Goal: Task Accomplishment & Management: Manage account settings

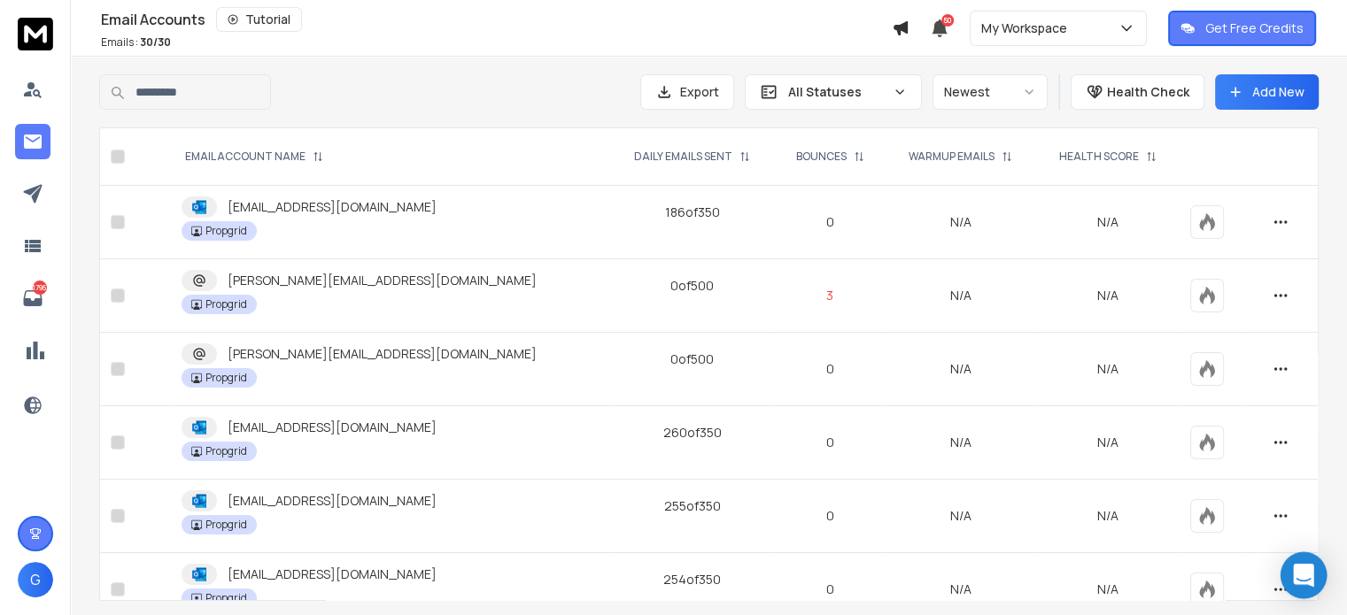
click at [1295, 586] on div "Open Intercom Messenger" at bounding box center [1303, 576] width 47 height 47
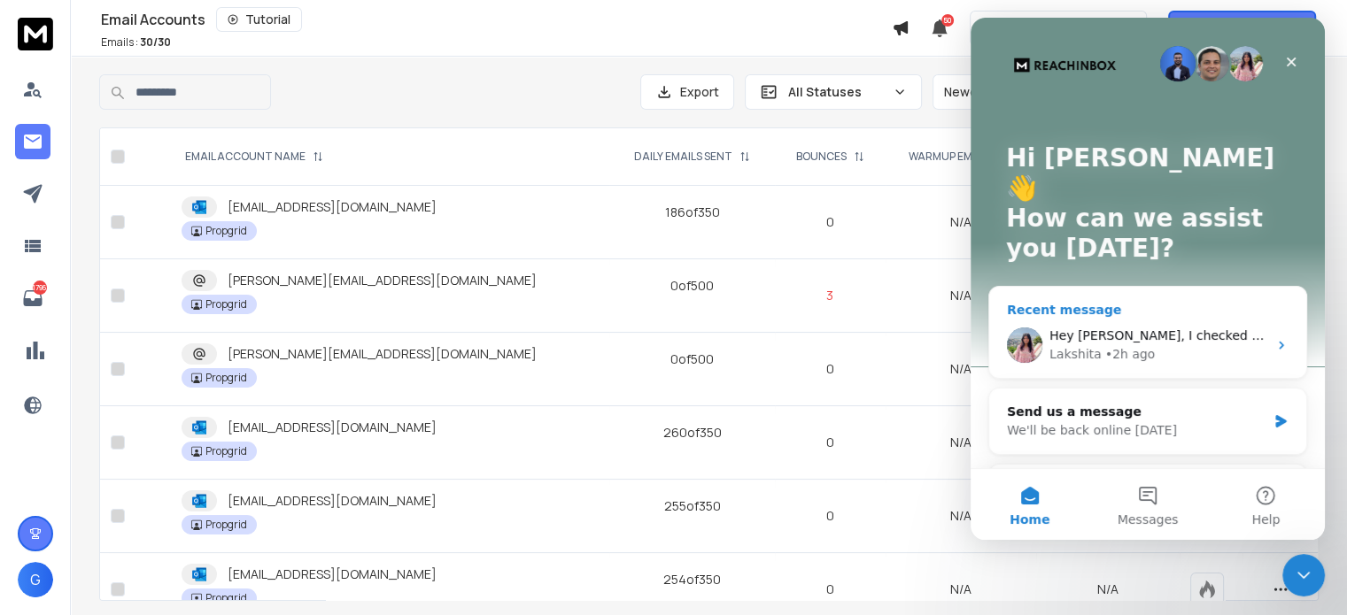
click at [1240, 345] on div "Lakshita • 2h ago" at bounding box center [1158, 354] width 218 height 19
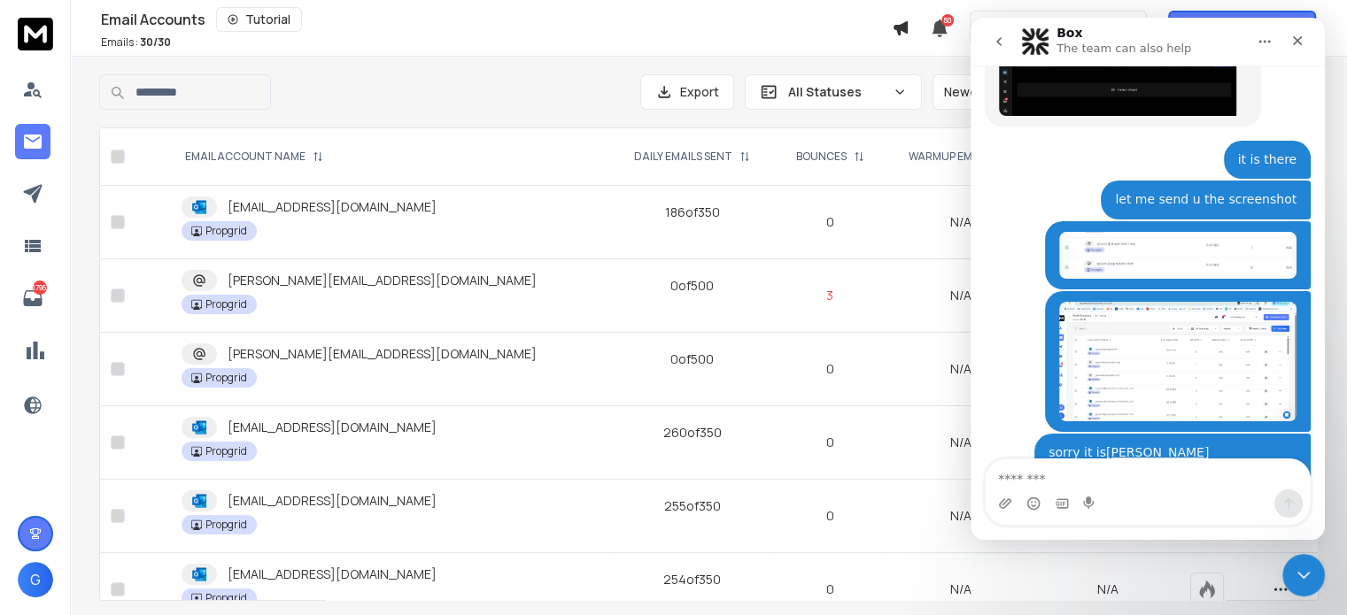
scroll to position [16886, 0]
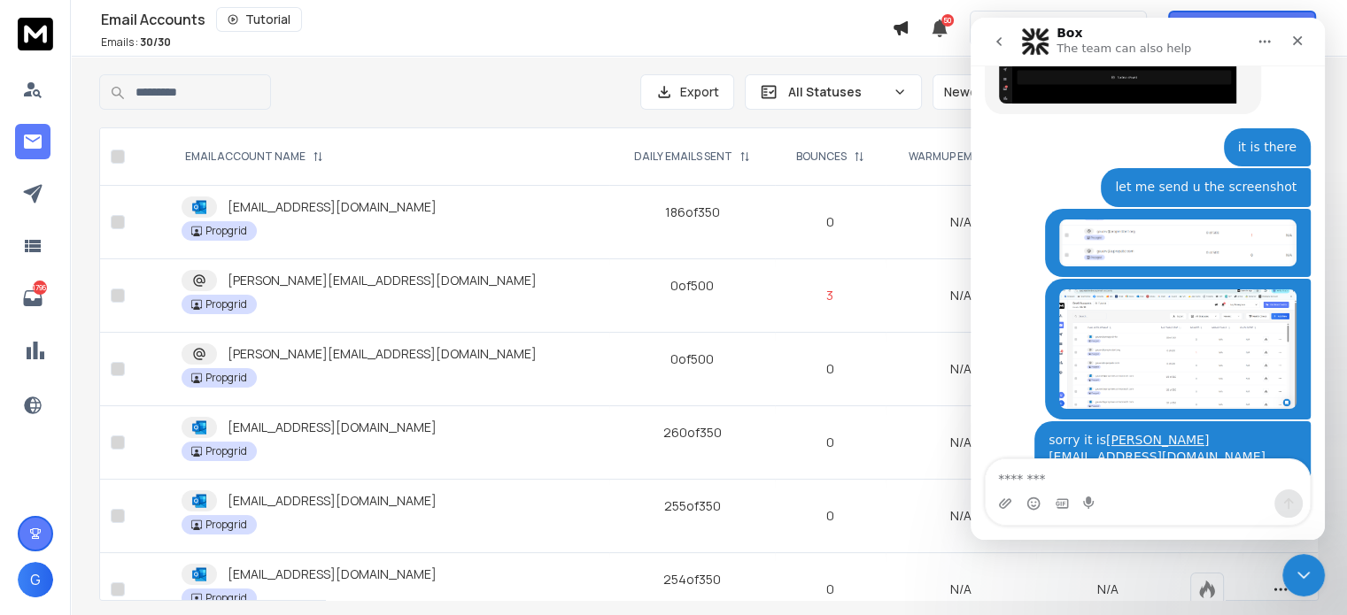
drag, startPoint x: 1049, startPoint y: 214, endPoint x: 1121, endPoint y: 279, distance: 96.6
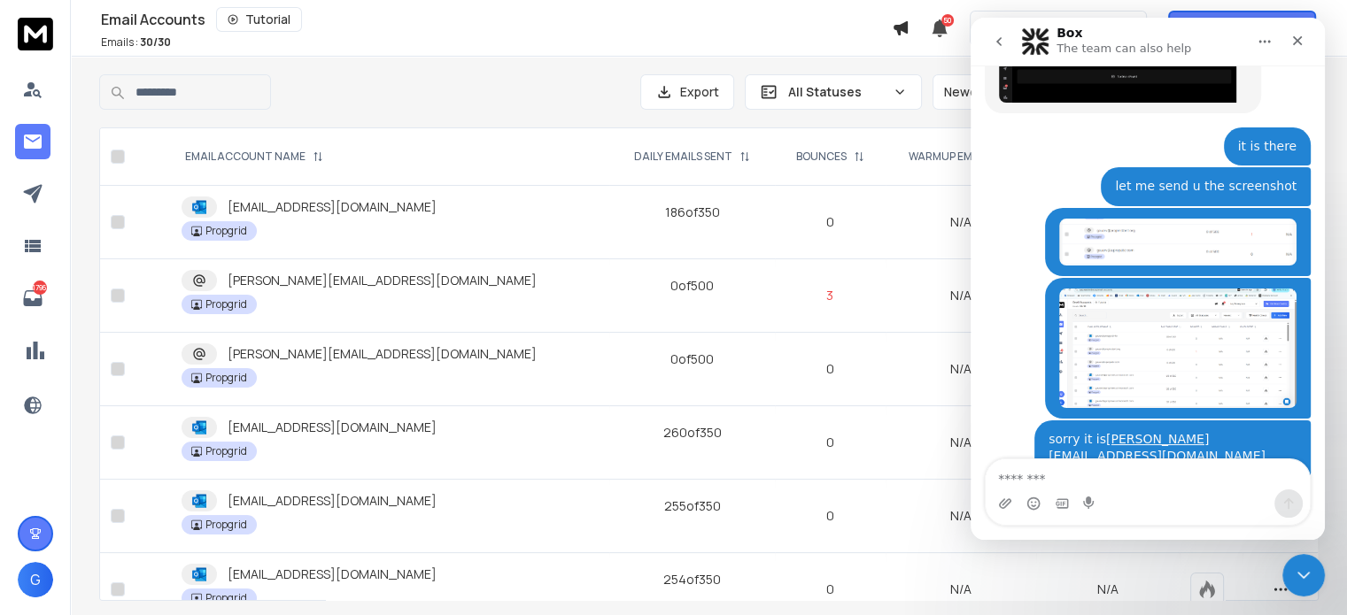
scroll to position [16886, 0]
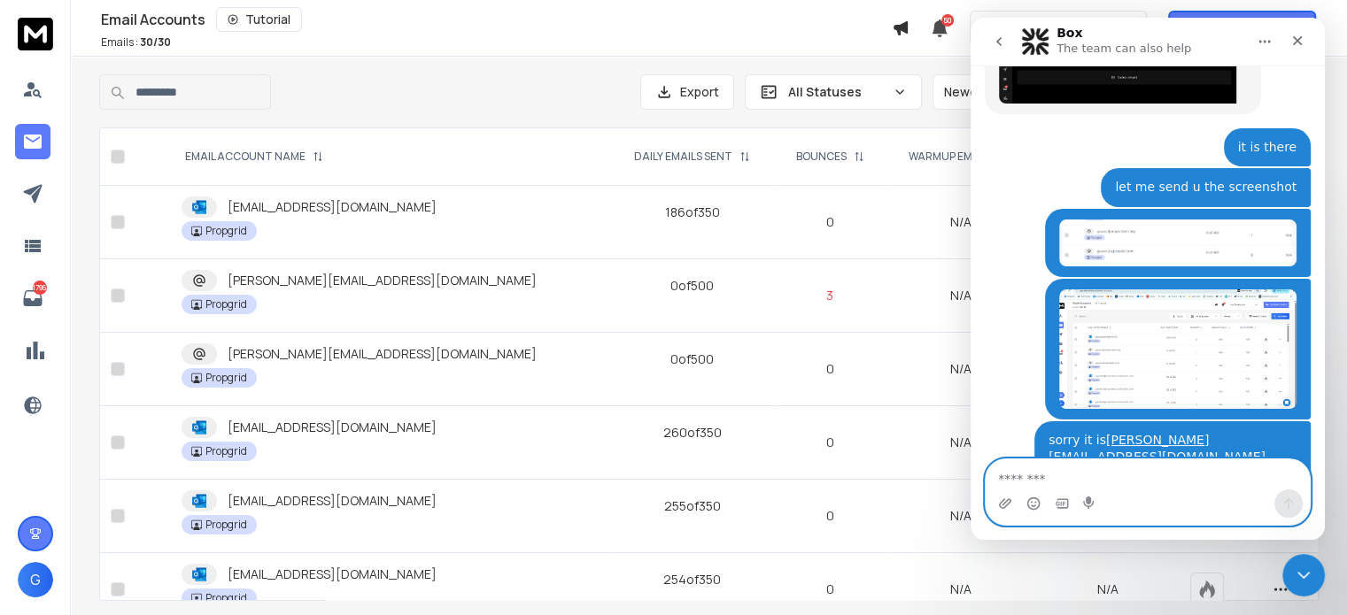
click at [1075, 475] on textarea "Message…" at bounding box center [1148, 475] width 324 height 30
type textarea "**"
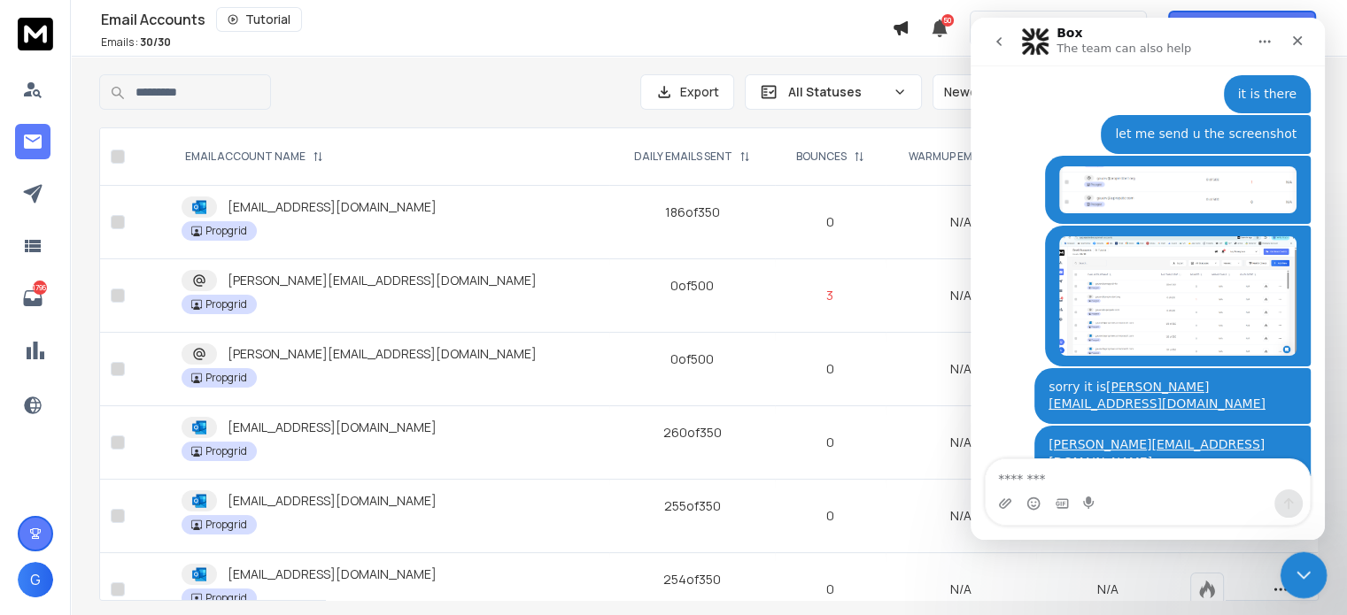
click at [1302, 577] on icon "Close Intercom Messenger" at bounding box center [1300, 572] width 21 height 21
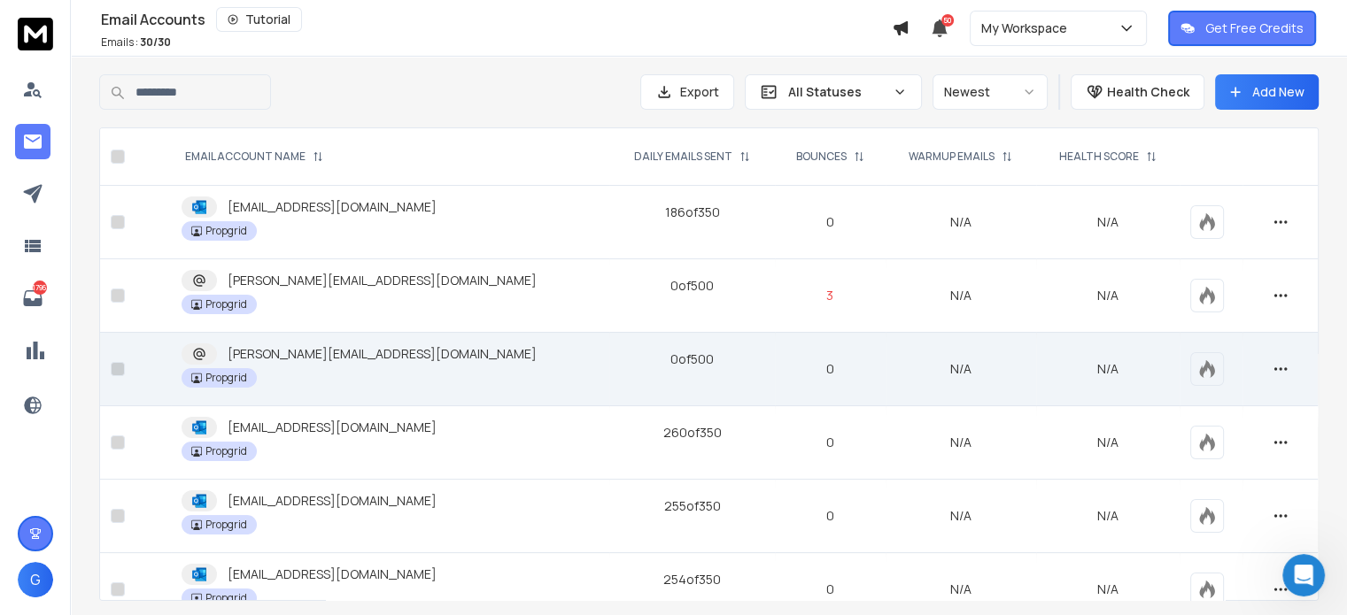
scroll to position [0, 0]
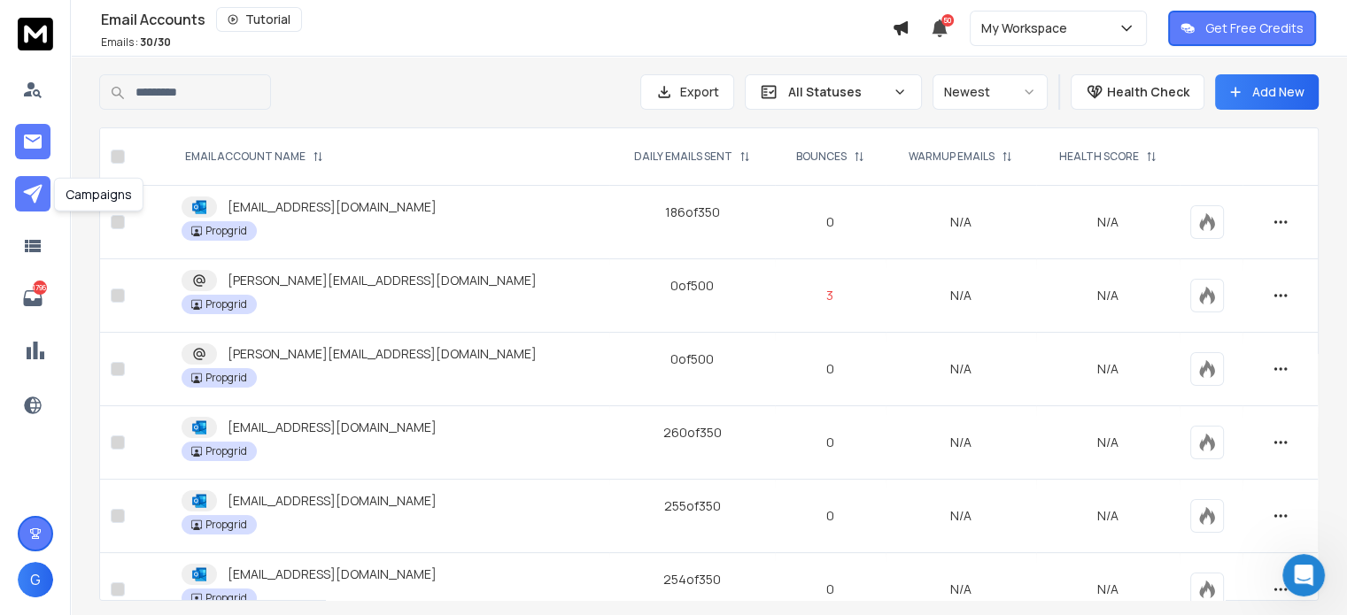
click at [34, 202] on icon at bounding box center [32, 194] width 19 height 19
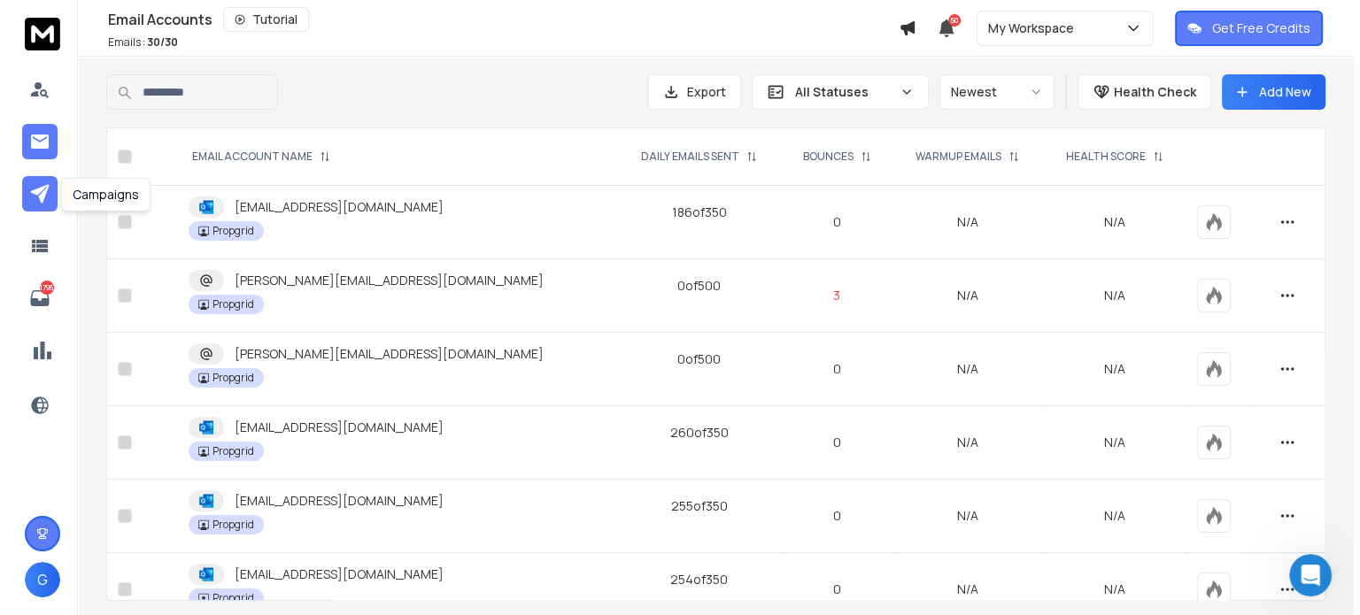
scroll to position [16938, 0]
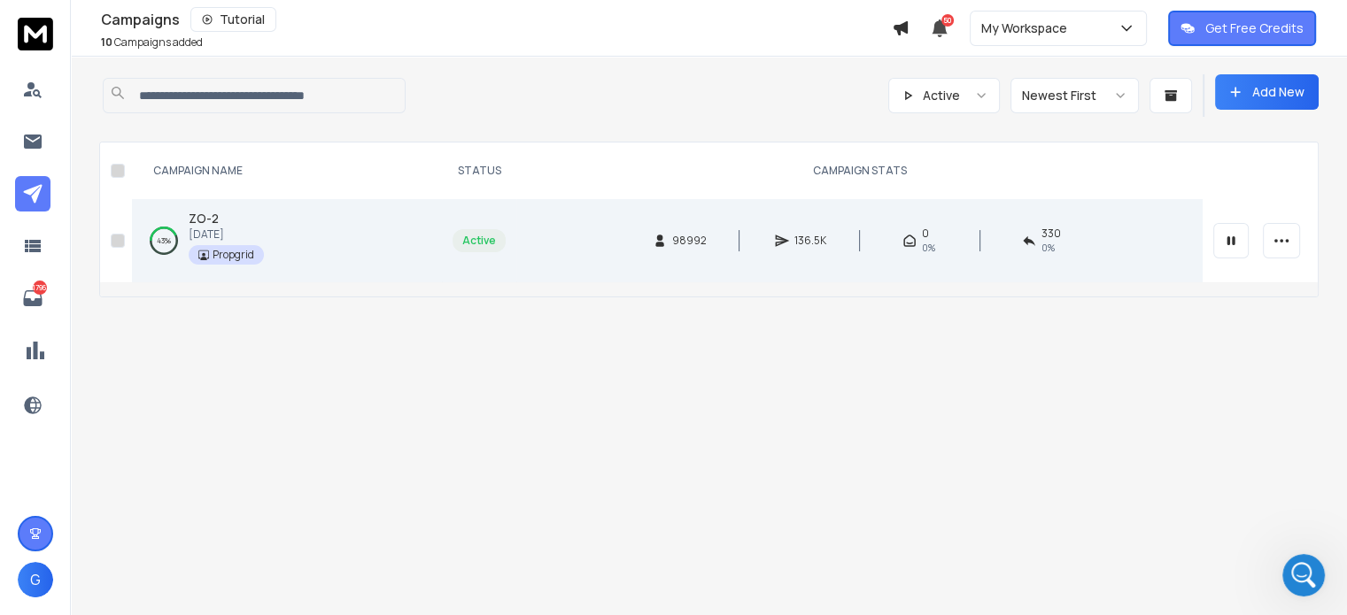
click at [272, 234] on div "43 % ZO-2 16 days ago Propgrid" at bounding box center [287, 241] width 274 height 62
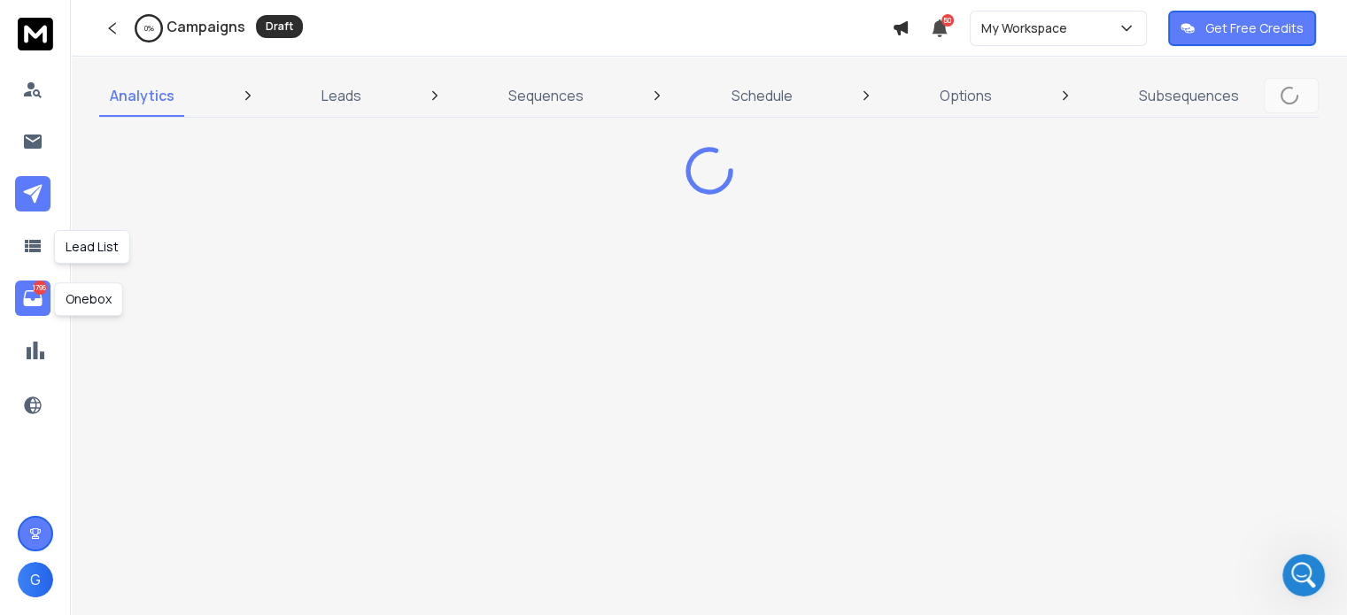
click at [18, 295] on link "1796" at bounding box center [32, 298] width 35 height 35
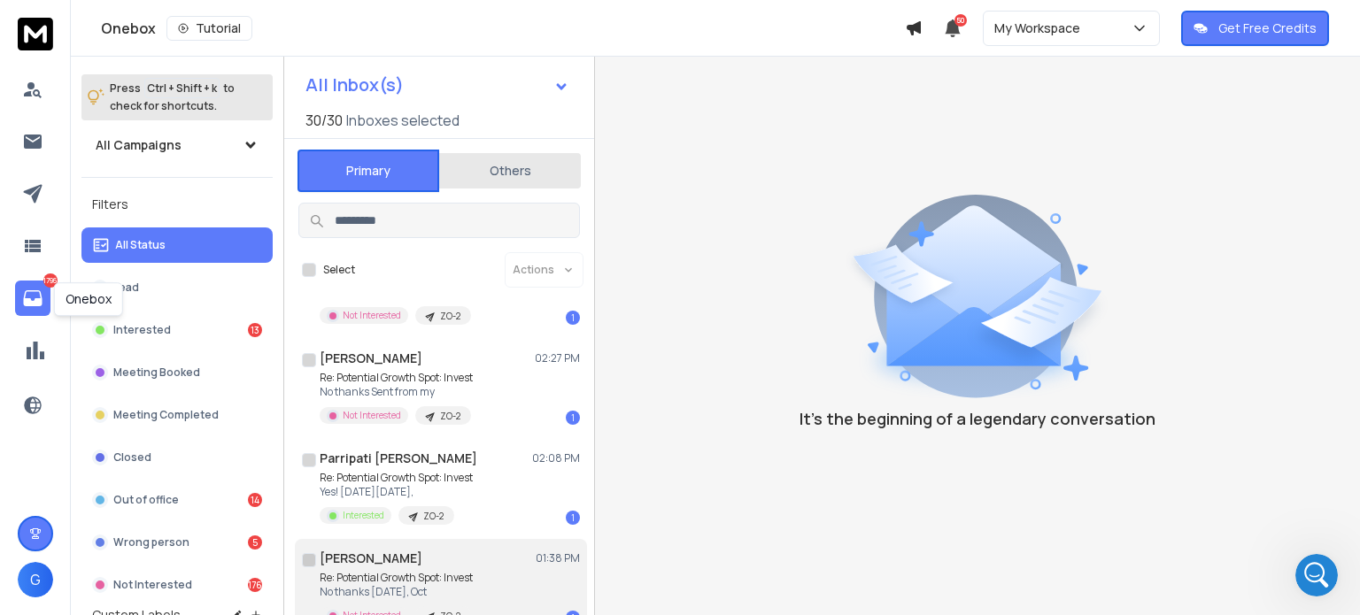
scroll to position [170, 0]
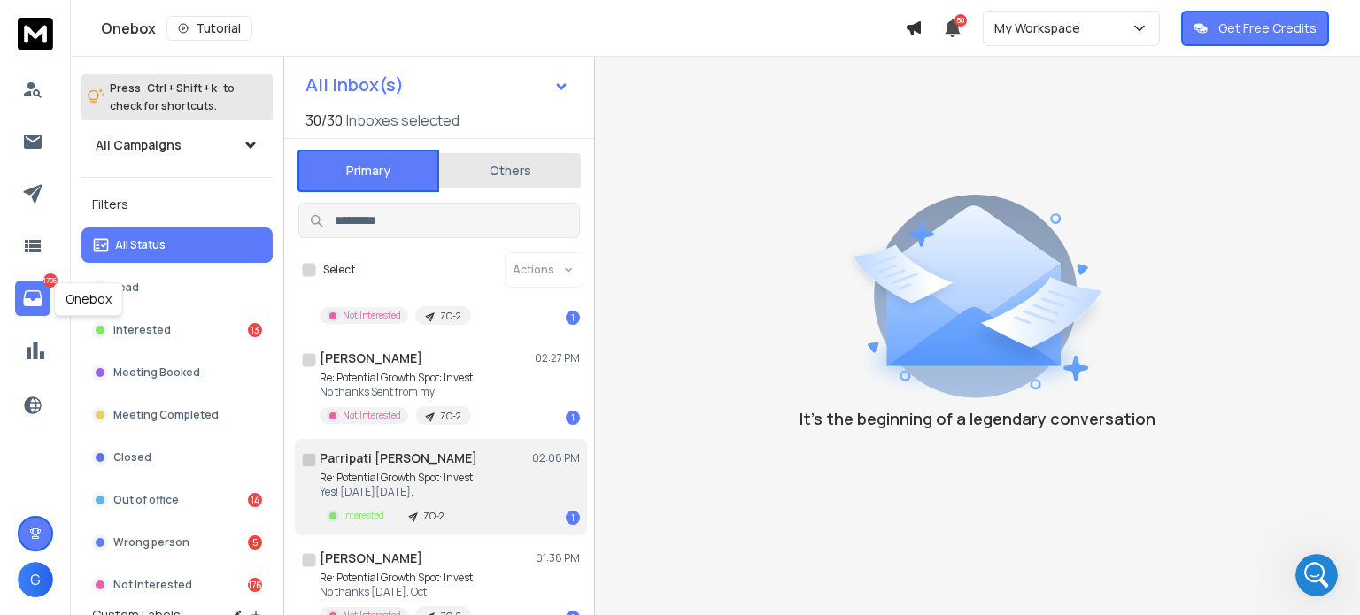
click at [390, 483] on p "Re: Potential Growth Spot: Invest" at bounding box center [396, 478] width 153 height 14
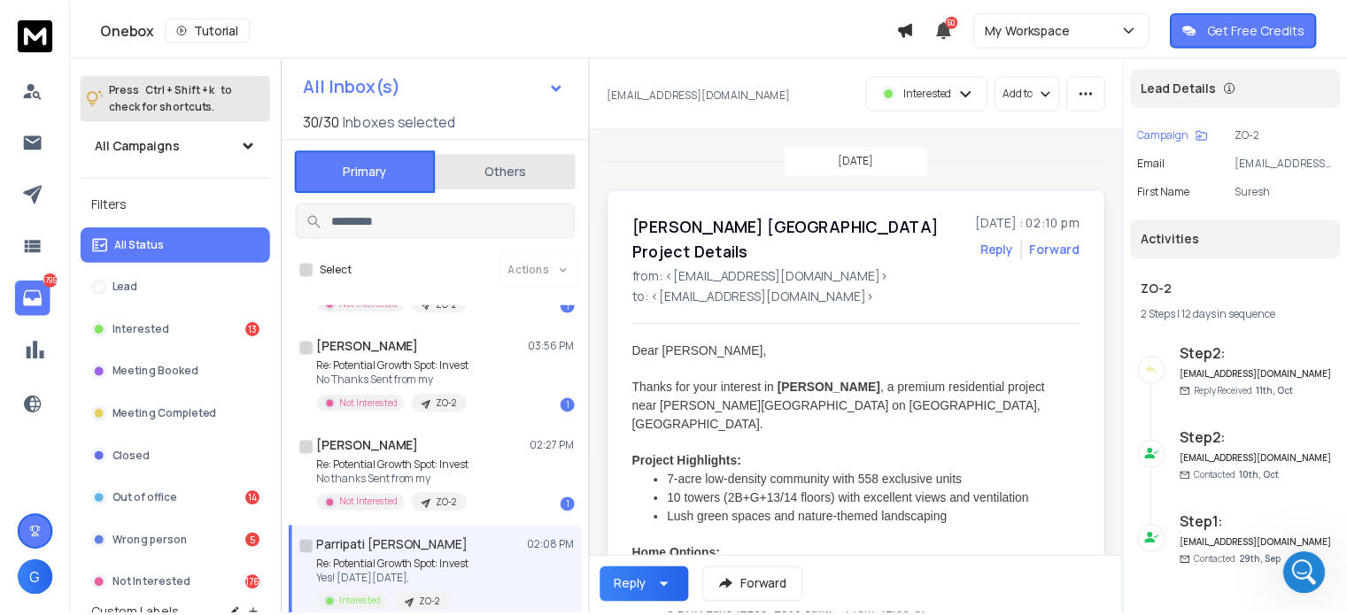
scroll to position [0, 0]
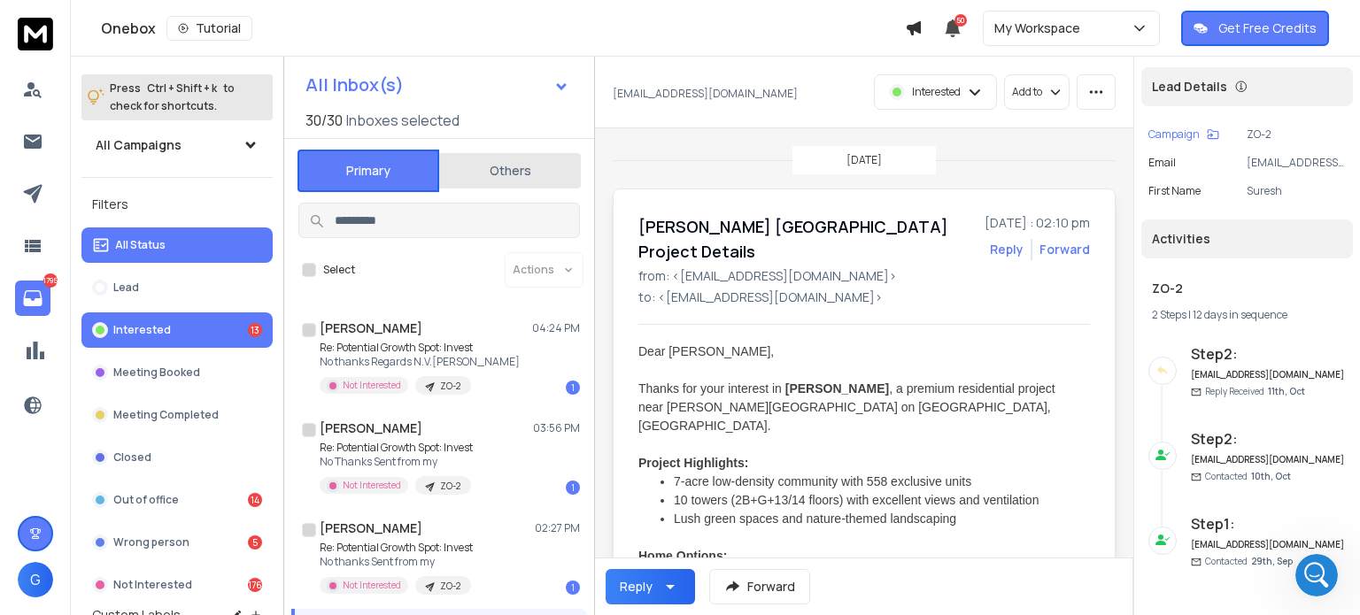
click at [142, 316] on button "Interested 13" at bounding box center [176, 330] width 191 height 35
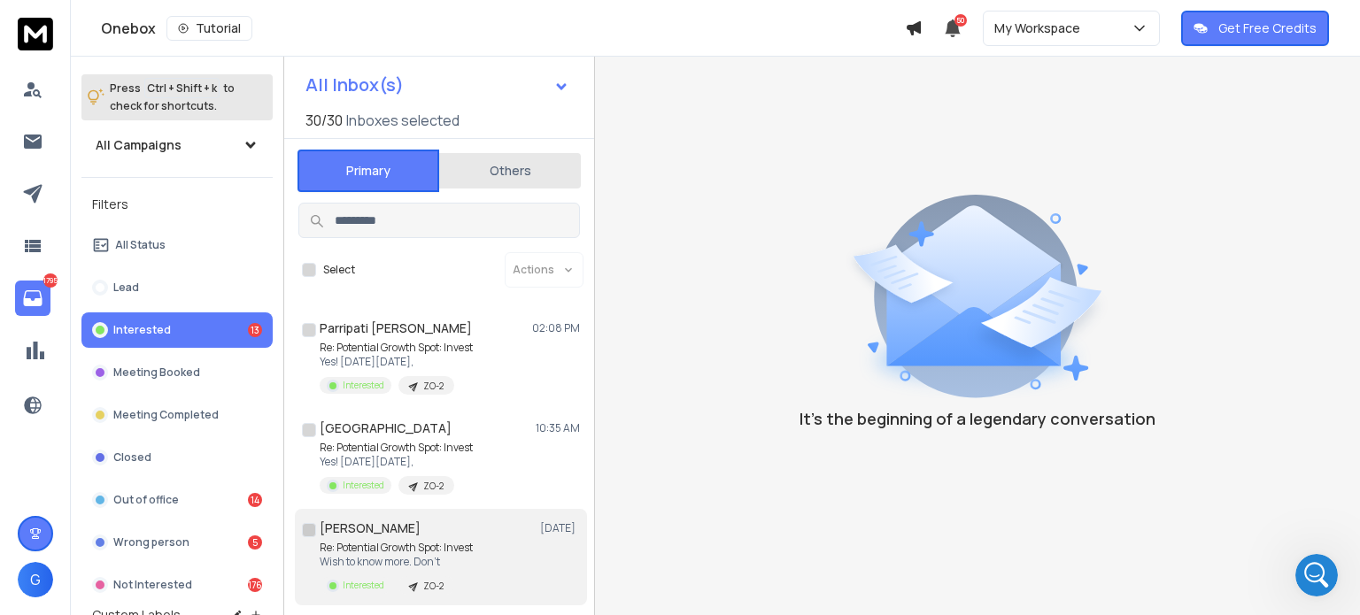
click at [439, 565] on p "Wish to know more. Don't" at bounding box center [396, 562] width 153 height 14
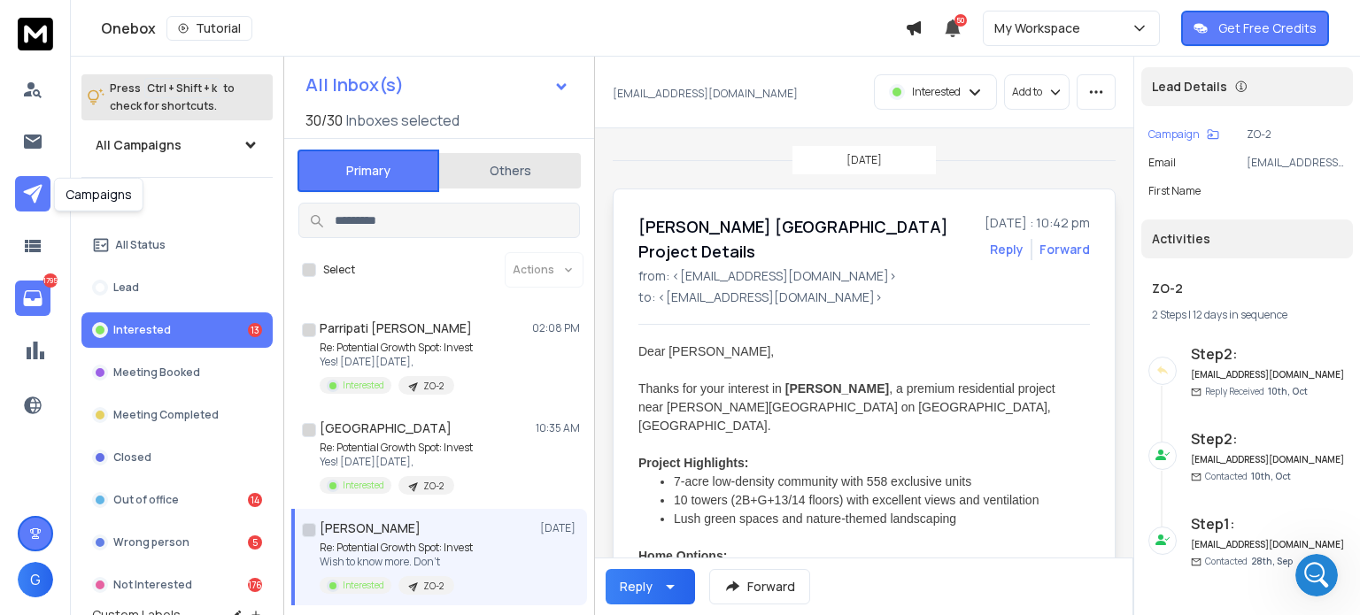
click at [22, 194] on icon at bounding box center [32, 193] width 21 height 21
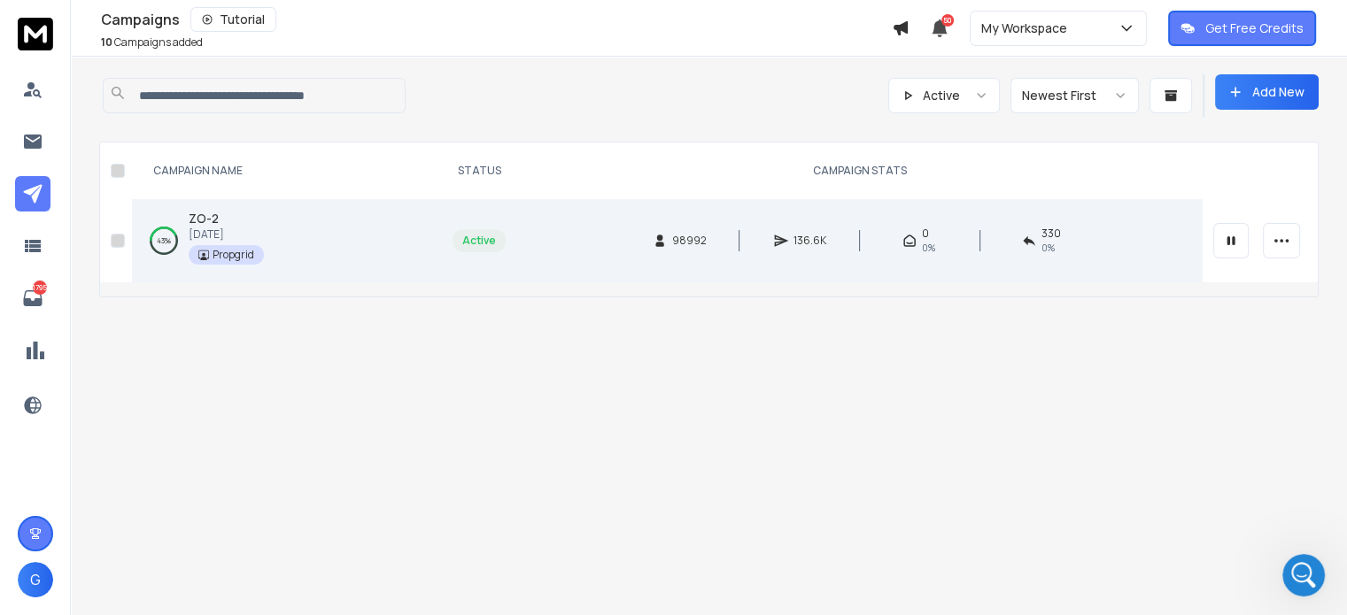
click at [570, 246] on div "98992 136.6K 0 0% 330 0 %" at bounding box center [859, 241] width 665 height 28
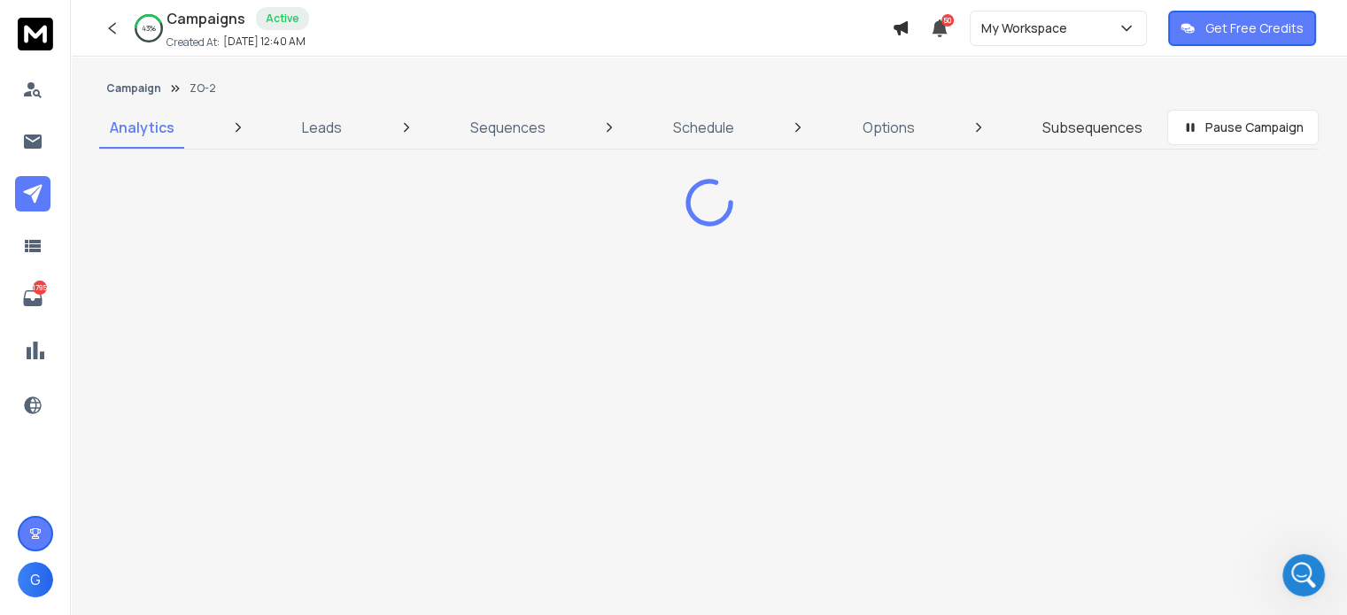
click at [1096, 120] on p "Subsequences" at bounding box center [1092, 127] width 100 height 21
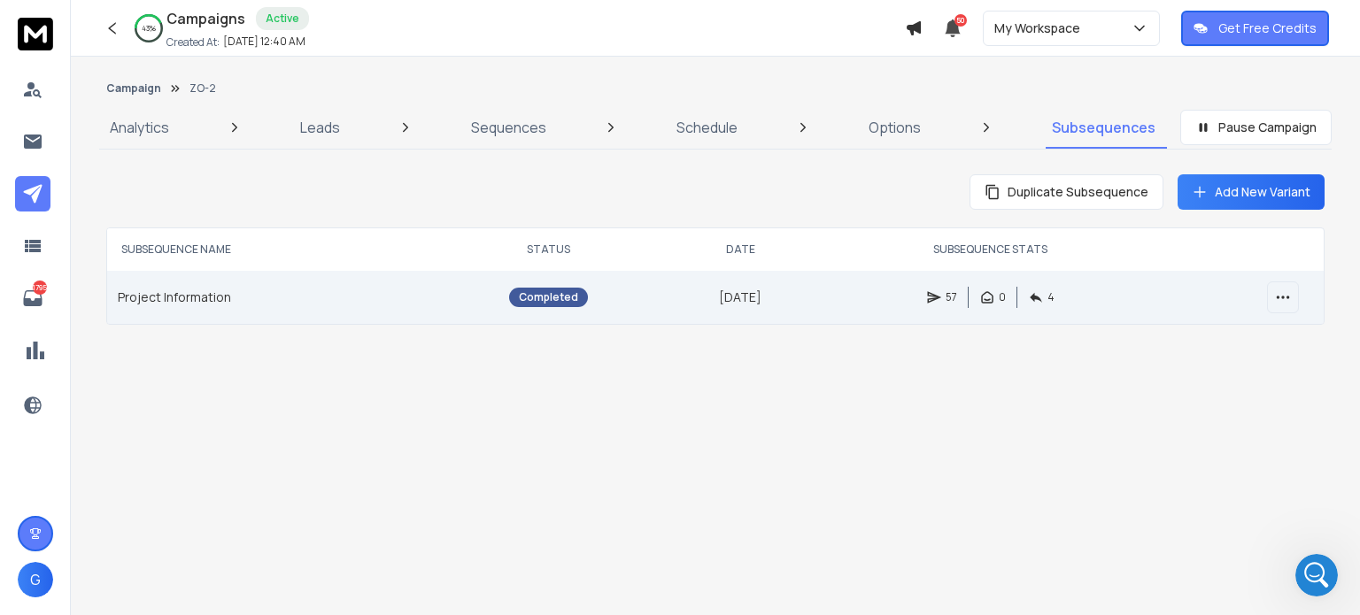
click at [431, 307] on td "Completed" at bounding box center [548, 297] width 235 height 53
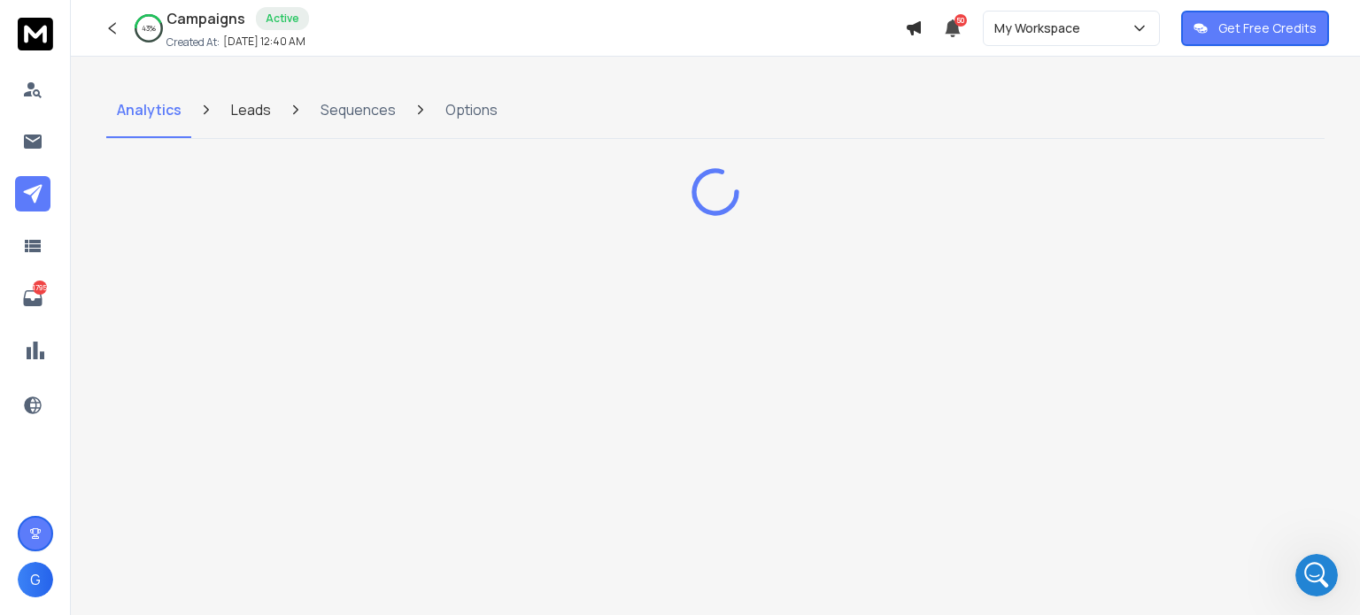
click at [251, 109] on p "Leads" at bounding box center [251, 109] width 40 height 21
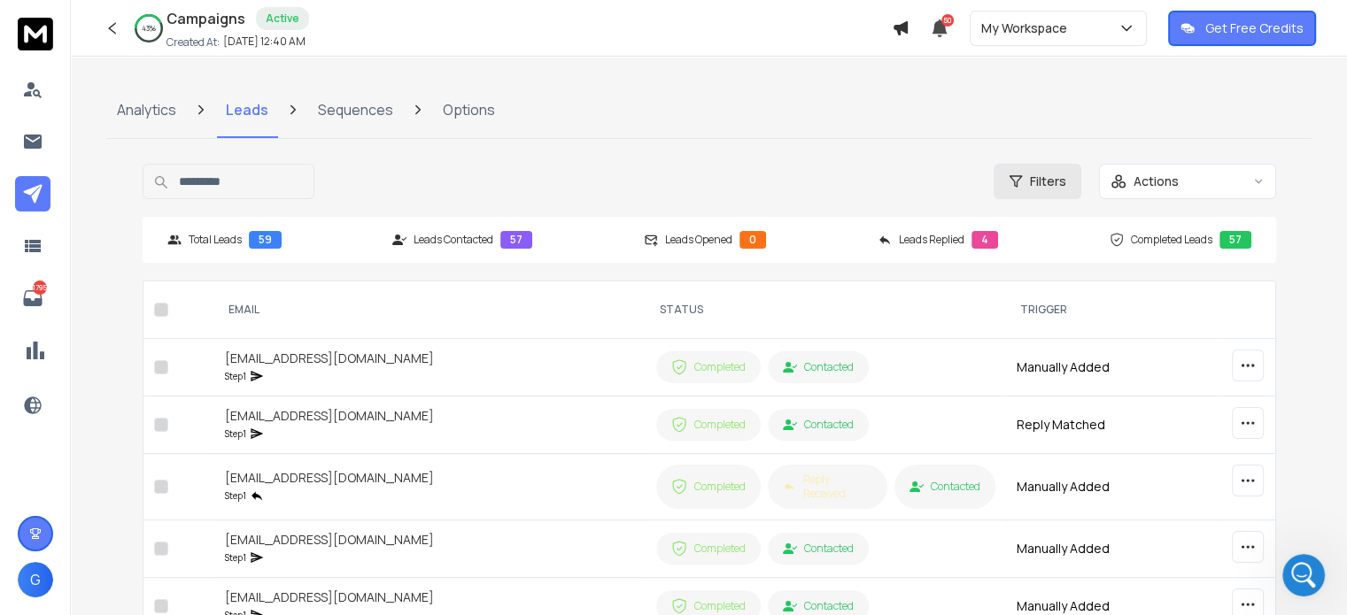
click at [1029, 190] on button "Filters" at bounding box center [1038, 181] width 88 height 35
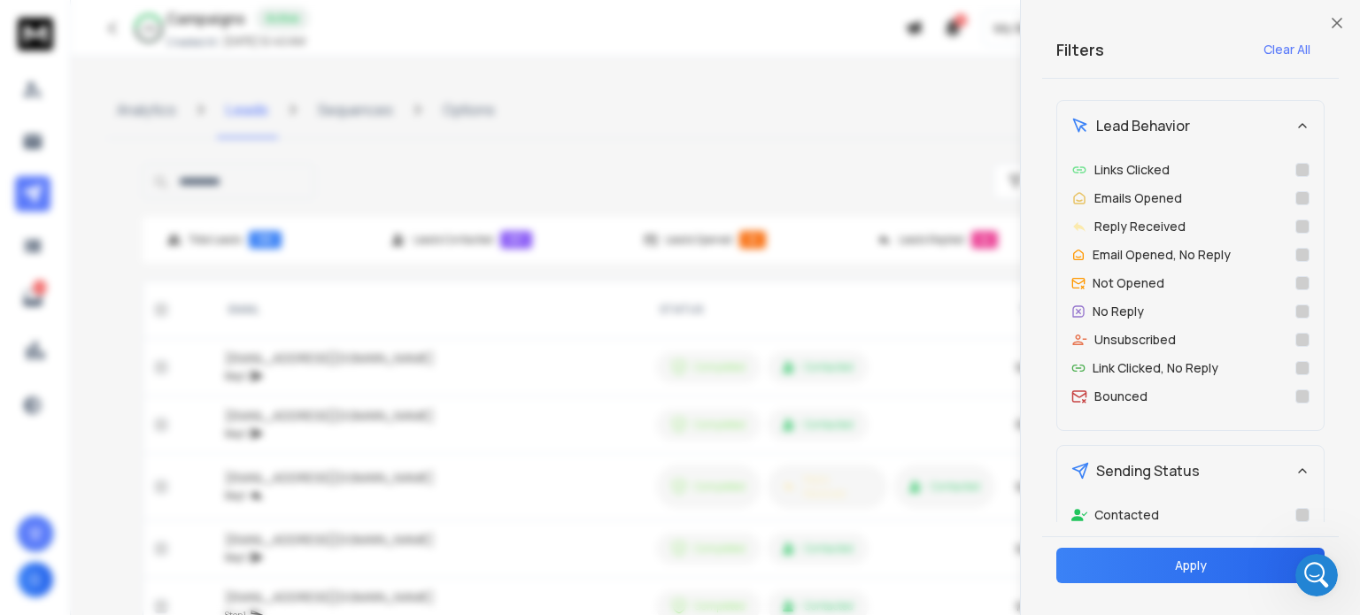
click at [818, 109] on div at bounding box center [680, 307] width 1360 height 615
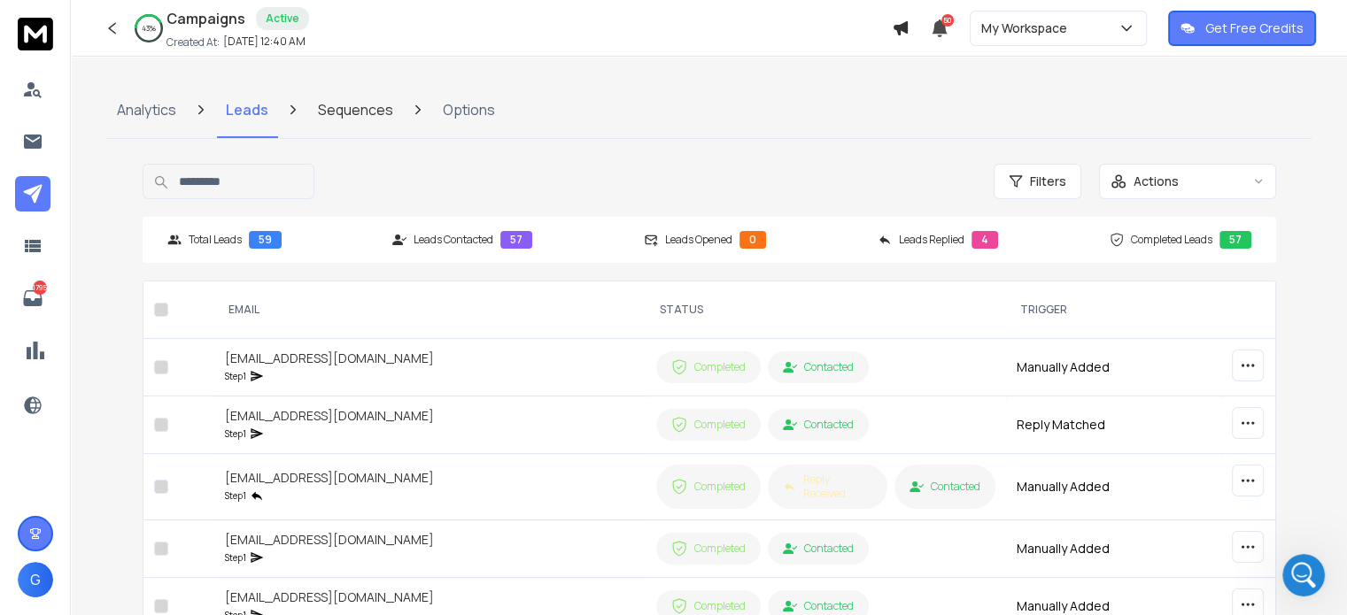
click at [366, 116] on p "Sequences" at bounding box center [355, 109] width 75 height 21
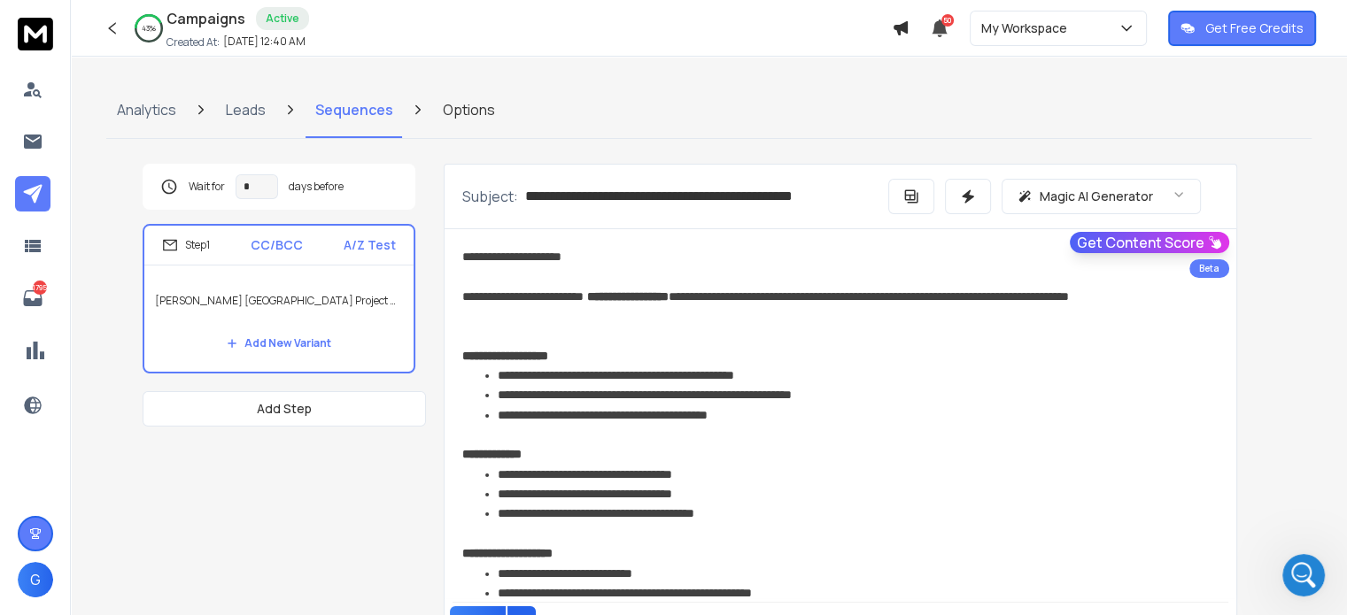
click at [486, 104] on p "Options" at bounding box center [469, 109] width 52 height 21
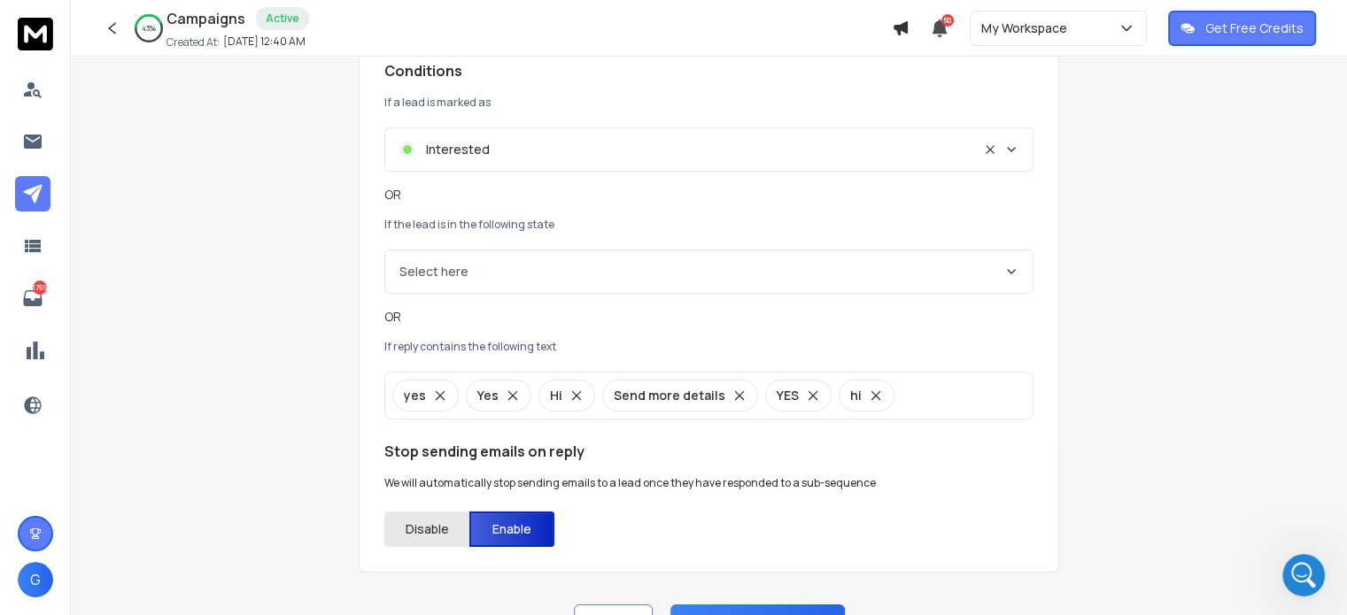
scroll to position [228, 0]
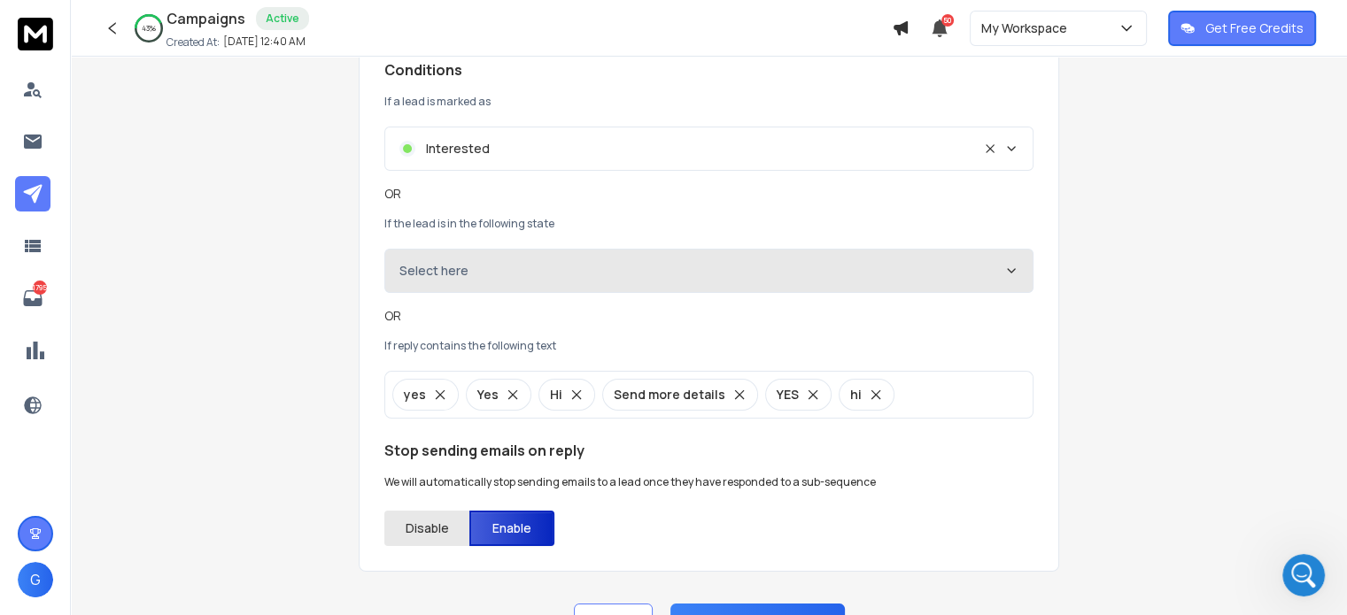
click at [414, 279] on button "Select here" at bounding box center [708, 271] width 649 height 44
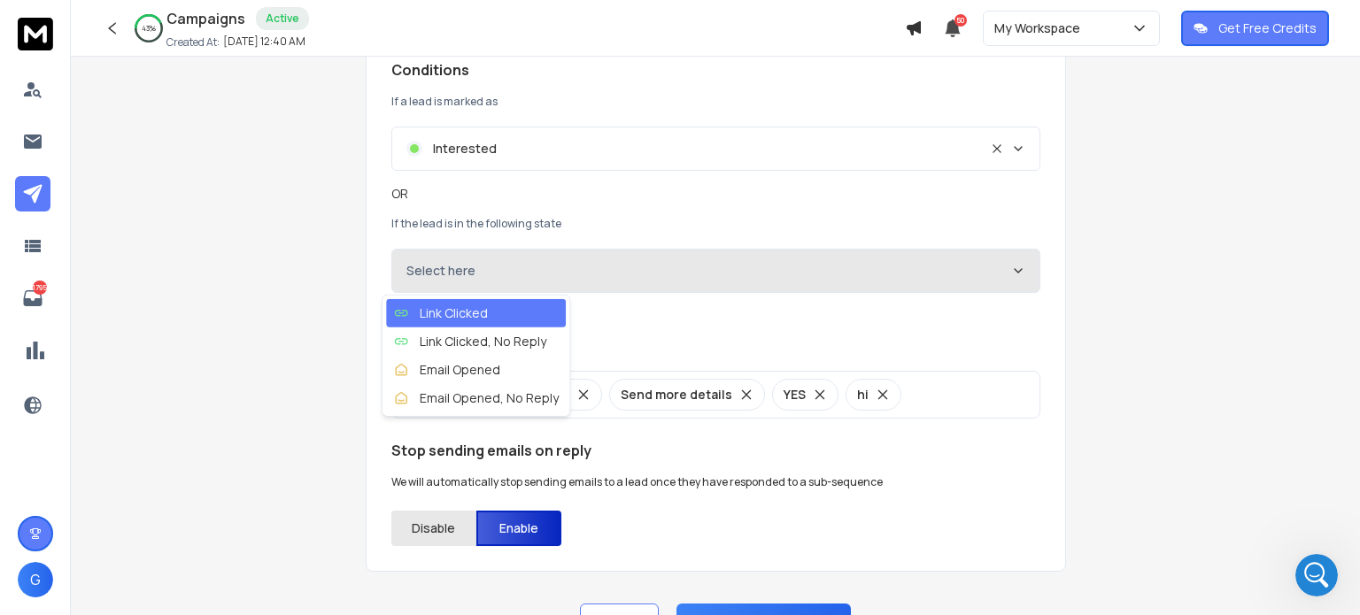
click at [414, 279] on button "Select here" at bounding box center [715, 271] width 649 height 44
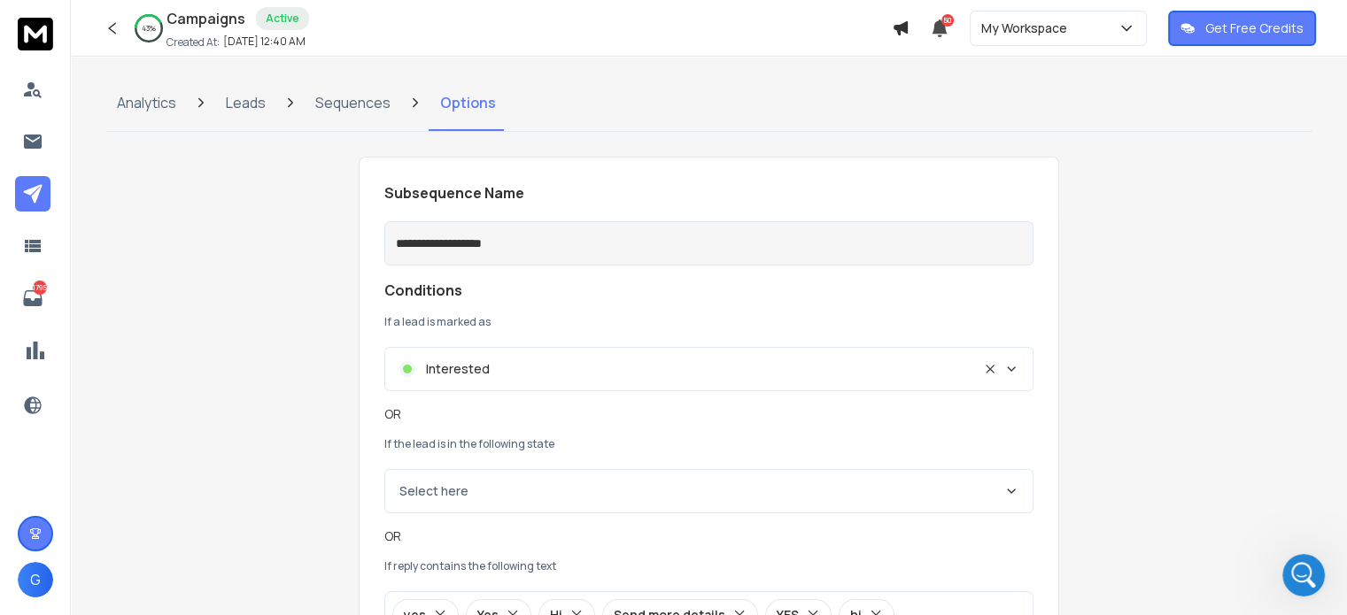
scroll to position [0, 0]
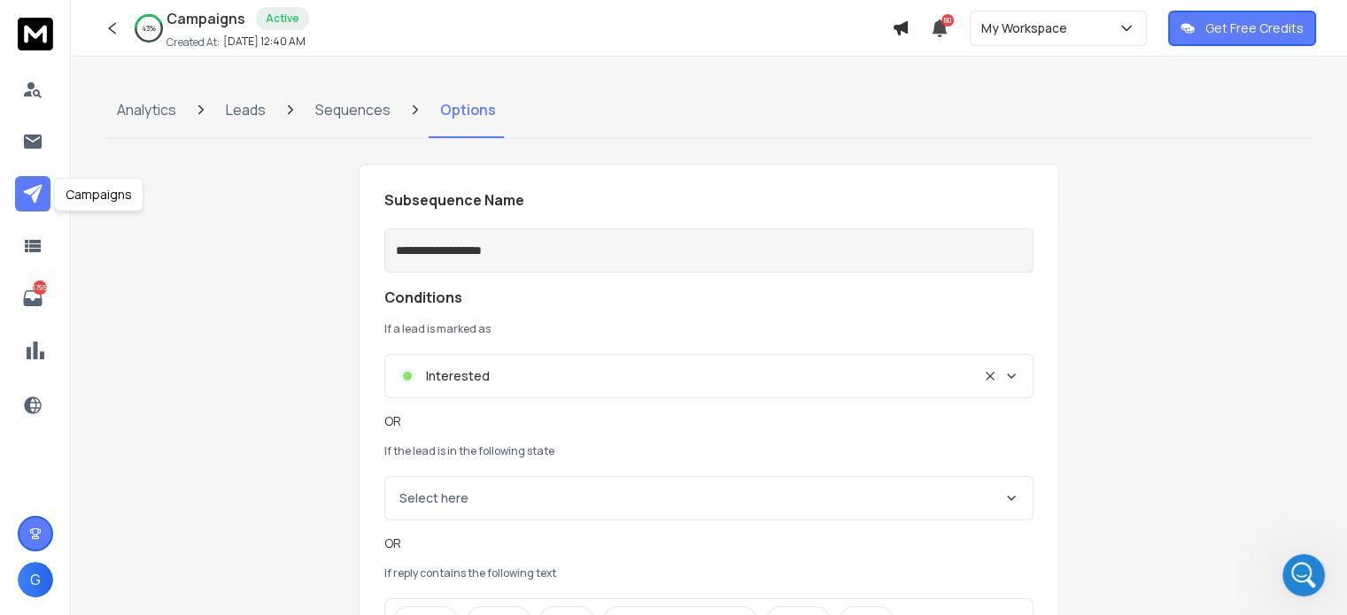
click at [39, 199] on icon at bounding box center [32, 193] width 21 height 21
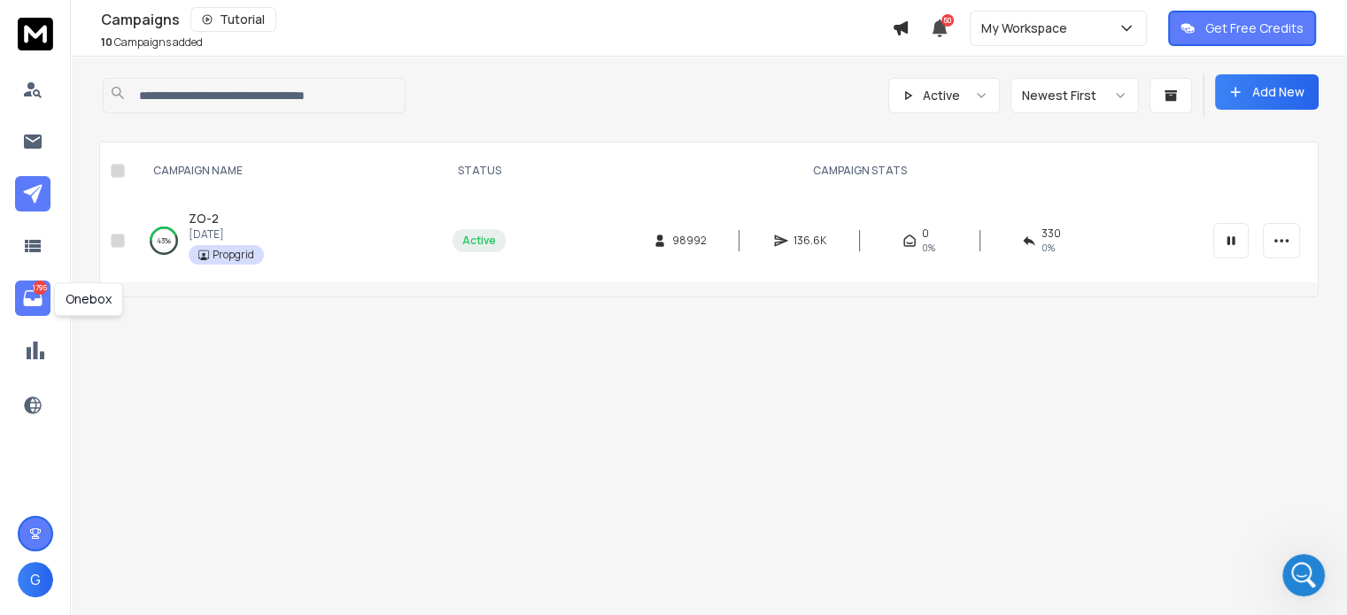
click at [18, 301] on link "1795" at bounding box center [32, 298] width 35 height 35
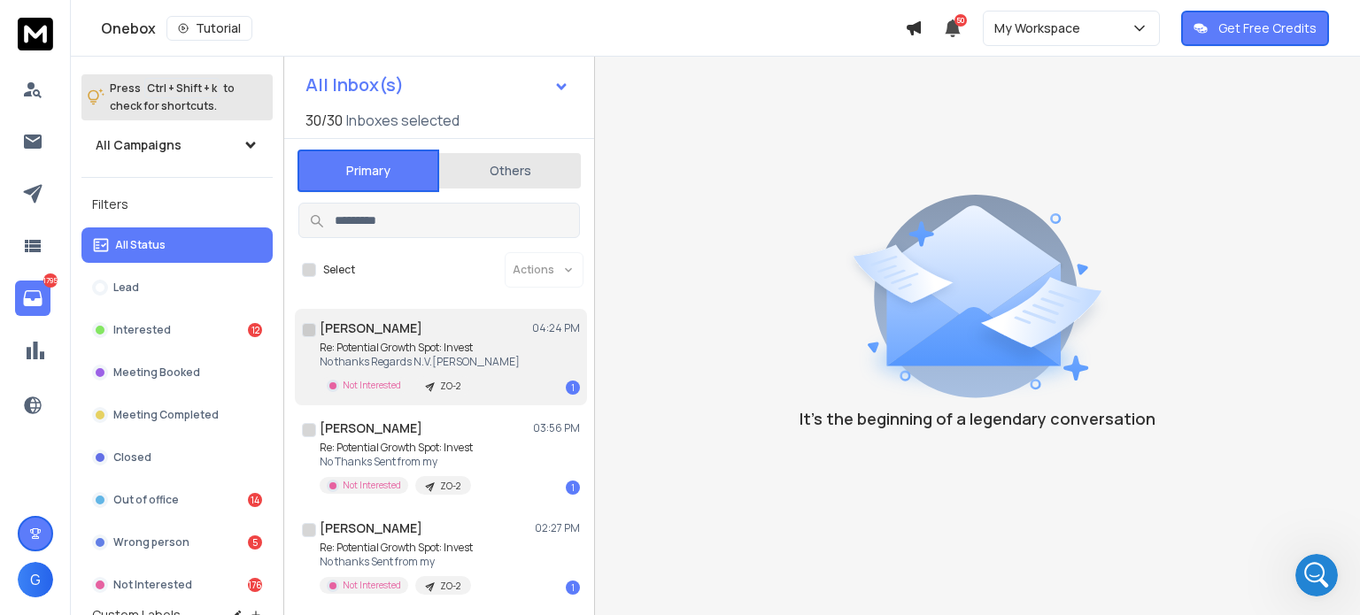
click at [352, 352] on p "Re: Potential Growth Spot: Invest" at bounding box center [420, 348] width 200 height 14
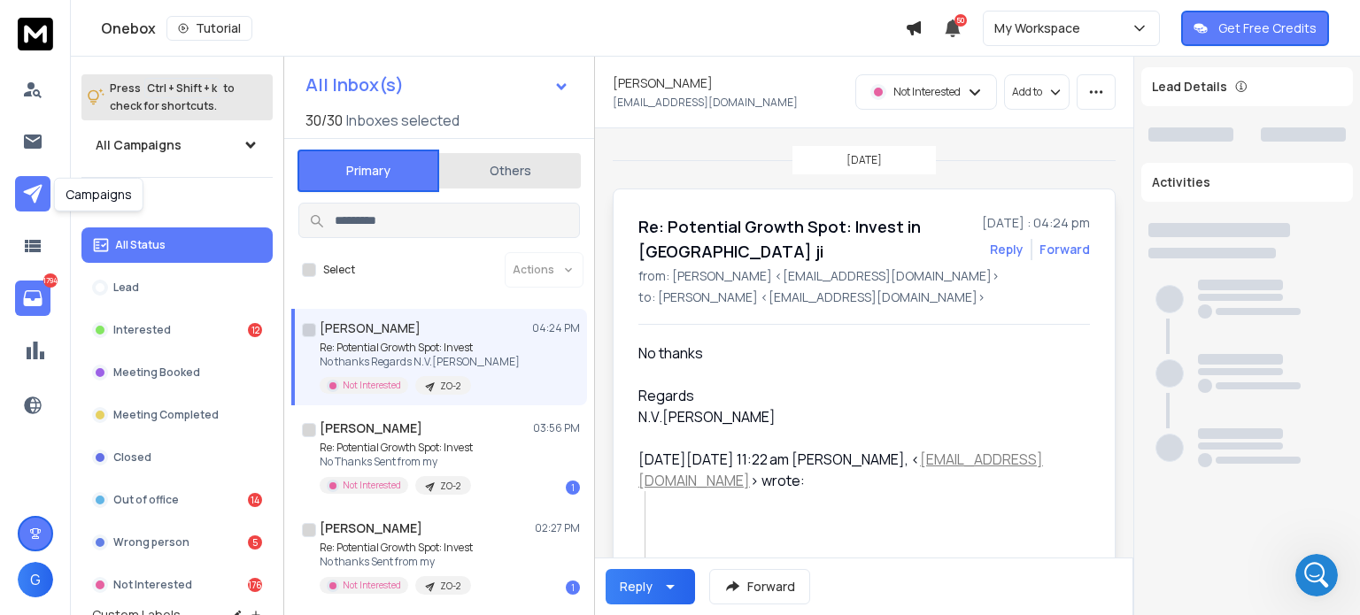
click at [22, 199] on icon at bounding box center [32, 193] width 21 height 21
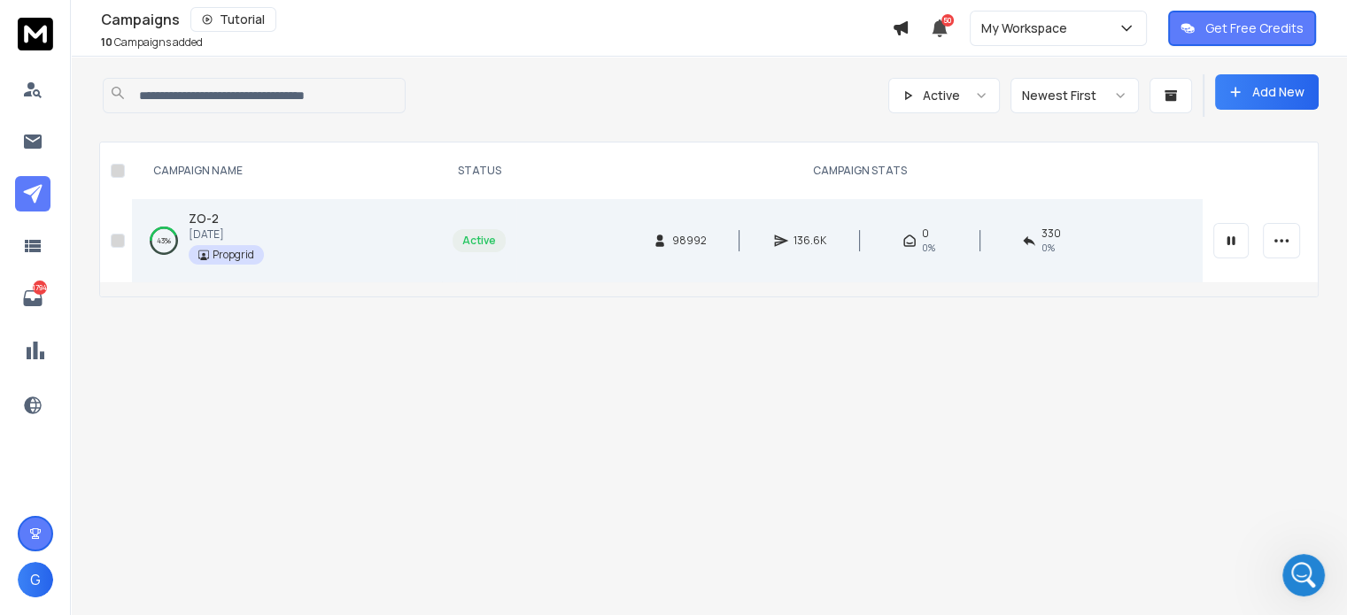
click at [222, 229] on p "16 days ago" at bounding box center [226, 235] width 75 height 14
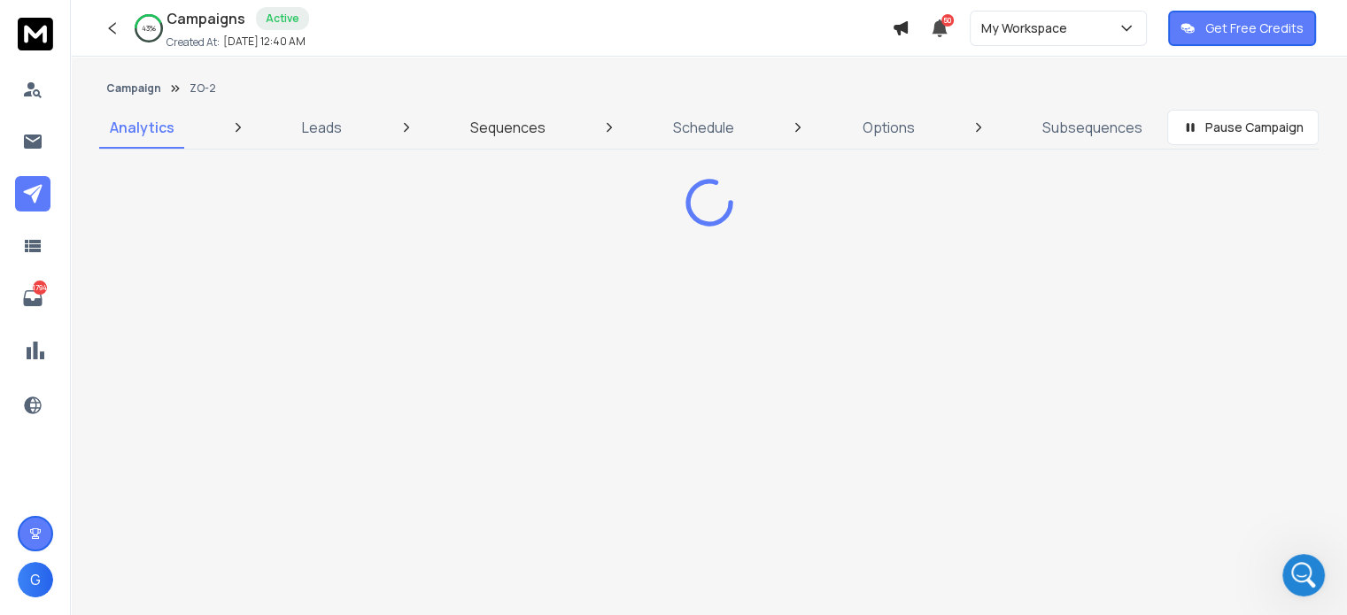
click at [521, 143] on link "Sequences" at bounding box center [508, 127] width 97 height 43
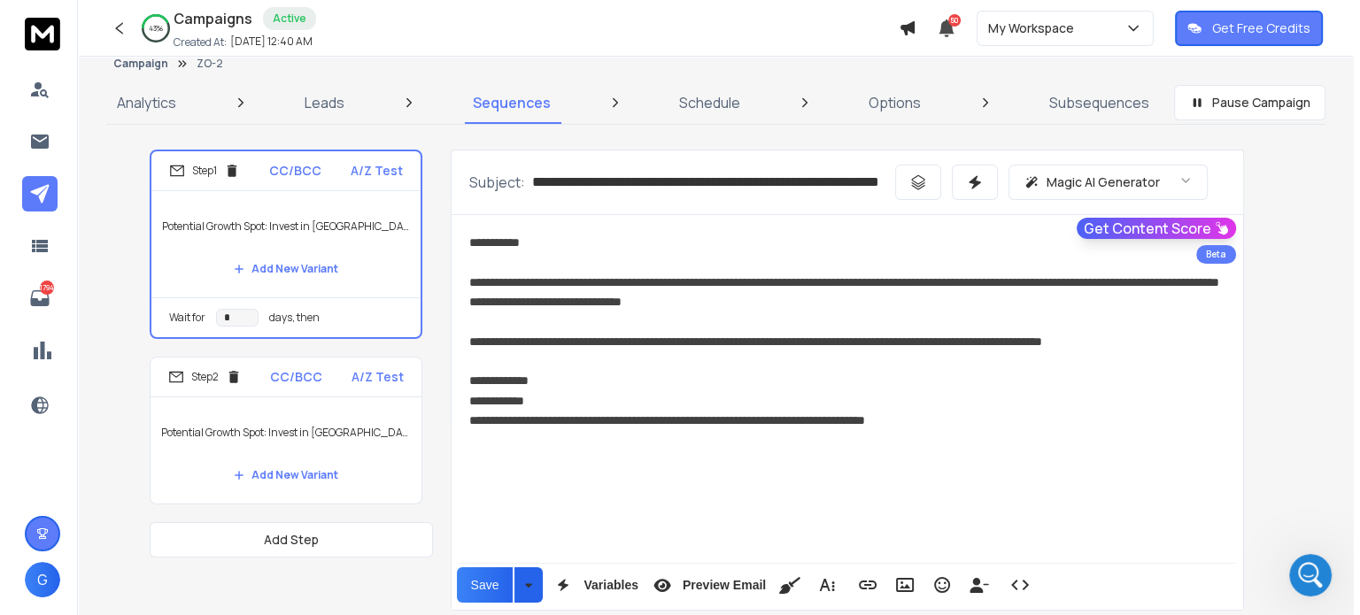
scroll to position [45, 0]
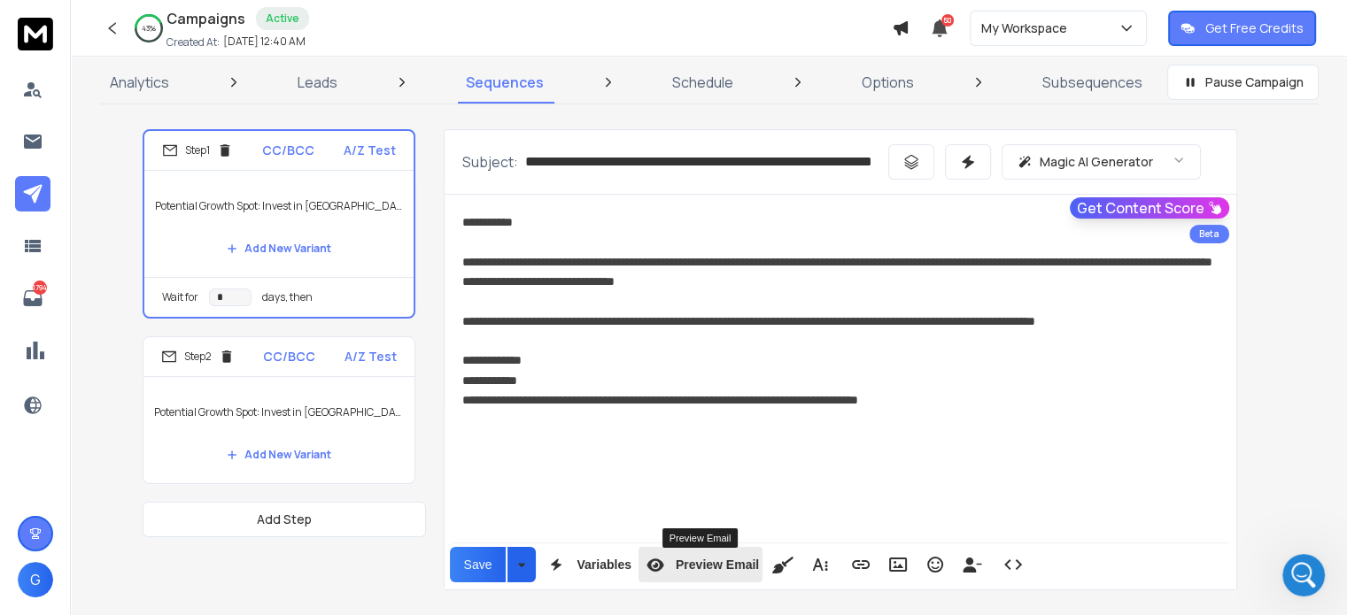
click at [702, 565] on span "Preview Email" at bounding box center [717, 565] width 90 height 15
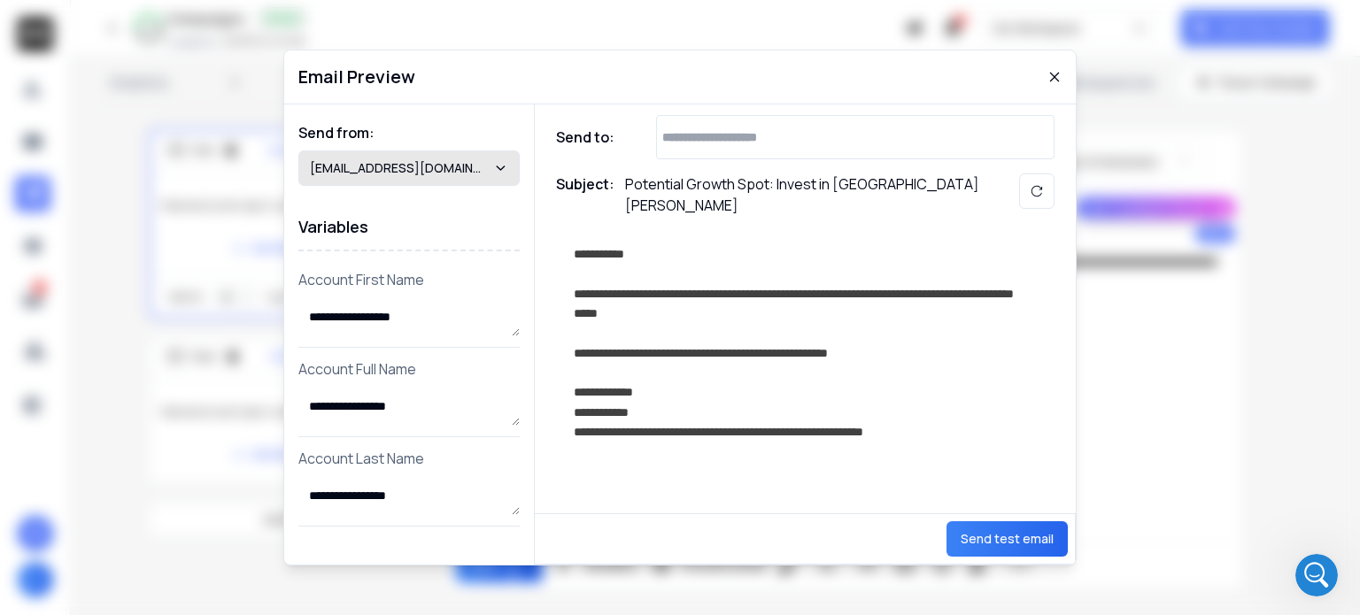
click at [399, 172] on p "gaurav5@propdeal.onmicrosoft.com" at bounding box center [401, 168] width 183 height 18
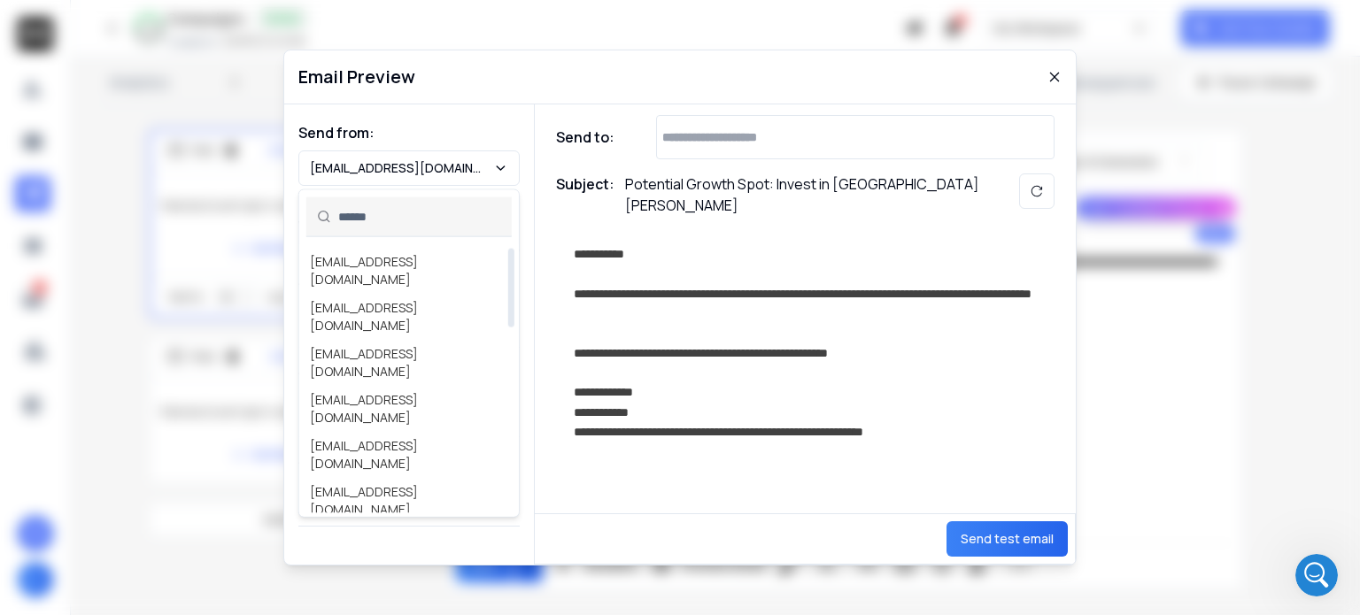
click at [464, 570] on div "gaurav11@propgrid.onmicrosoft.com" at bounding box center [409, 593] width 213 height 46
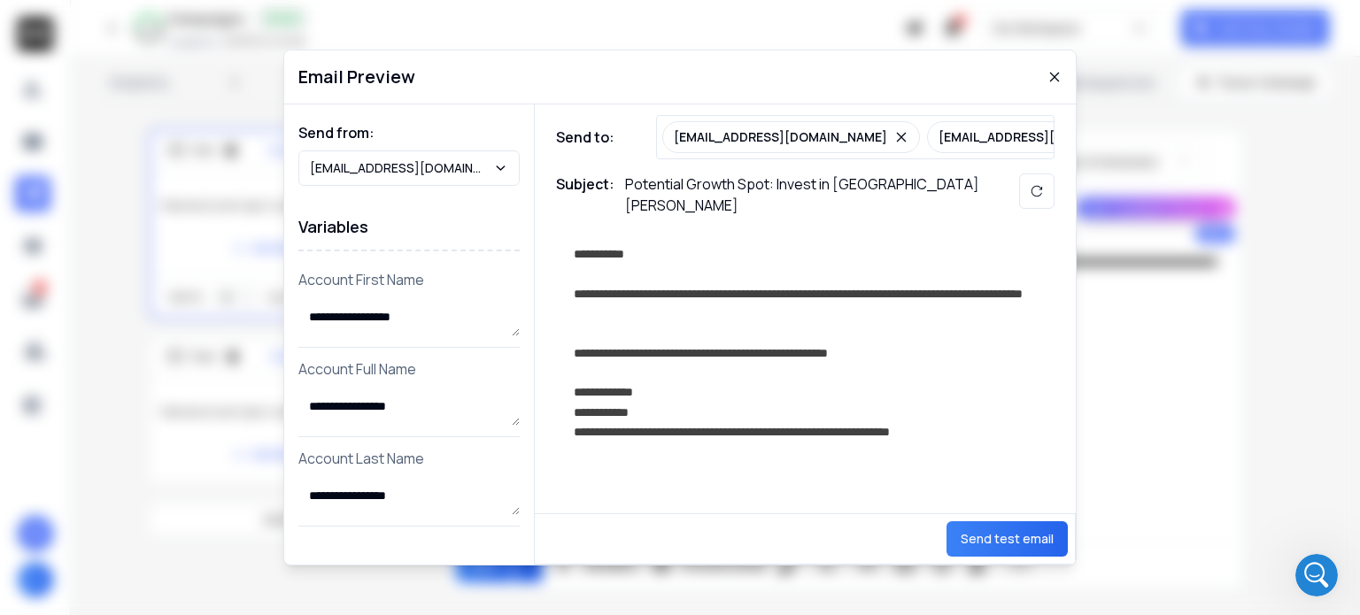
click at [1000, 530] on button "Send test email" at bounding box center [1007, 539] width 121 height 35
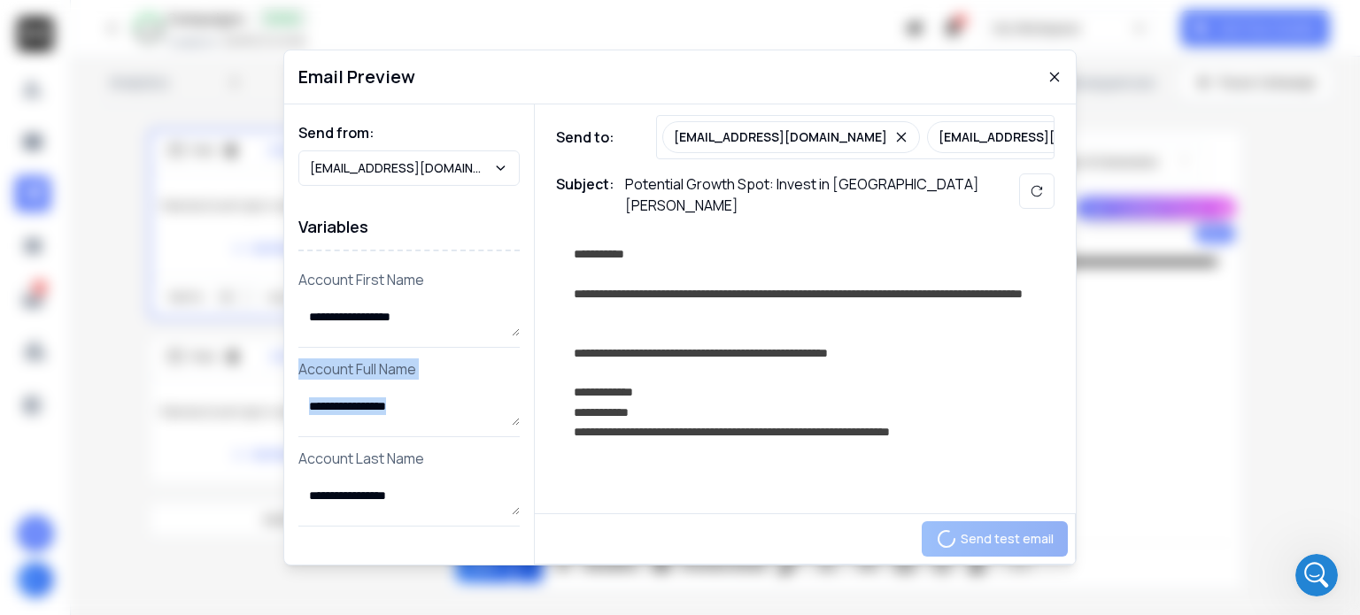
drag, startPoint x: 418, startPoint y: 422, endPoint x: 198, endPoint y: 410, distance: 219.9
click at [198, 410] on div "**********" at bounding box center [680, 308] width 1360 height 552
copy div "**********"
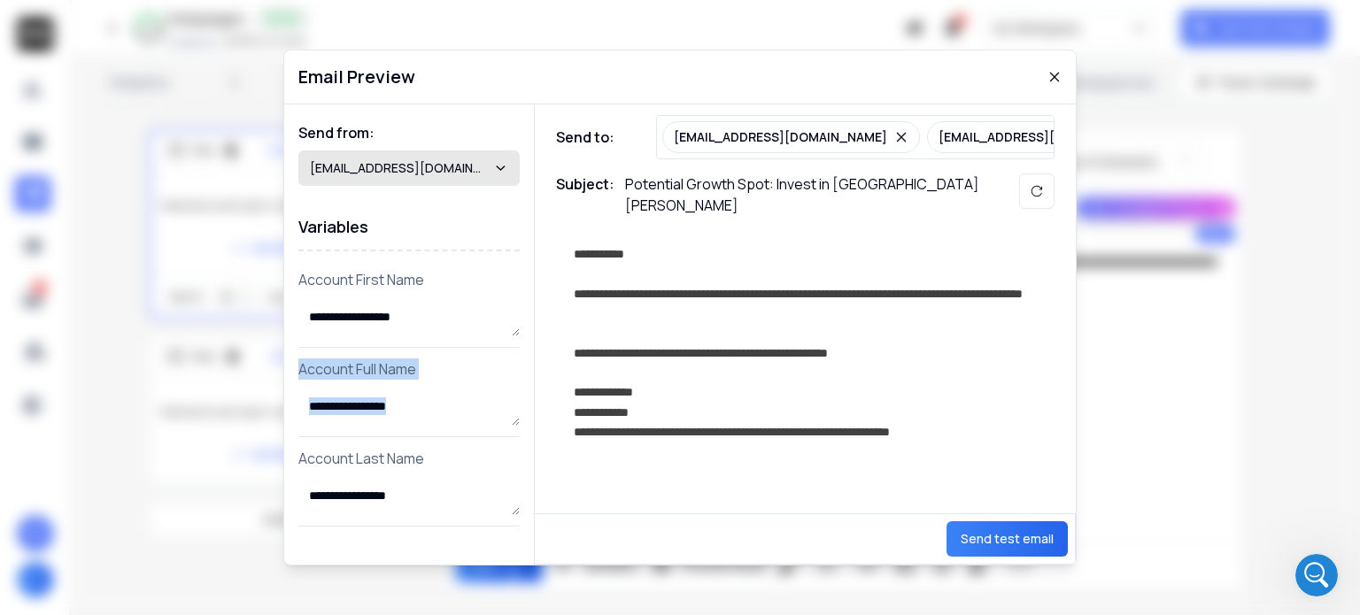
click at [450, 162] on p "gaurav11@propgrid.onmicrosoft.com" at bounding box center [401, 168] width 183 height 18
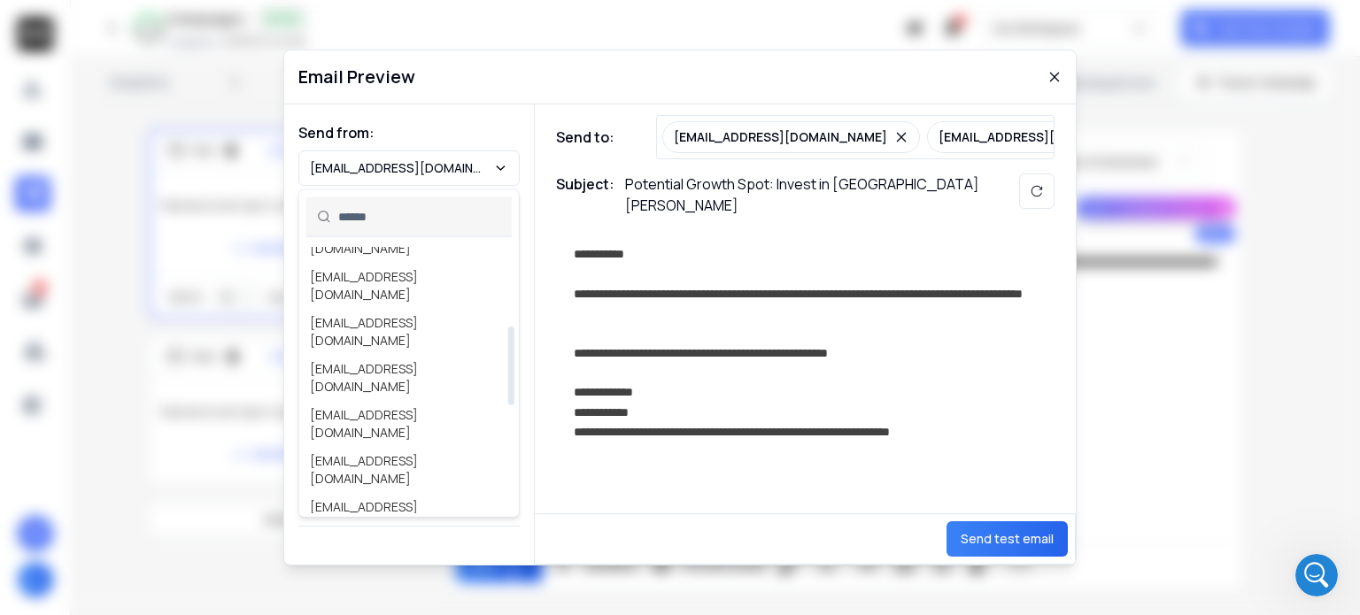
scroll to position [262, 0]
click at [1038, 209] on button at bounding box center [1036, 191] width 35 height 35
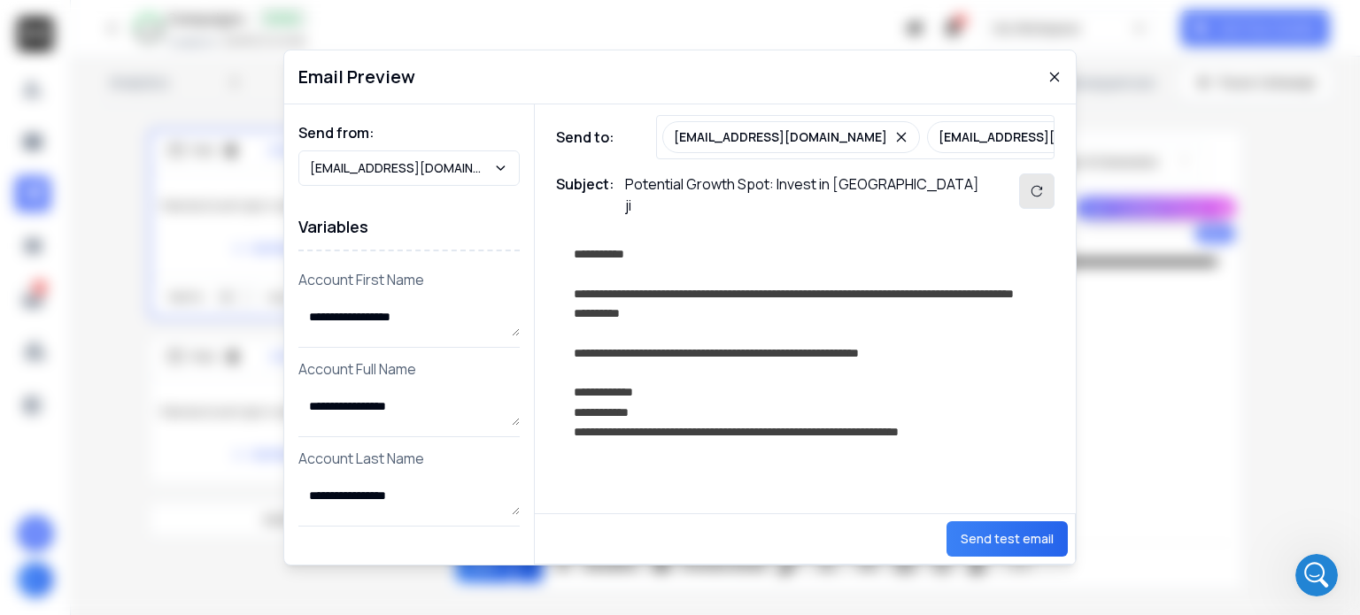
click at [1038, 209] on button at bounding box center [1036, 191] width 35 height 35
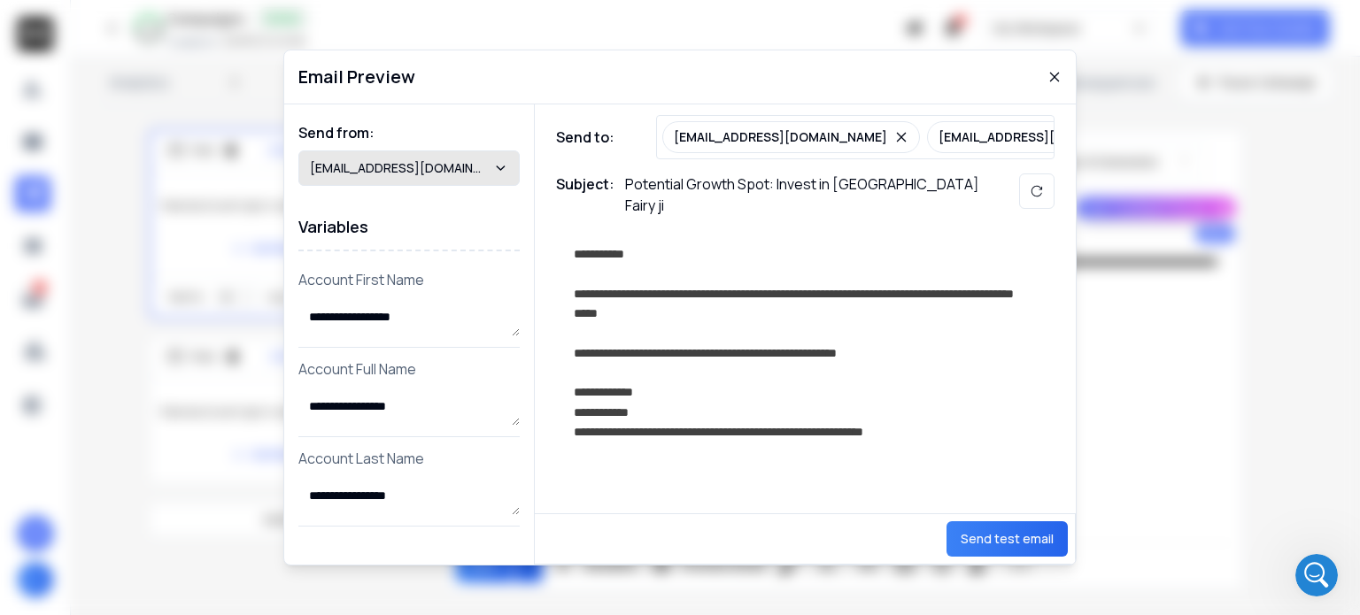
click at [452, 174] on button "gaurav11@propgrid.onmicrosoft.com" at bounding box center [408, 168] width 221 height 35
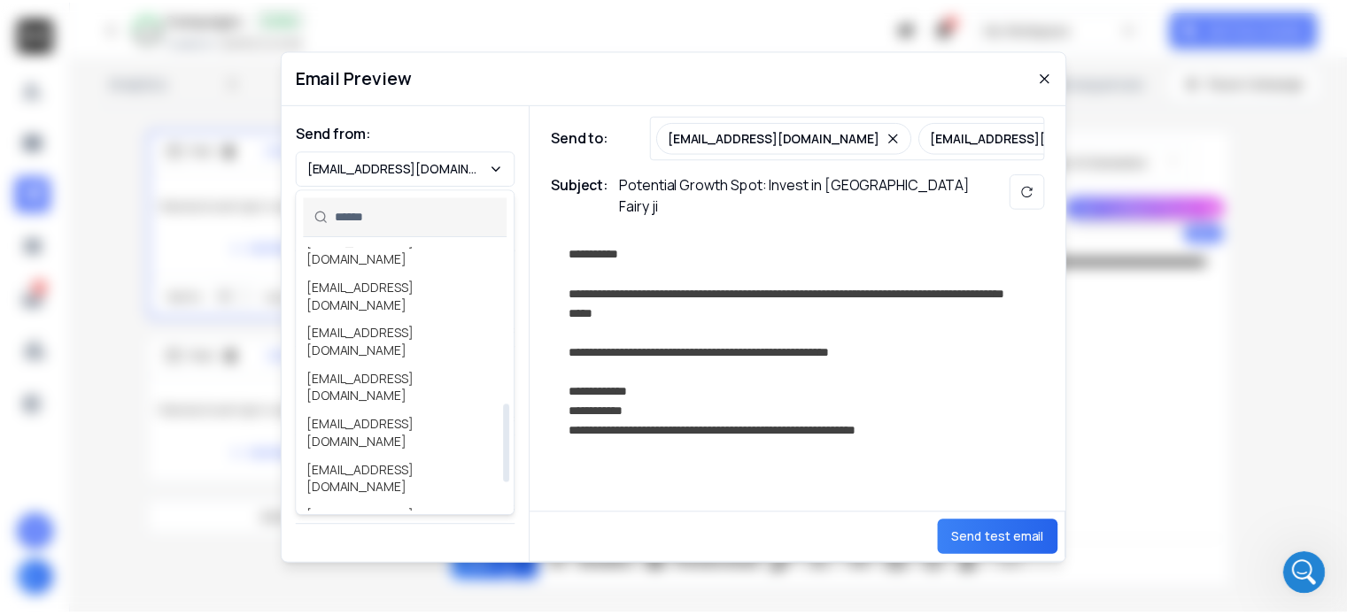
scroll to position [528, 0]
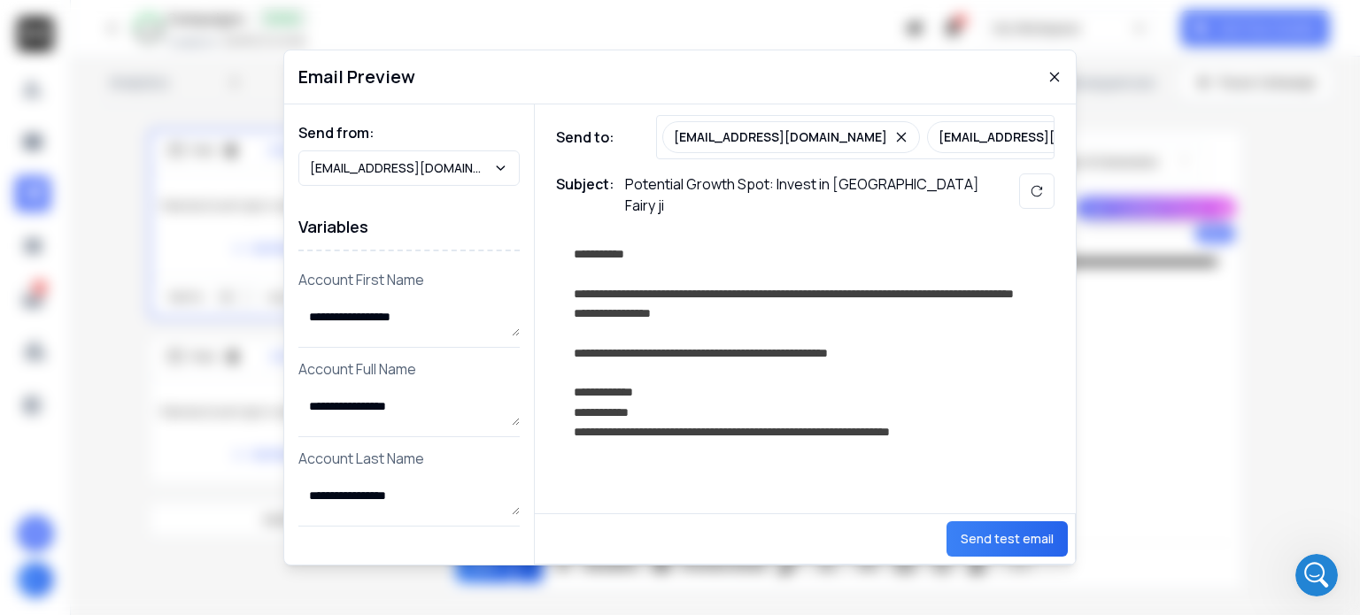
click at [1025, 549] on button "Send test email" at bounding box center [1007, 539] width 121 height 35
click at [454, 177] on button "gaurav@propgrid.info" at bounding box center [408, 168] width 221 height 35
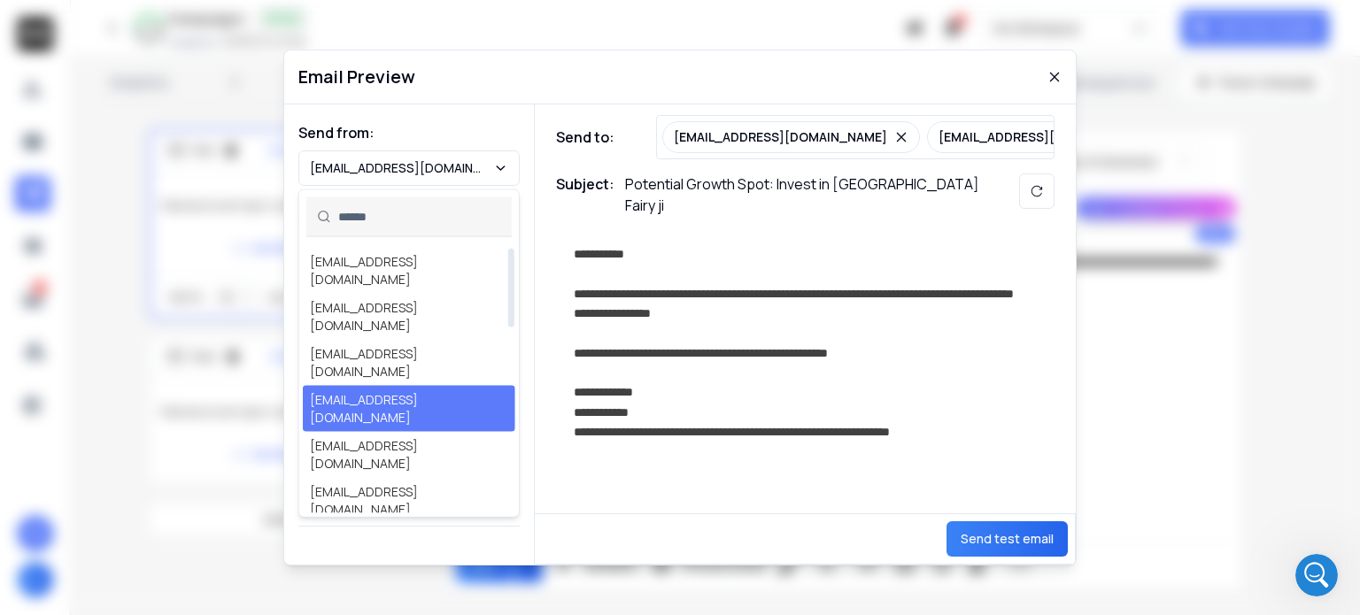
click at [375, 391] on div "gaurav3@propdeal.onmicrosoft.com" at bounding box center [409, 408] width 198 height 35
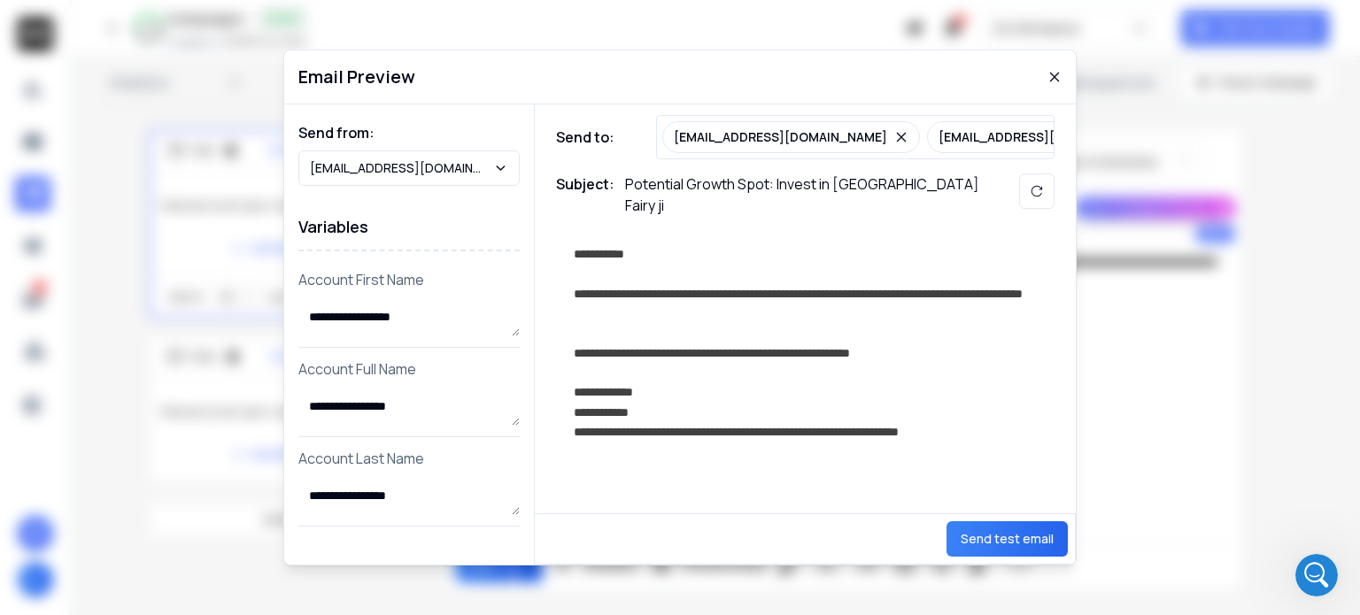
click at [1037, 544] on button "Send test email" at bounding box center [1007, 539] width 121 height 35
click at [1049, 76] on icon at bounding box center [1055, 77] width 14 height 14
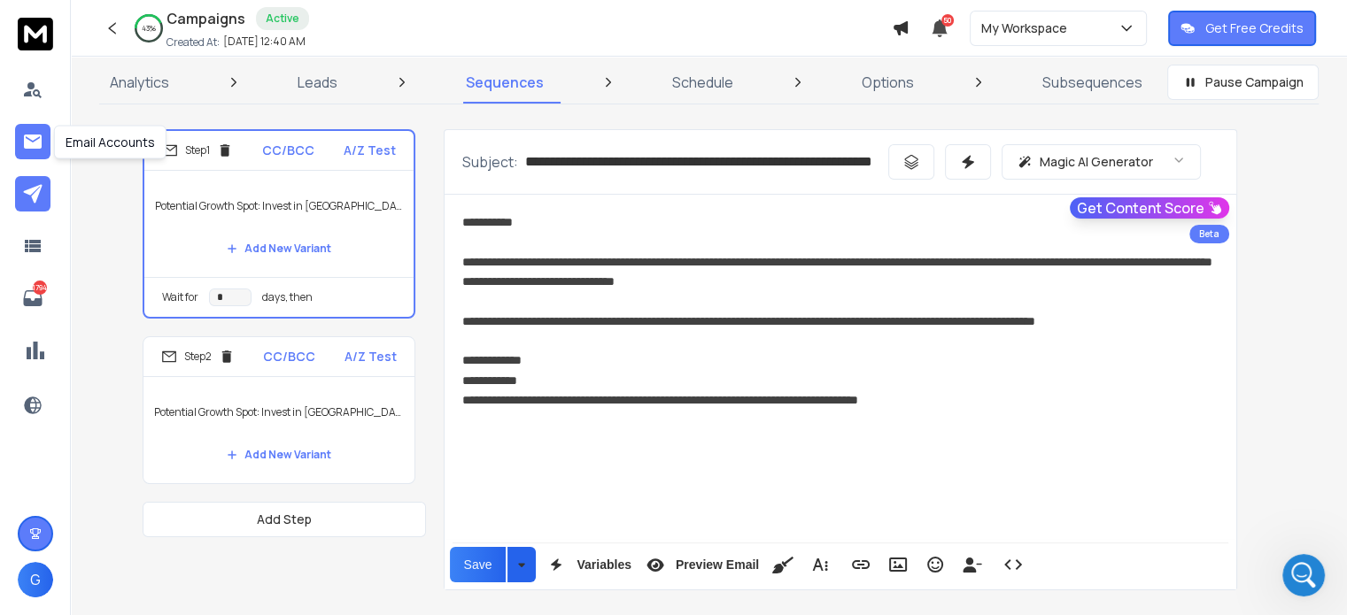
click at [18, 134] on link at bounding box center [32, 141] width 35 height 35
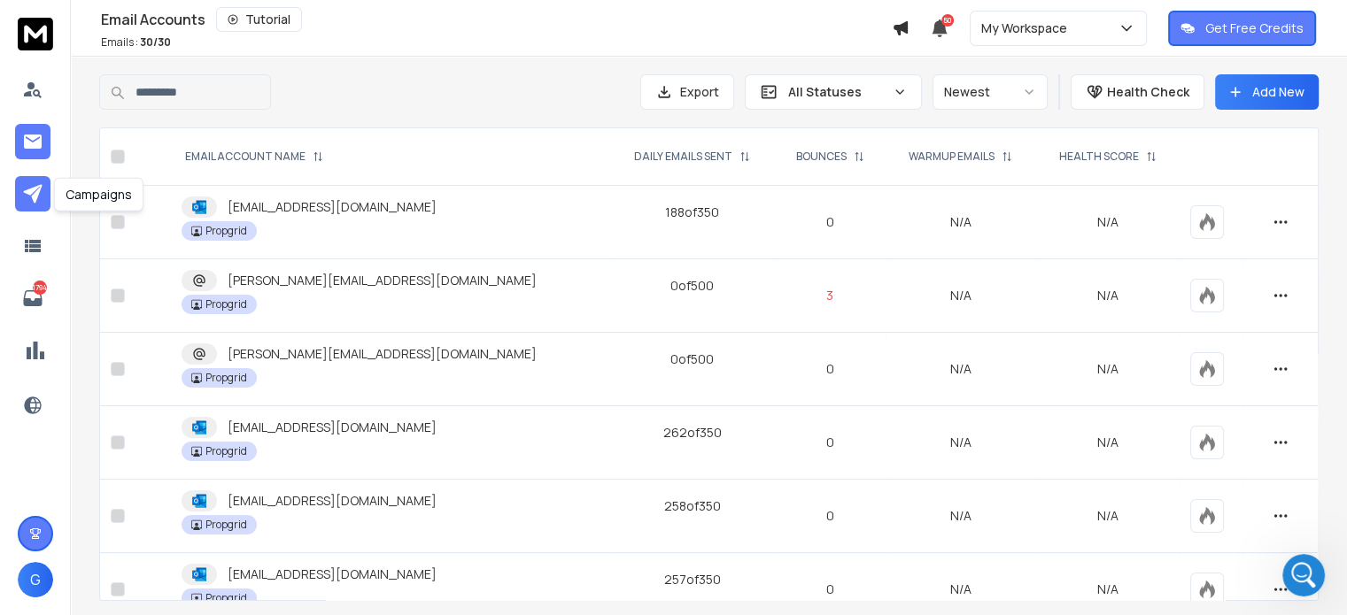
click at [28, 196] on icon at bounding box center [32, 193] width 21 height 21
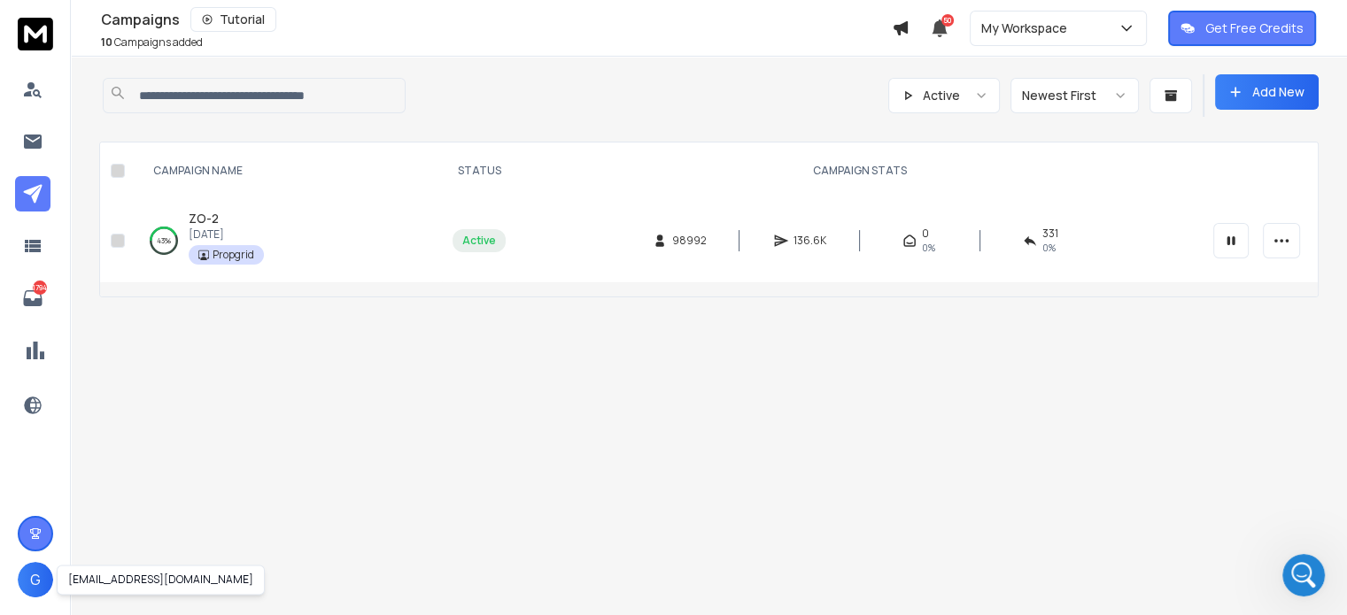
click at [46, 584] on span "G" at bounding box center [35, 579] width 35 height 35
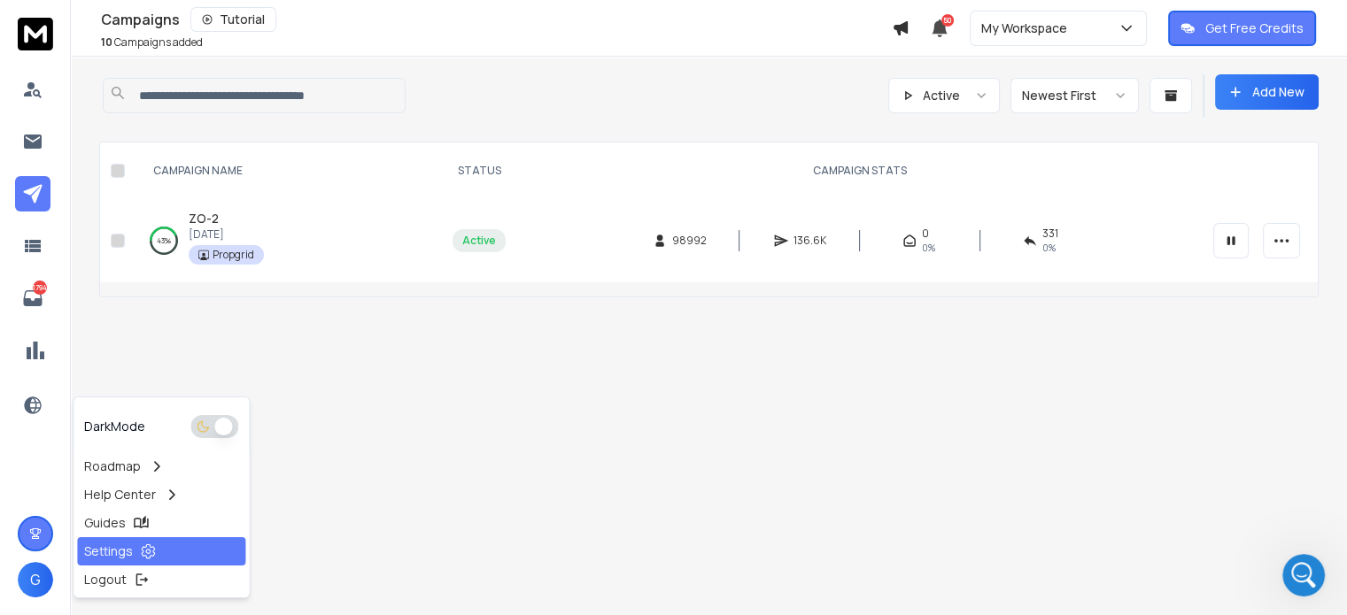
click at [160, 562] on div "Settings" at bounding box center [161, 551] width 168 height 28
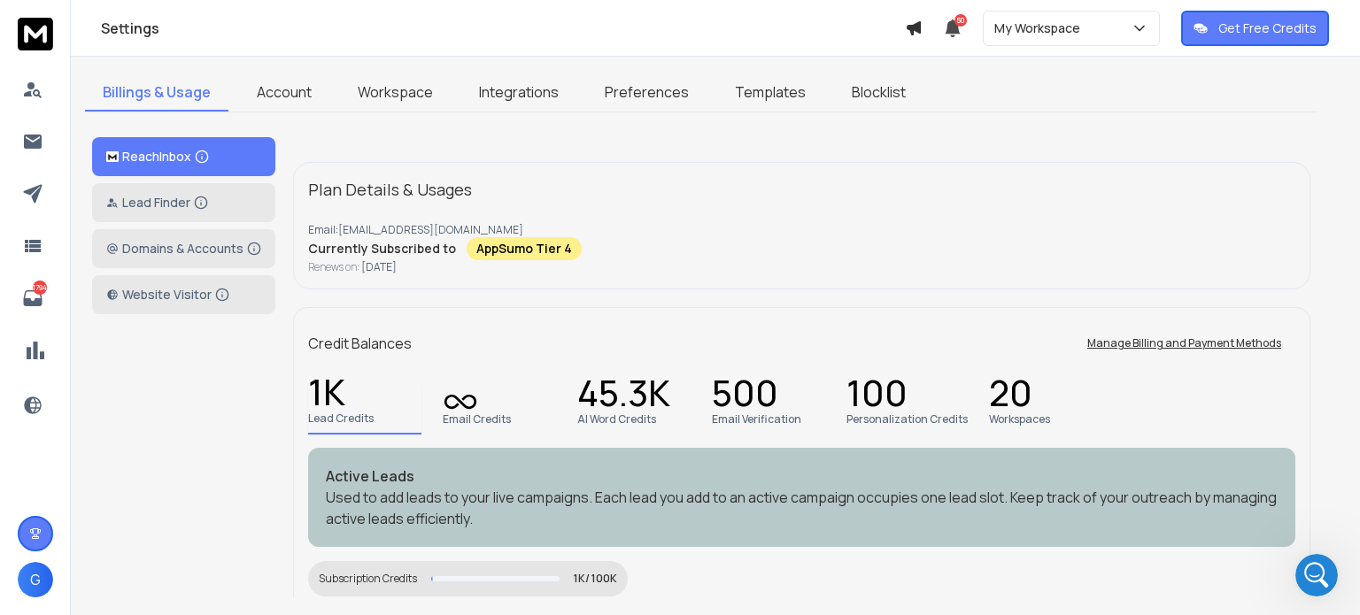
click at [846, 87] on link "Blocklist" at bounding box center [878, 92] width 89 height 37
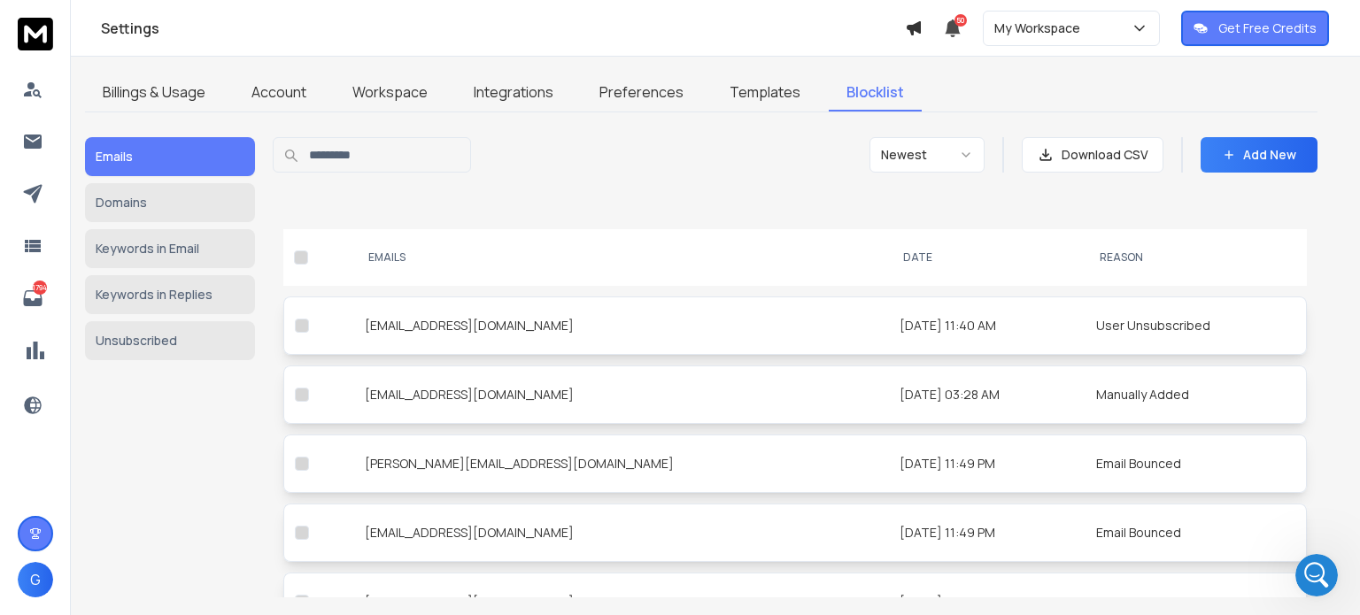
click at [355, 166] on input at bounding box center [372, 154] width 198 height 35
paste input "**********"
type input "**********"
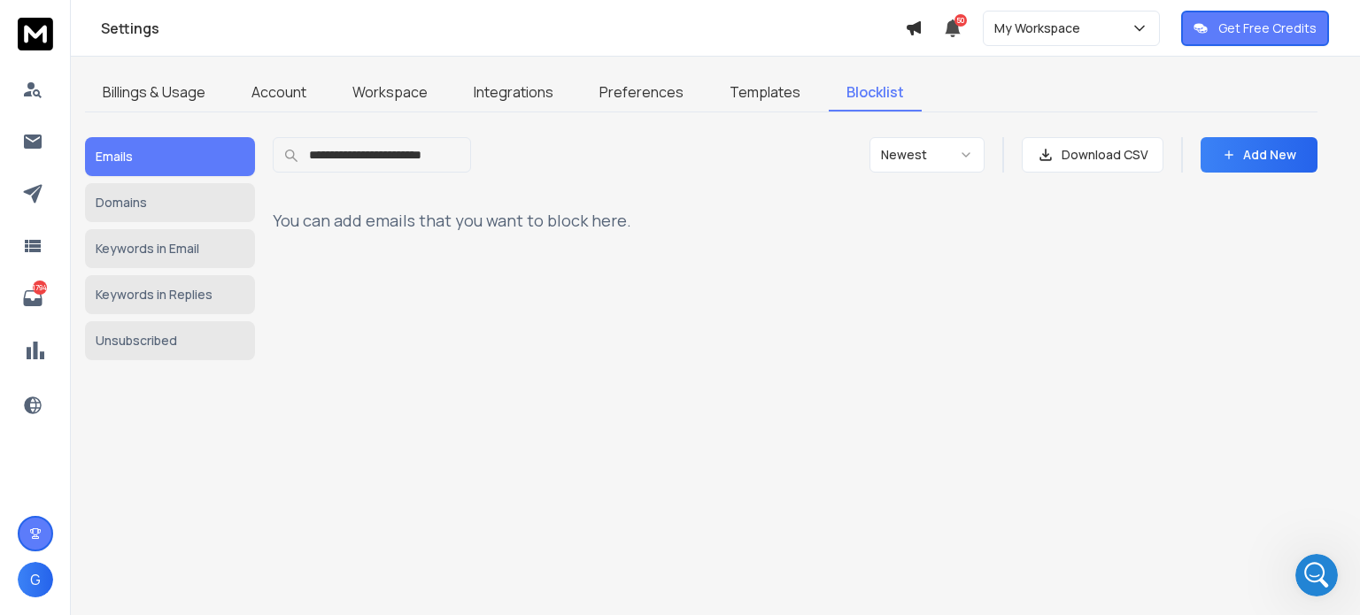
drag, startPoint x: 326, startPoint y: 166, endPoint x: 653, endPoint y: 174, distance: 326.8
click at [653, 174] on div "**********" at bounding box center [795, 185] width 1045 height 96
click at [353, 137] on input "**********" at bounding box center [372, 154] width 198 height 35
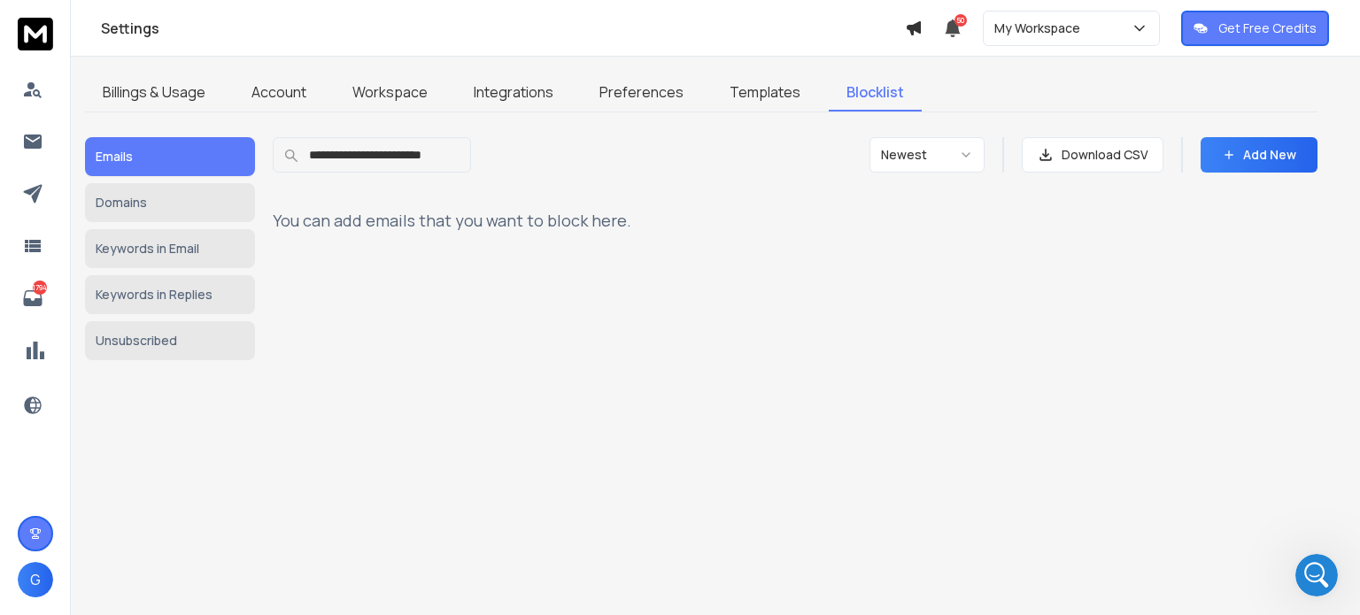
scroll to position [0, 9]
drag, startPoint x: 303, startPoint y: 155, endPoint x: 557, endPoint y: 146, distance: 254.3
click at [557, 146] on div "**********" at bounding box center [795, 154] width 1045 height 35
paste input "**********"
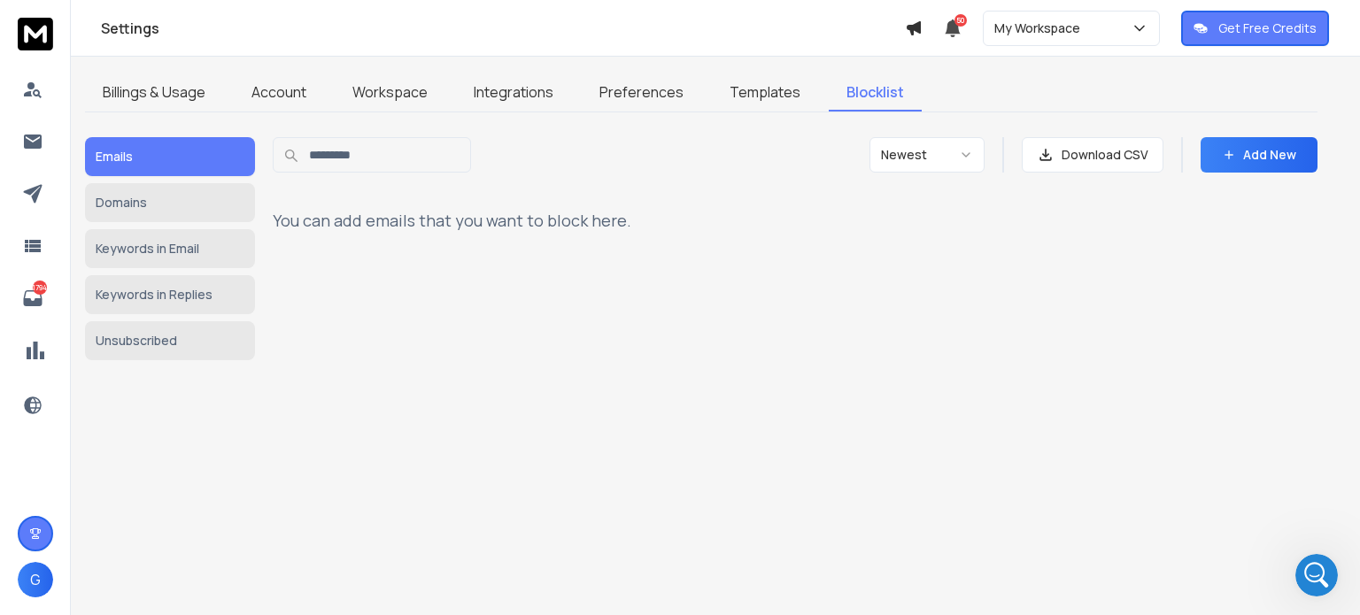
type input "**********"
drag, startPoint x: 461, startPoint y: 158, endPoint x: 87, endPoint y: 150, distance: 374.7
click at [87, 150] on div "**********" at bounding box center [701, 360] width 1233 height 446
click at [381, 150] on input "**********" at bounding box center [372, 154] width 198 height 35
drag, startPoint x: 304, startPoint y: 158, endPoint x: 238, endPoint y: 150, distance: 66.1
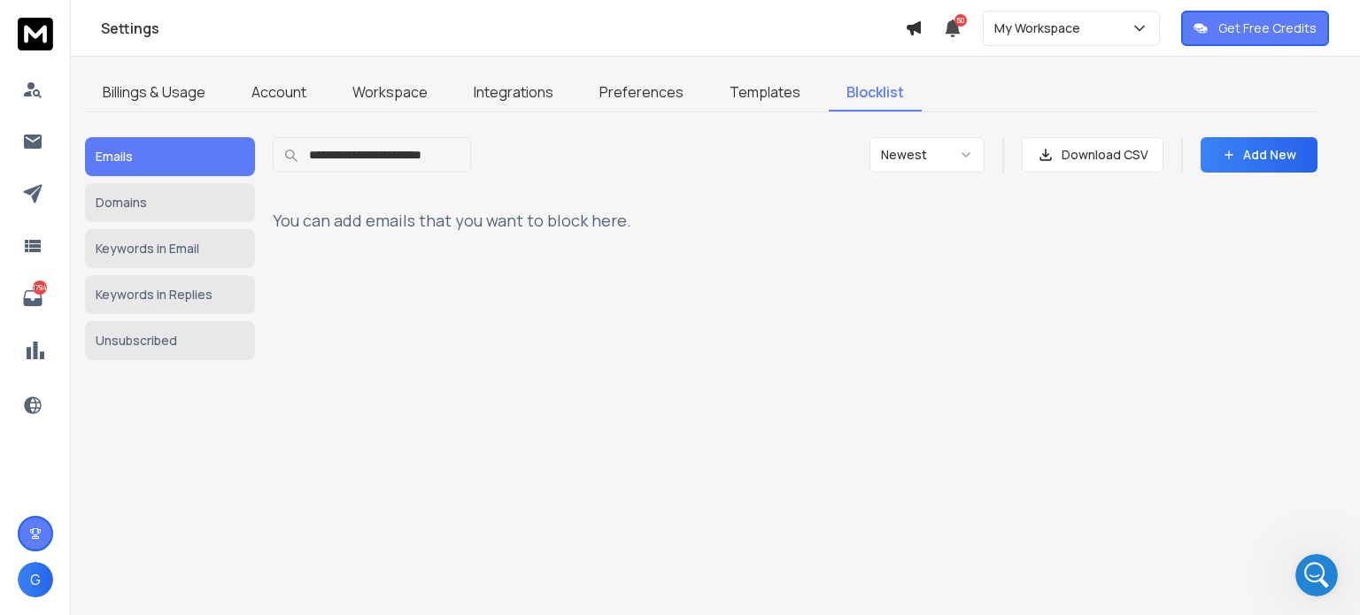
click at [238, 150] on div "**********" at bounding box center [701, 360] width 1233 height 446
click at [18, 152] on link at bounding box center [32, 141] width 35 height 35
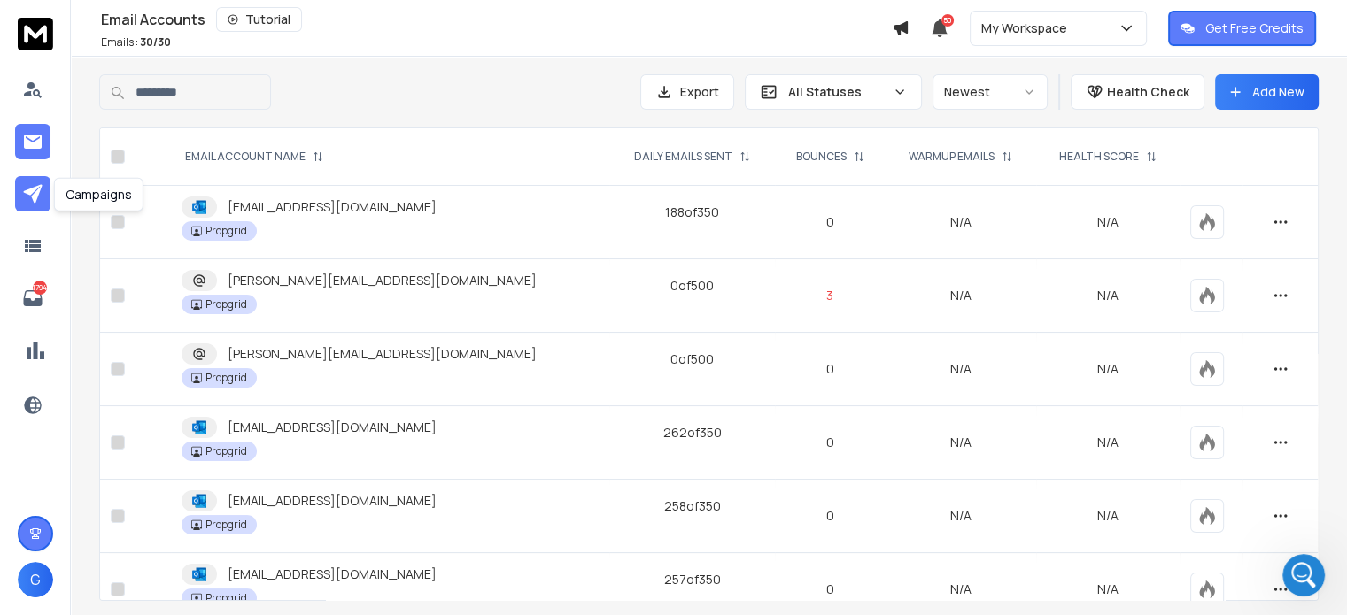
click at [36, 201] on icon at bounding box center [32, 193] width 21 height 21
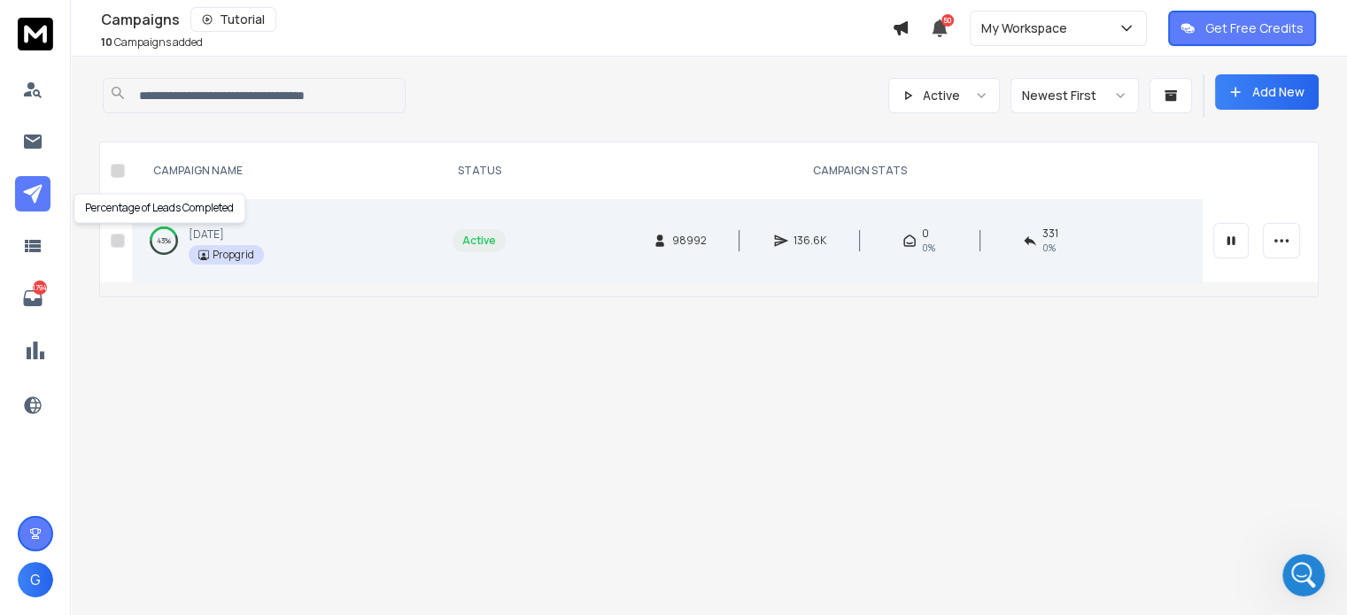
click at [228, 236] on p "16 days ago" at bounding box center [226, 235] width 75 height 14
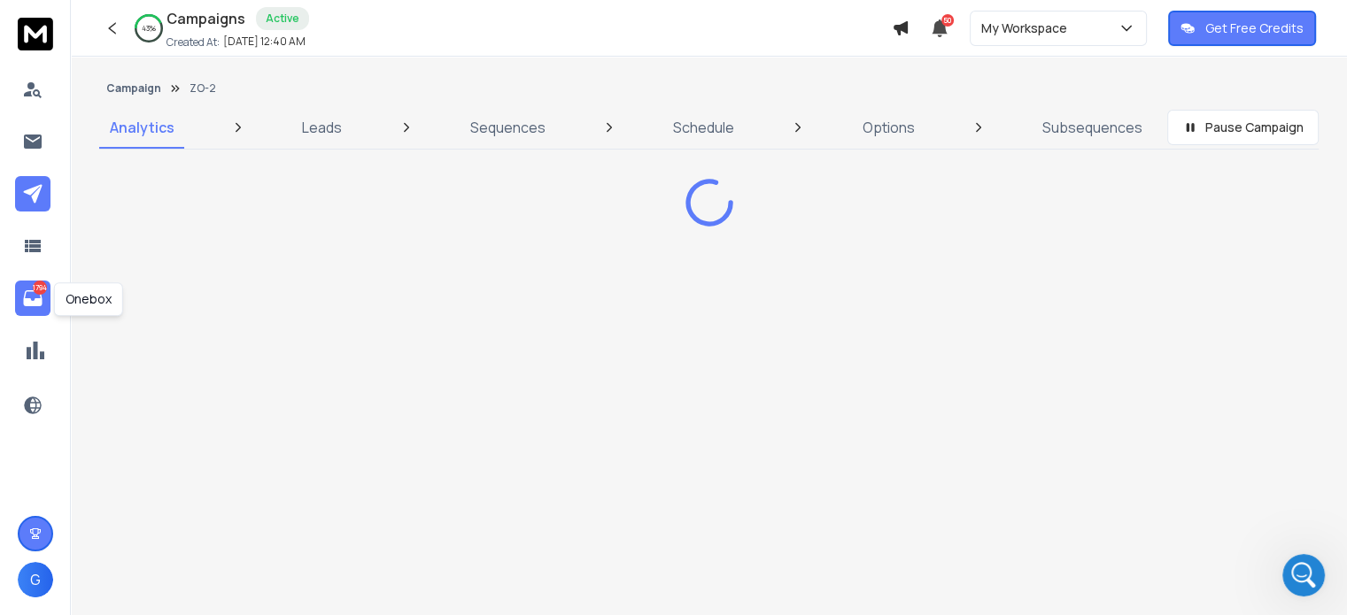
click at [46, 291] on p "1794" at bounding box center [40, 288] width 14 height 14
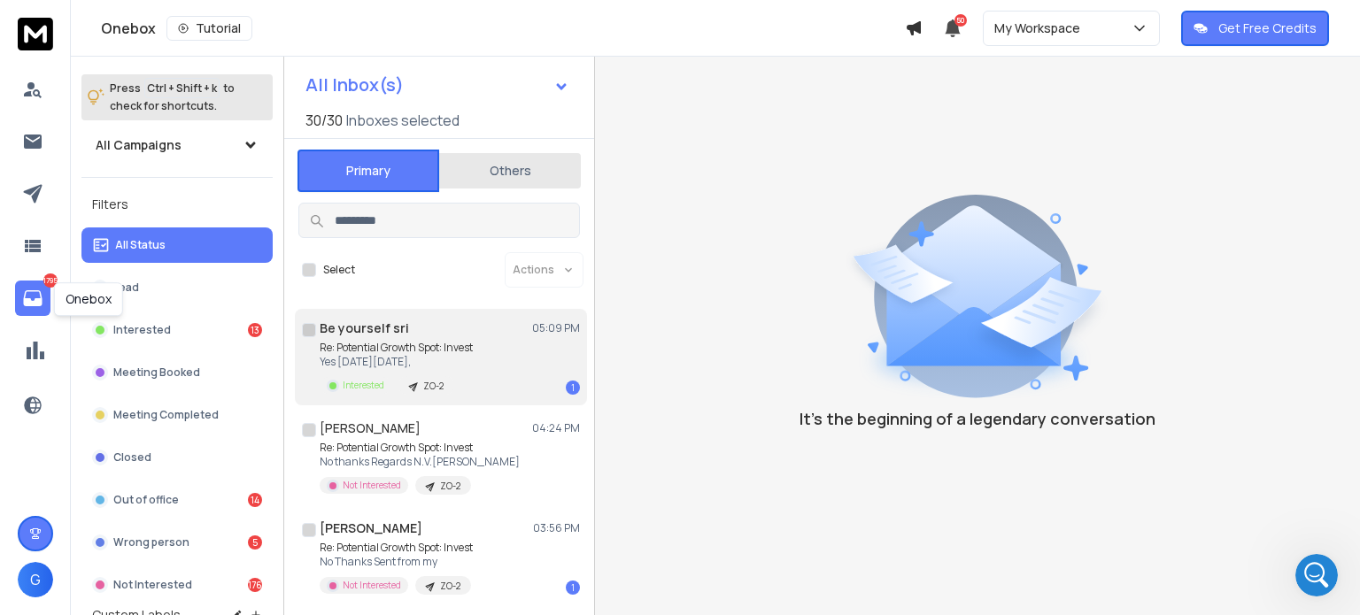
click at [473, 354] on p "Re: Potential Growth Spot: Invest" at bounding box center [396, 348] width 153 height 14
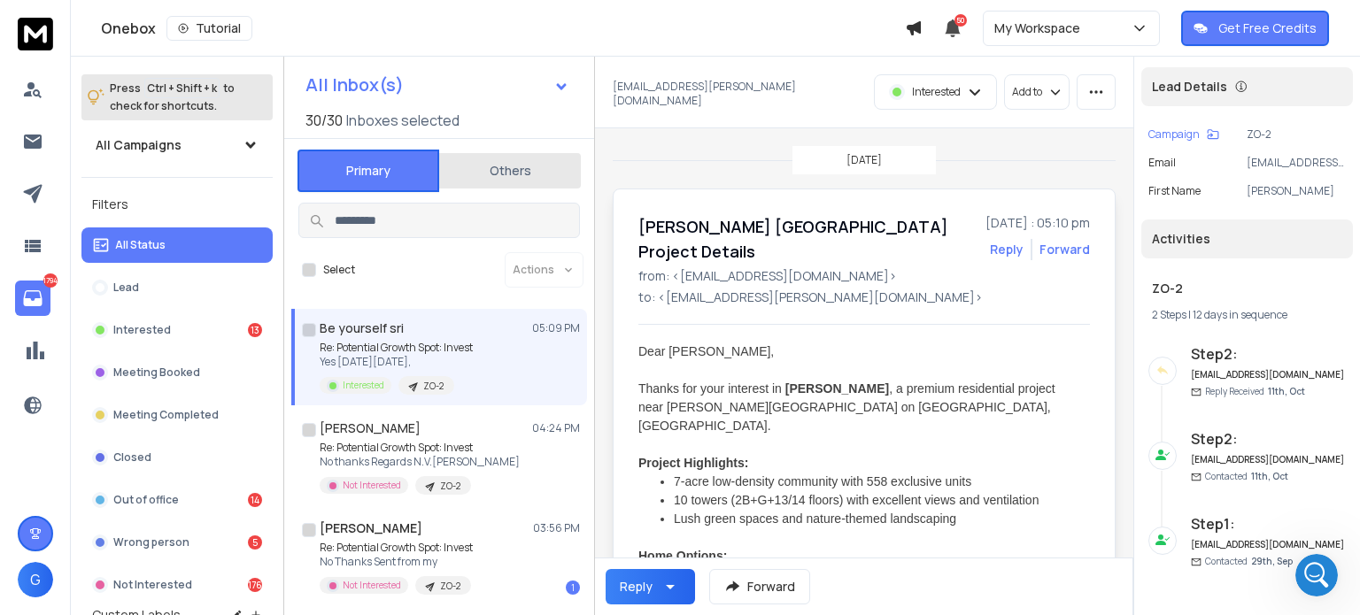
click at [377, 227] on input at bounding box center [439, 220] width 282 height 35
paste input "**********"
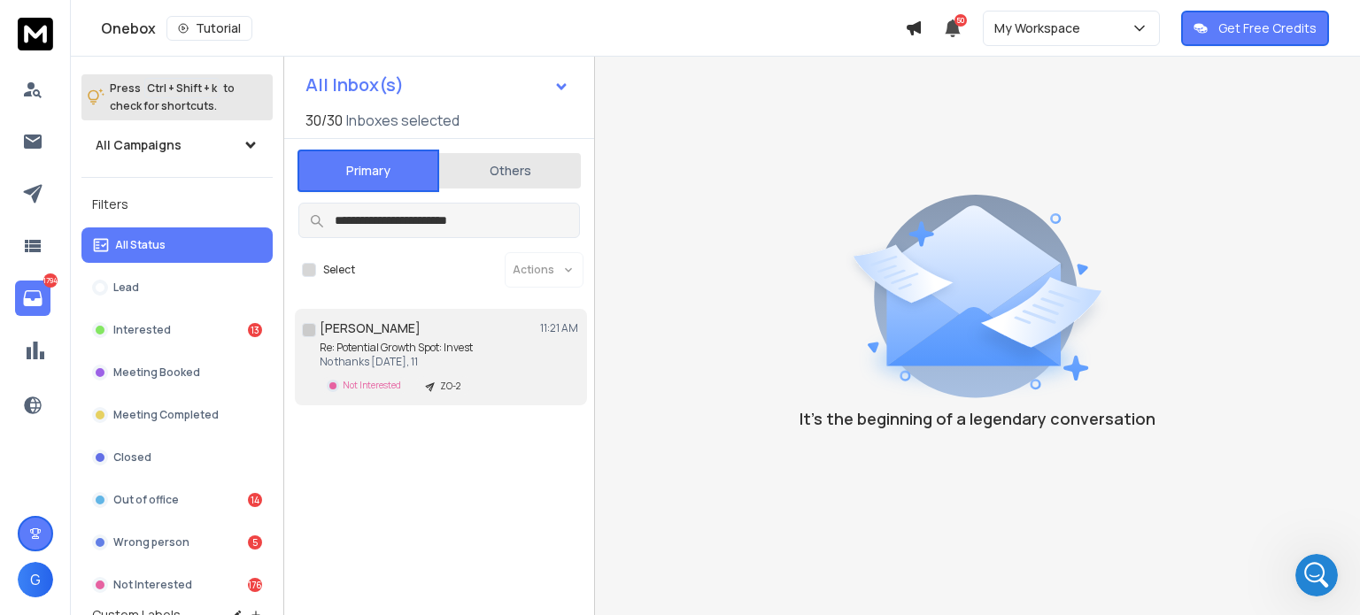
type input "**********"
click at [378, 355] on p "No thanks On Sat, 11" at bounding box center [396, 362] width 153 height 14
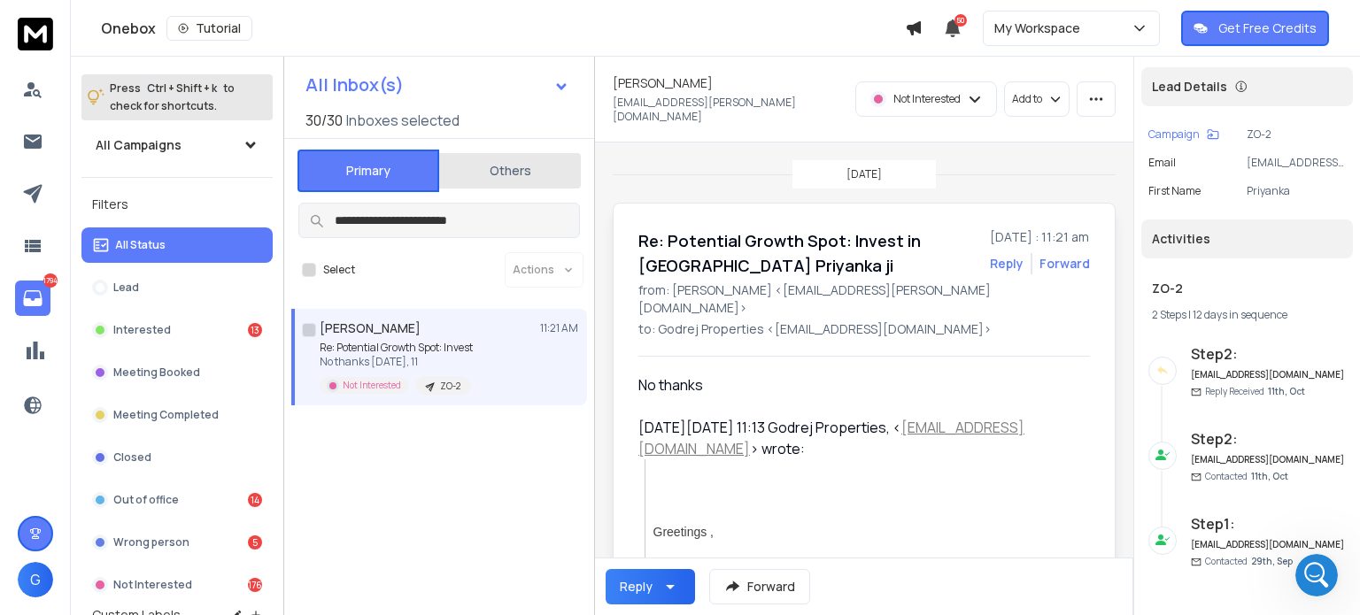
drag, startPoint x: 706, startPoint y: 360, endPoint x: 632, endPoint y: 363, distance: 73.5
click at [632, 363] on div "Re: Potential Growth Spot: Invest in North Bangalore Priyanka ji 11 October 202…" at bounding box center [864, 520] width 503 height 634
click at [718, 375] on div "No thanks On Sat, 11 Oct 2025, 11:13 Godrej Properties, < gaurav3@propgrid.onmi…" at bounding box center [864, 593] width 452 height 437
click at [43, 180] on link at bounding box center [32, 193] width 35 height 35
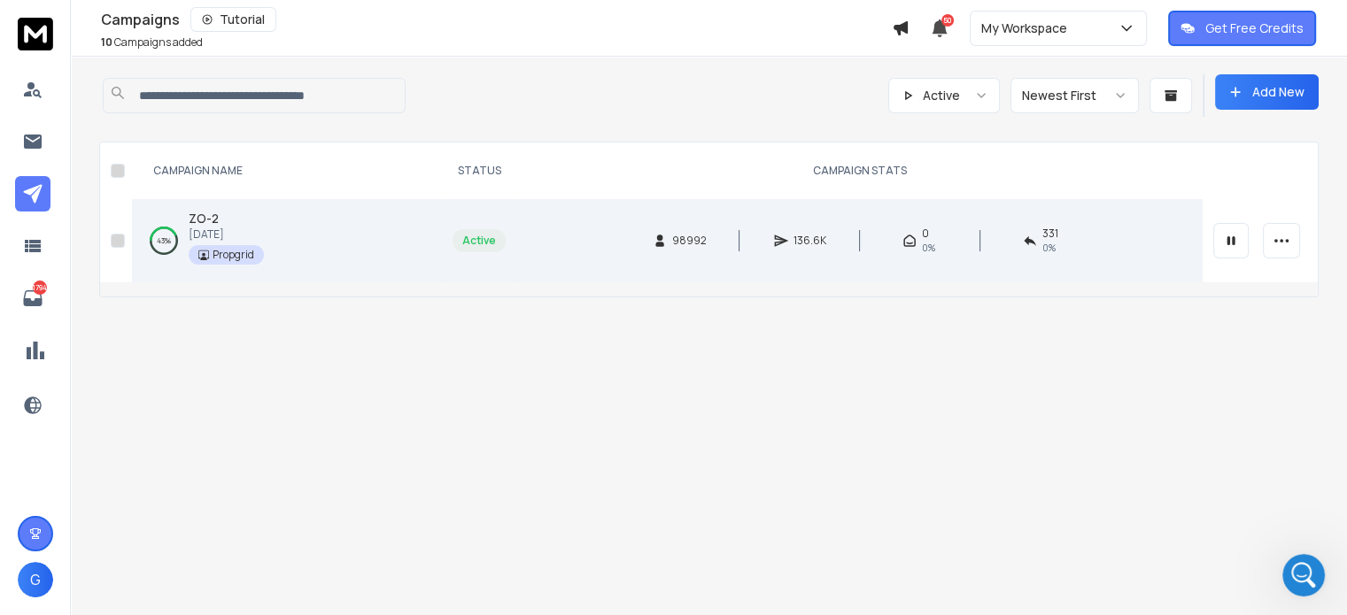
click at [356, 243] on div "43 % ZO-2 16 days ago Propgrid" at bounding box center [287, 241] width 274 height 62
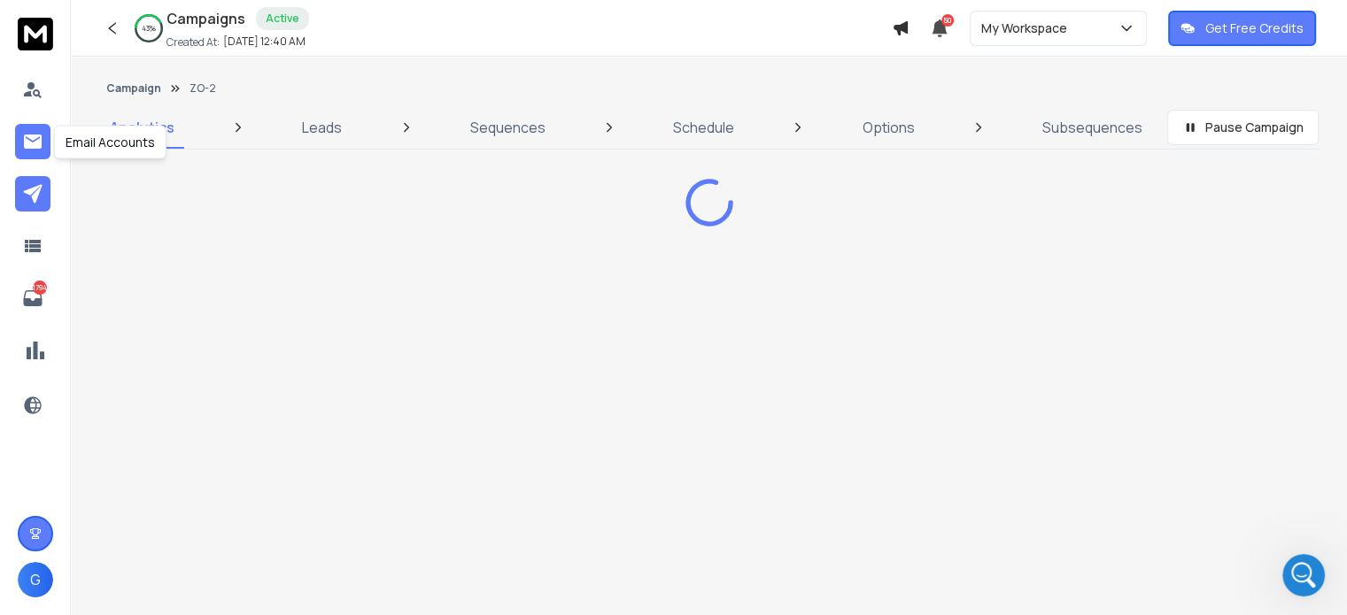
click at [37, 147] on icon at bounding box center [33, 142] width 18 height 14
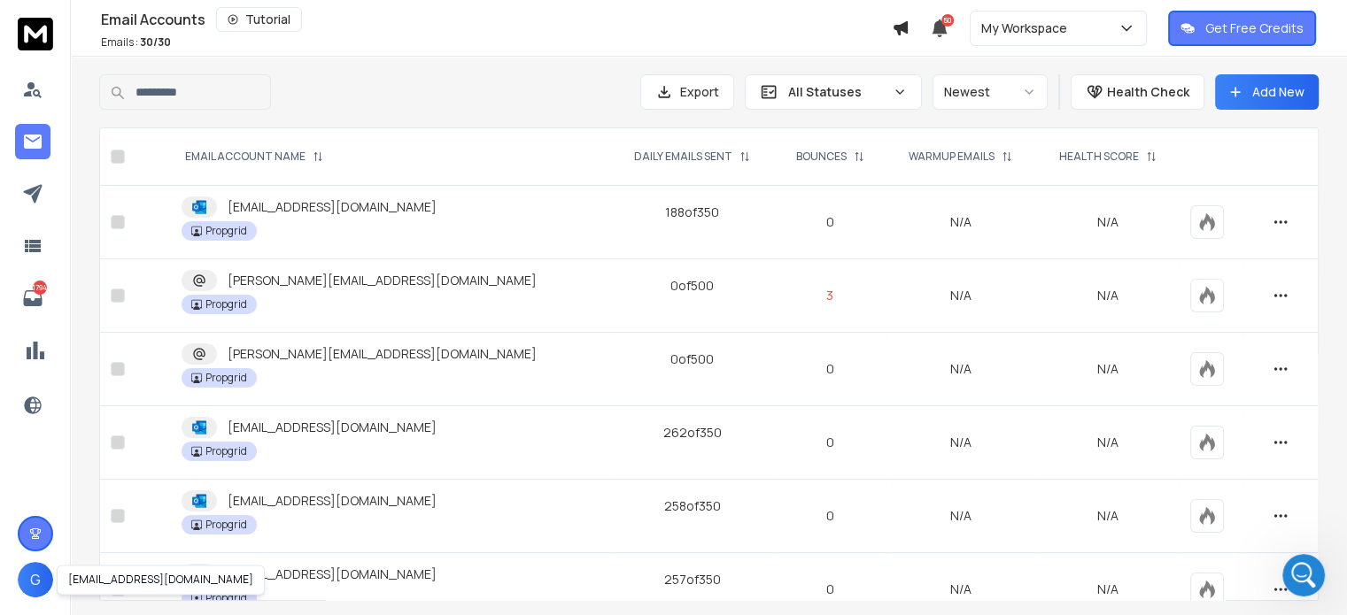
click at [31, 568] on span "G" at bounding box center [35, 579] width 35 height 35
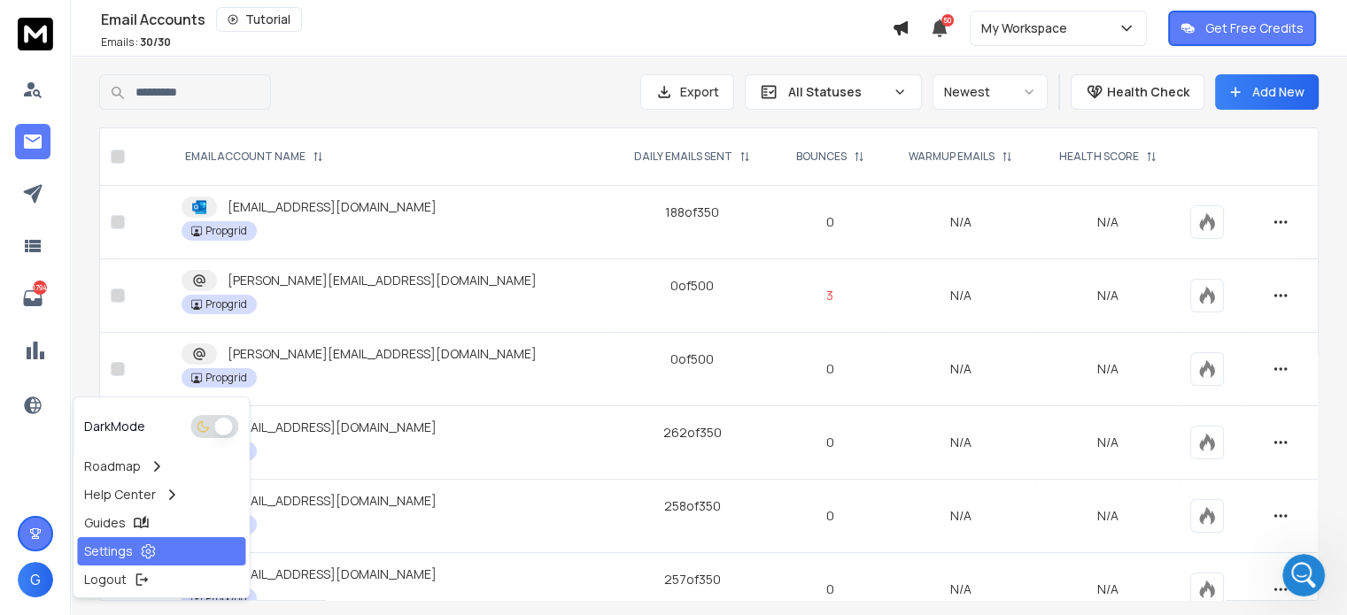
click at [136, 549] on div "Settings" at bounding box center [161, 551] width 168 height 28
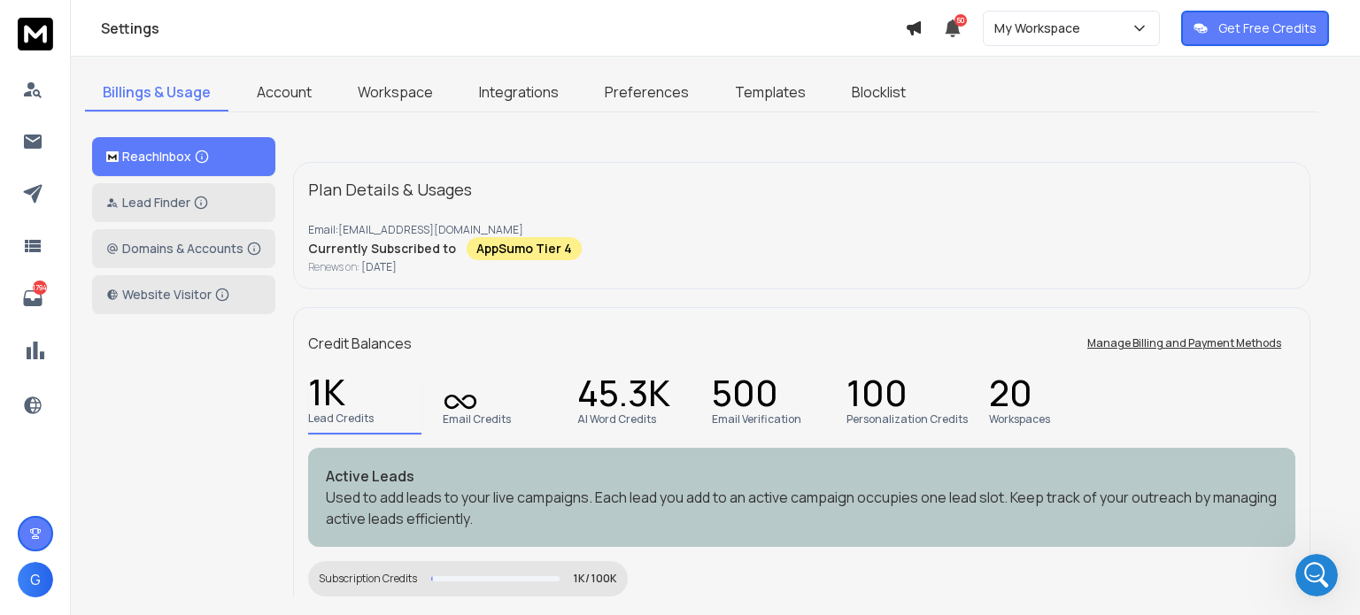
click at [852, 94] on link "Blocklist" at bounding box center [878, 92] width 89 height 37
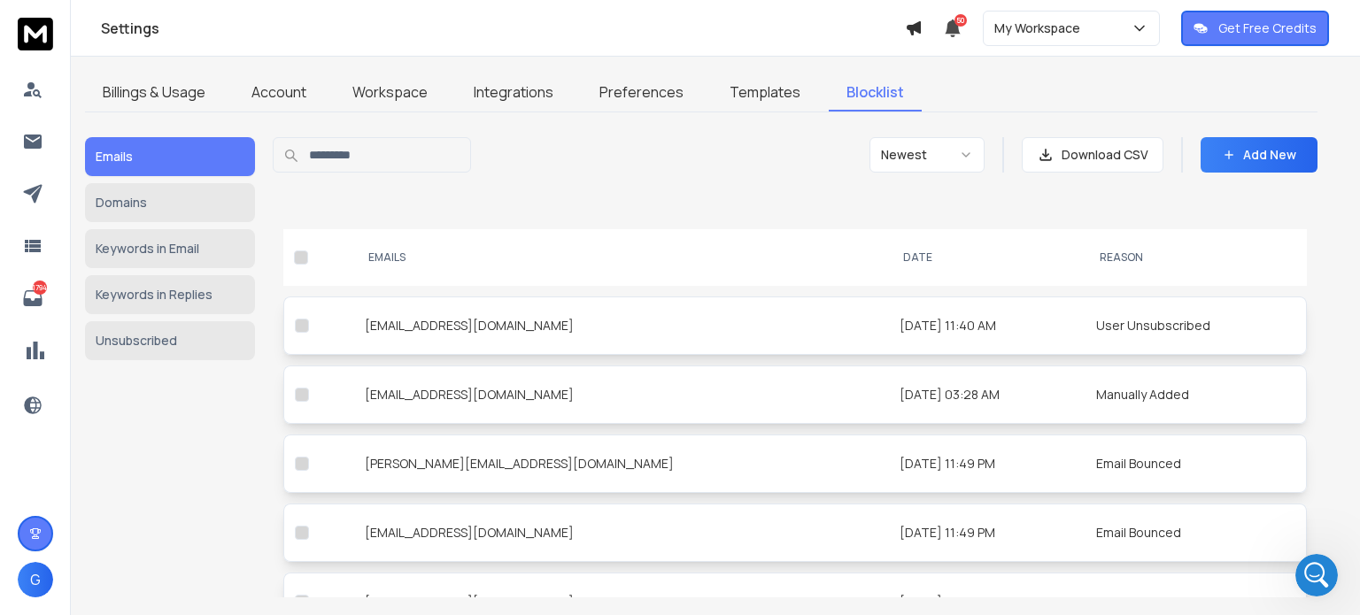
click at [138, 344] on button "Unsubscribed" at bounding box center [170, 340] width 170 height 39
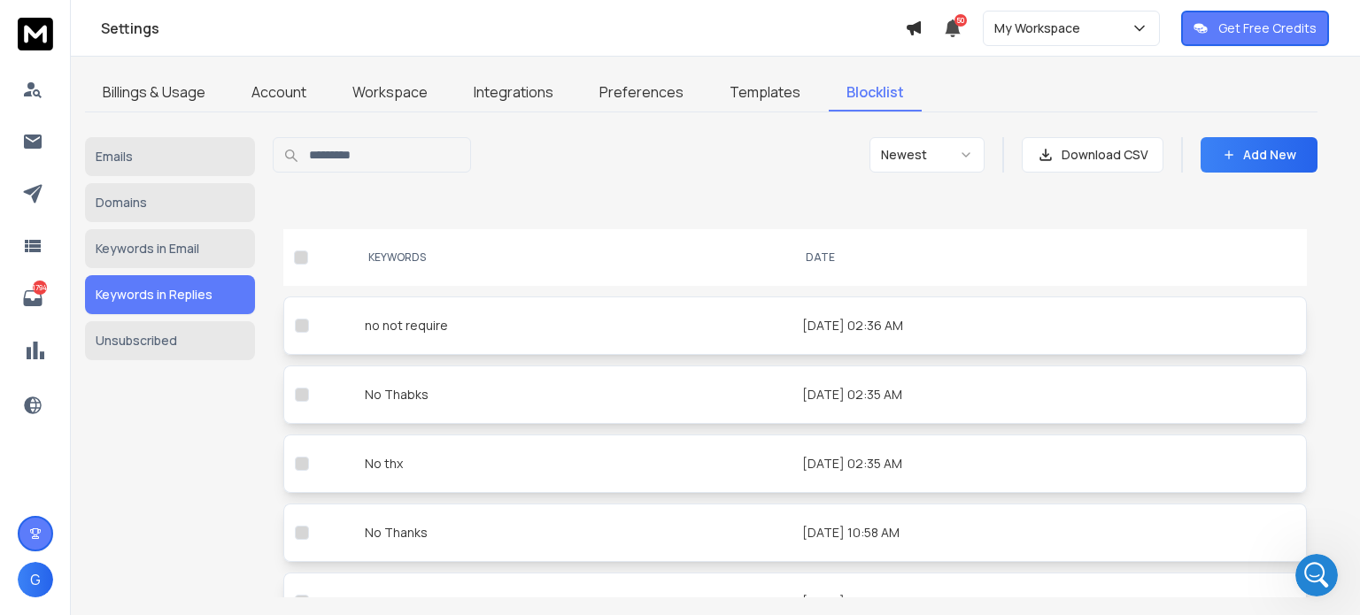
click at [138, 292] on replies "Keywords in Replies" at bounding box center [170, 294] width 170 height 39
click at [35, 187] on icon at bounding box center [32, 194] width 19 height 19
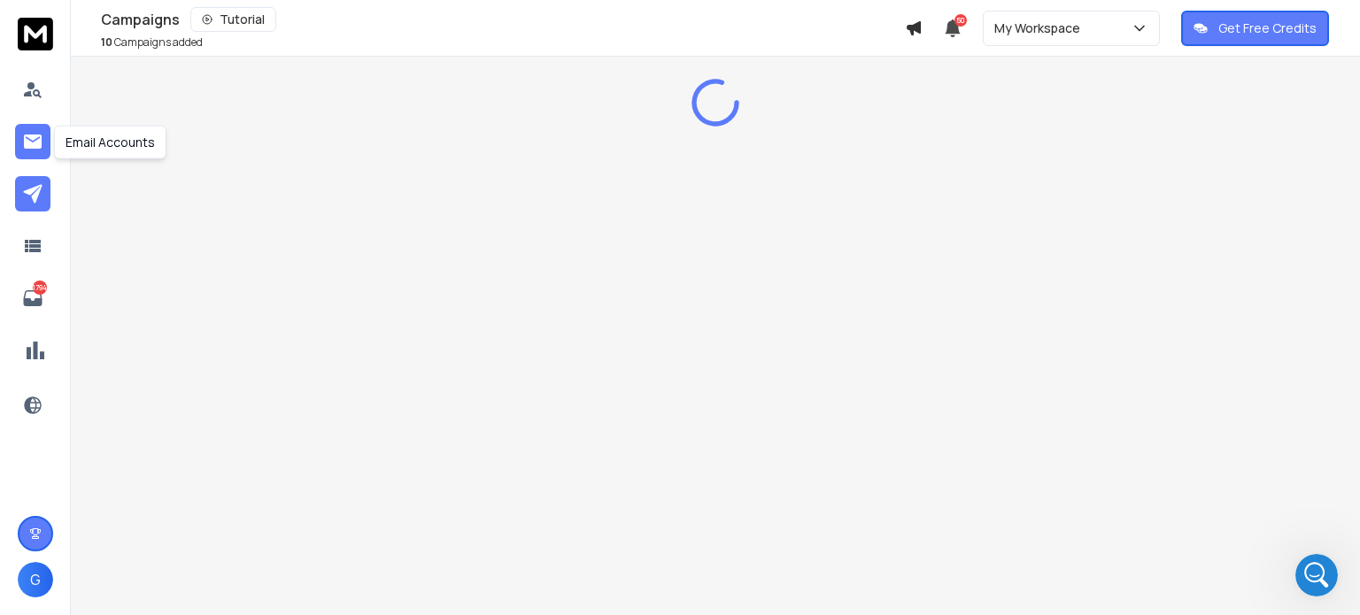
click at [27, 144] on icon at bounding box center [33, 142] width 18 height 14
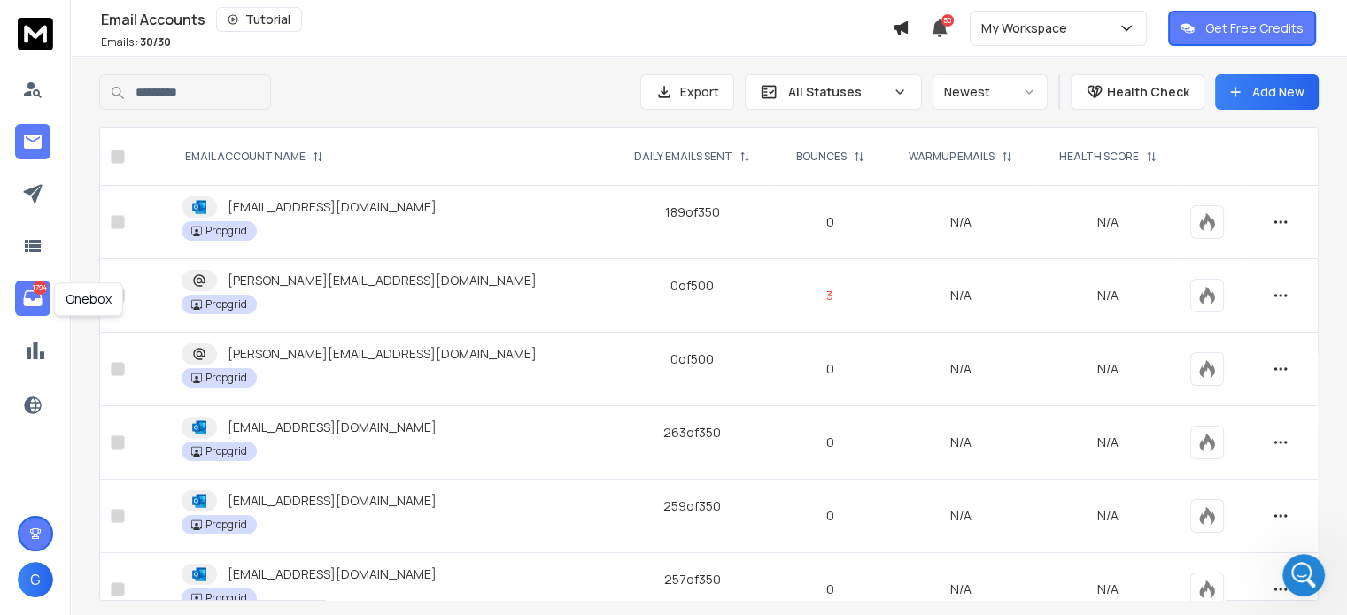
click at [37, 294] on p "1794" at bounding box center [40, 288] width 14 height 14
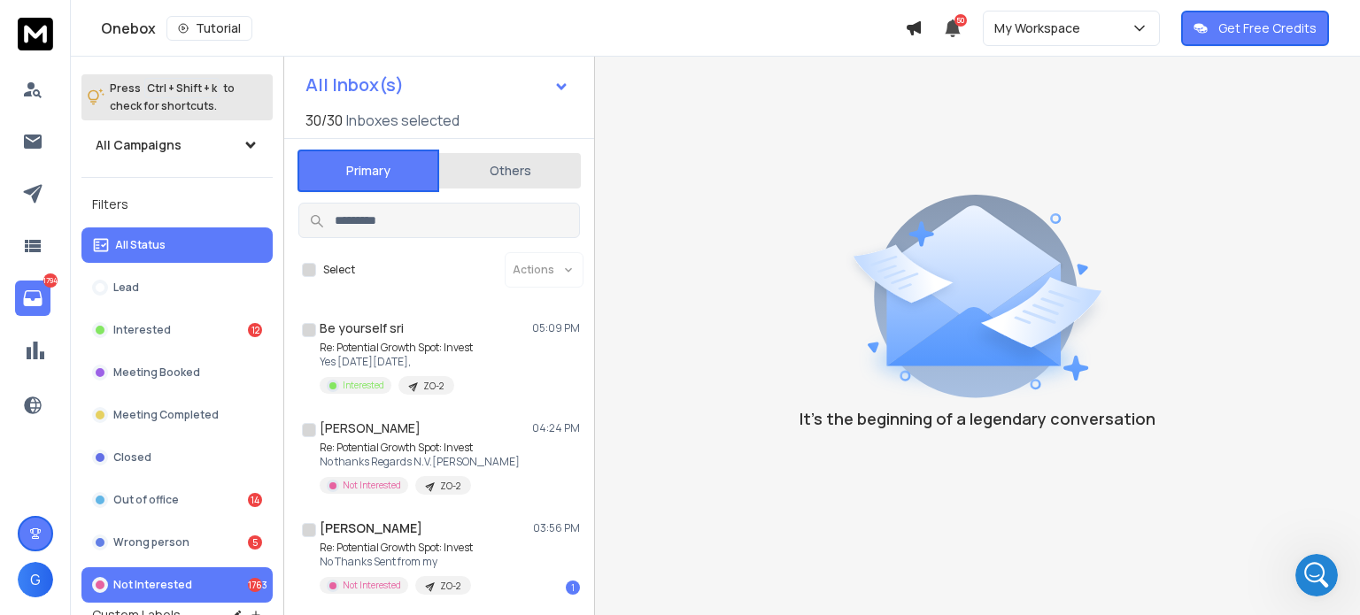
click at [154, 596] on button "Not Interested 1763" at bounding box center [176, 585] width 191 height 35
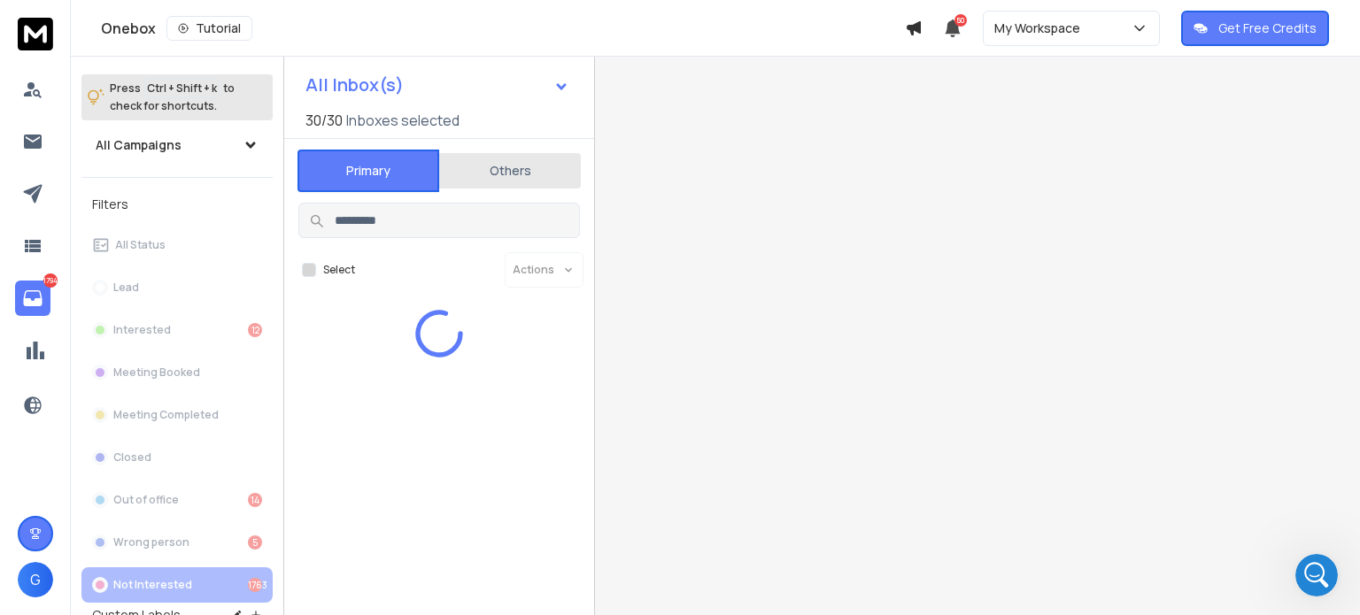
click at [154, 598] on div "All Status Lead Interested 12 Meeting Booked Meeting Completed Closed Out of of…" at bounding box center [176, 415] width 191 height 375
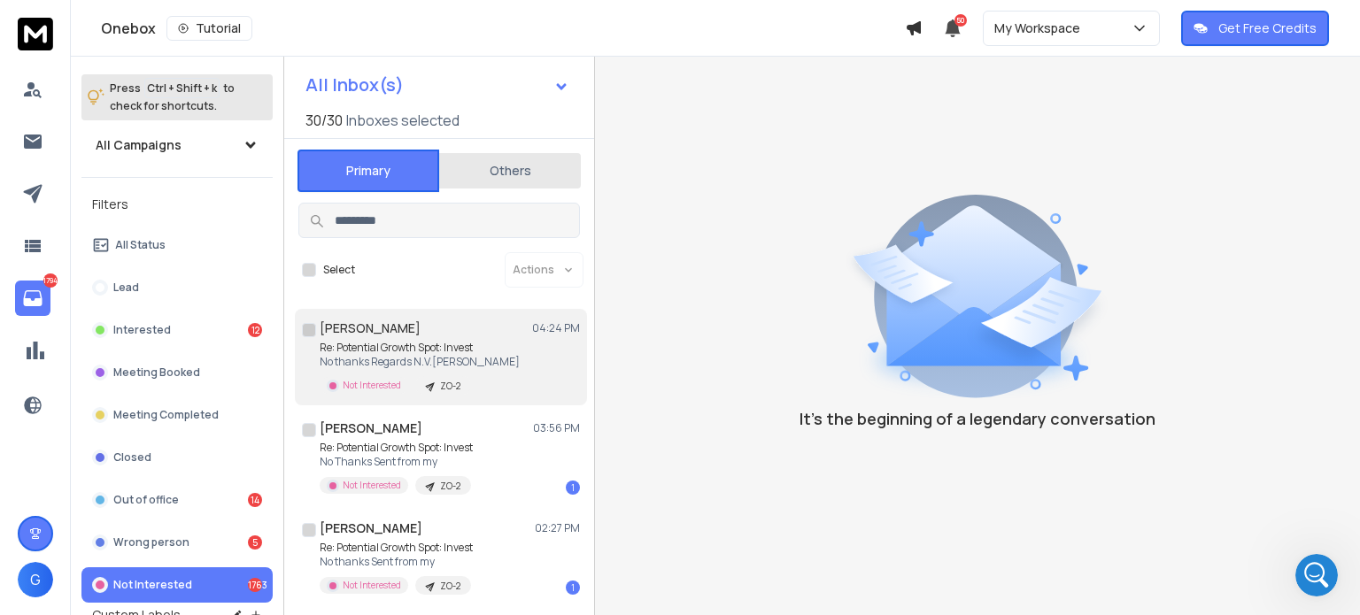
click at [421, 372] on div "Re: Potential Growth Spot: Invest No thanks Regards N.V.Subba Rao Not Intereste…" at bounding box center [420, 368] width 200 height 54
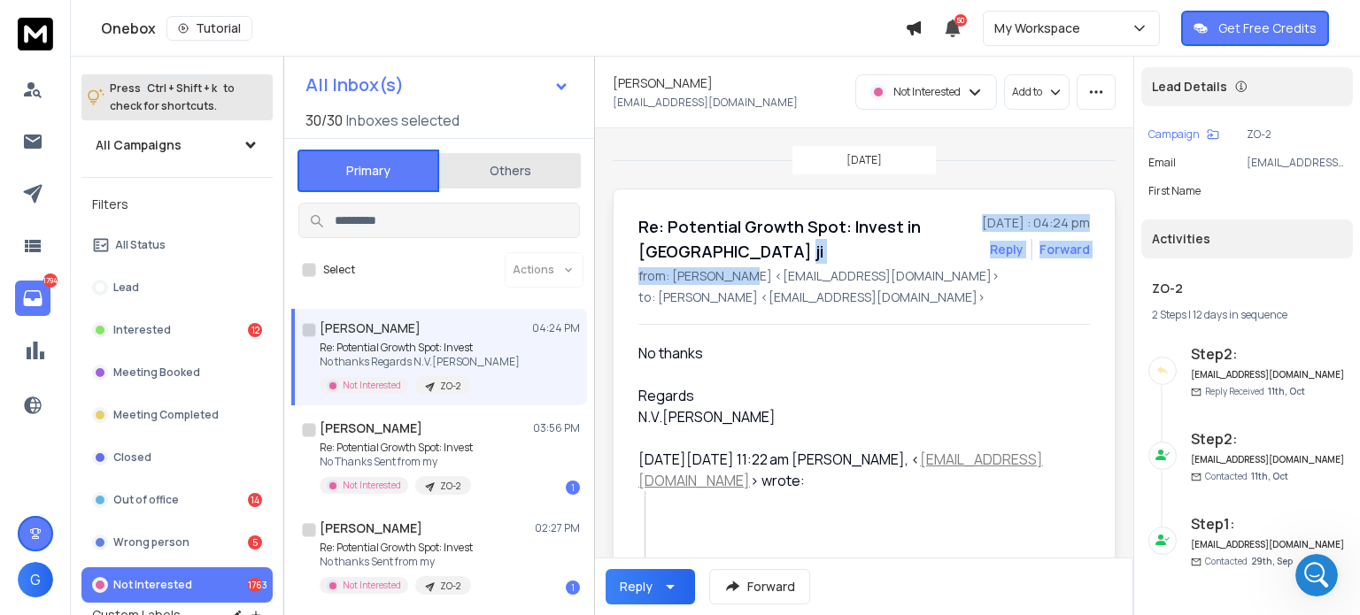
drag, startPoint x: 743, startPoint y: 270, endPoint x: 815, endPoint y: 258, distance: 72.8
click at [815, 258] on div "Re: Potential Growth Spot: Invest in North Bangalore ji 11 October 2025 : 04:24…" at bounding box center [864, 260] width 452 height 92
click at [749, 275] on p "from: Subba Rao <subbarao7@gmail.com>" at bounding box center [864, 276] width 452 height 18
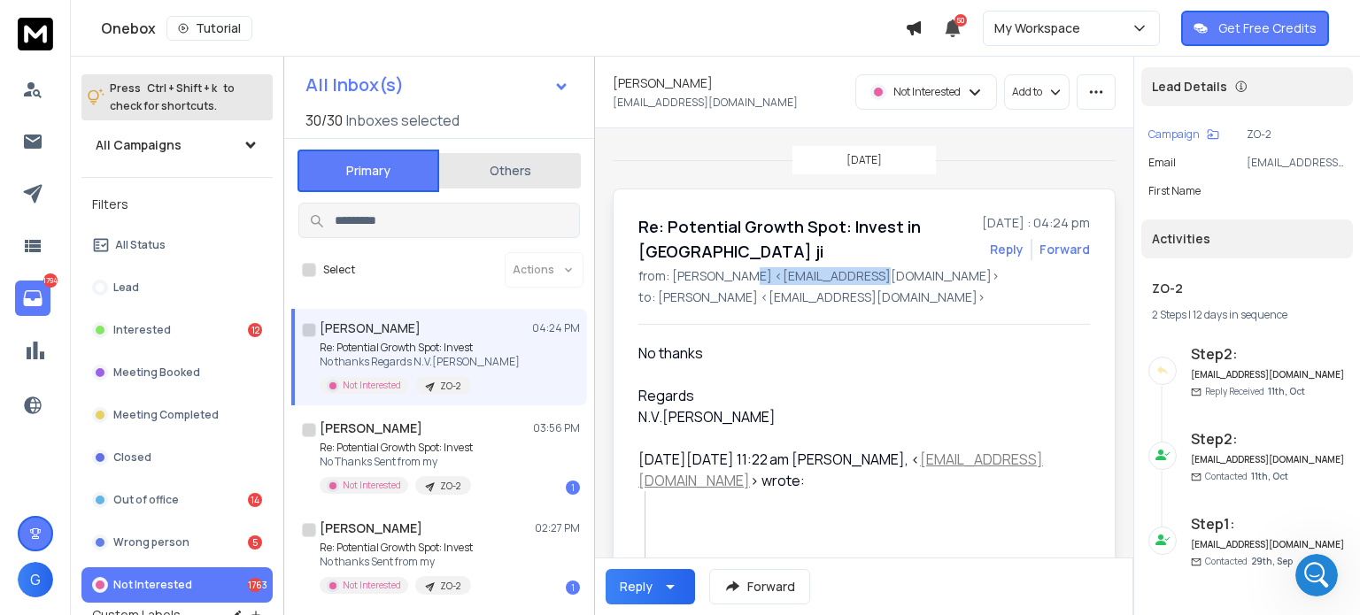
drag, startPoint x: 740, startPoint y: 275, endPoint x: 873, endPoint y: 273, distance: 132.8
click at [873, 273] on p "from: Subba Rao <subbarao7@gmail.com>" at bounding box center [864, 276] width 452 height 18
copy p "subbarao7@gmail.com"
click at [28, 565] on span "G" at bounding box center [35, 579] width 35 height 35
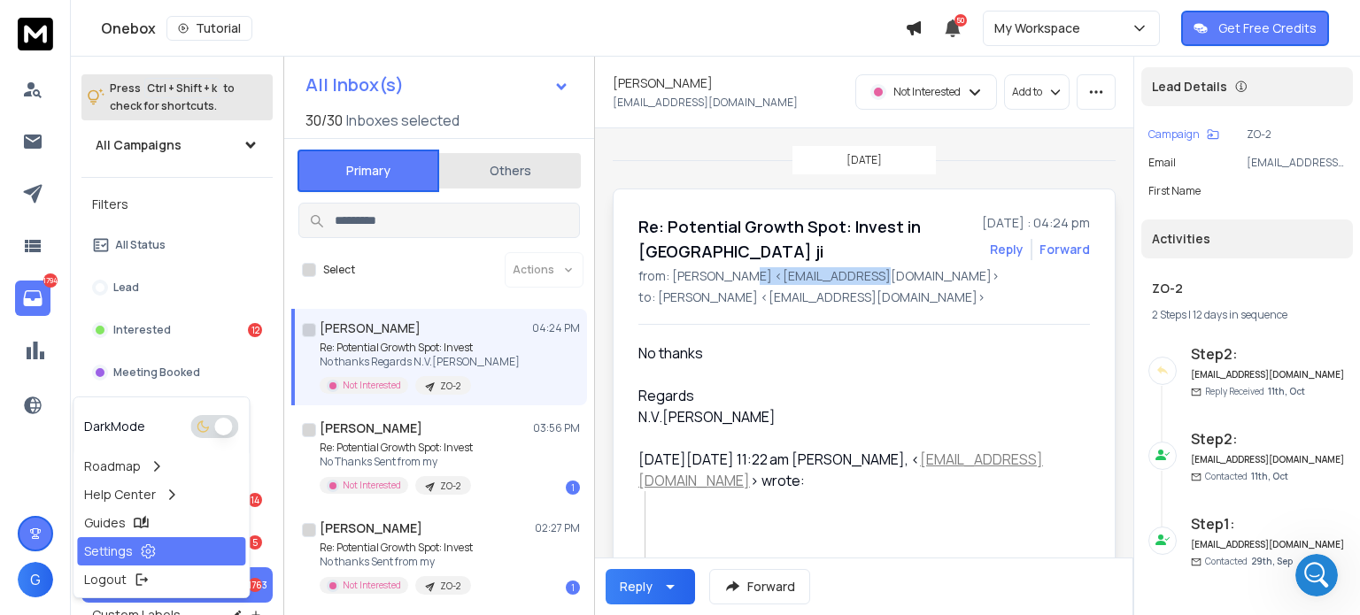
click at [128, 548] on p "Settings" at bounding box center [108, 552] width 49 height 18
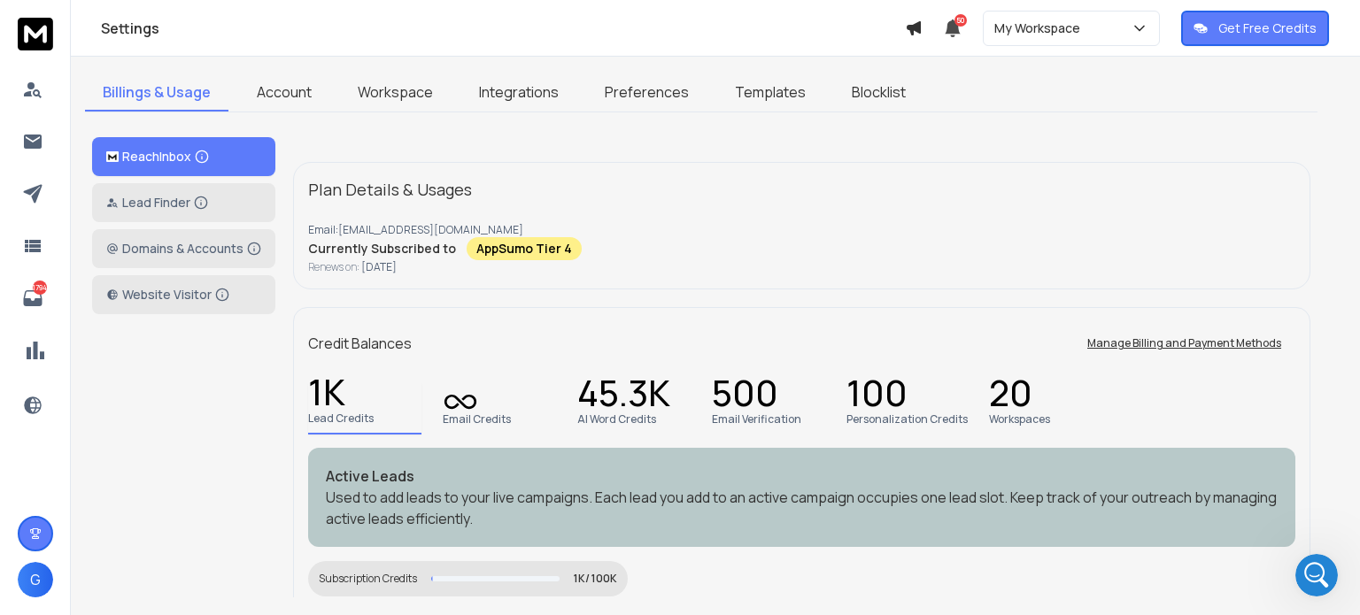
click at [892, 96] on link "Blocklist" at bounding box center [878, 92] width 89 height 37
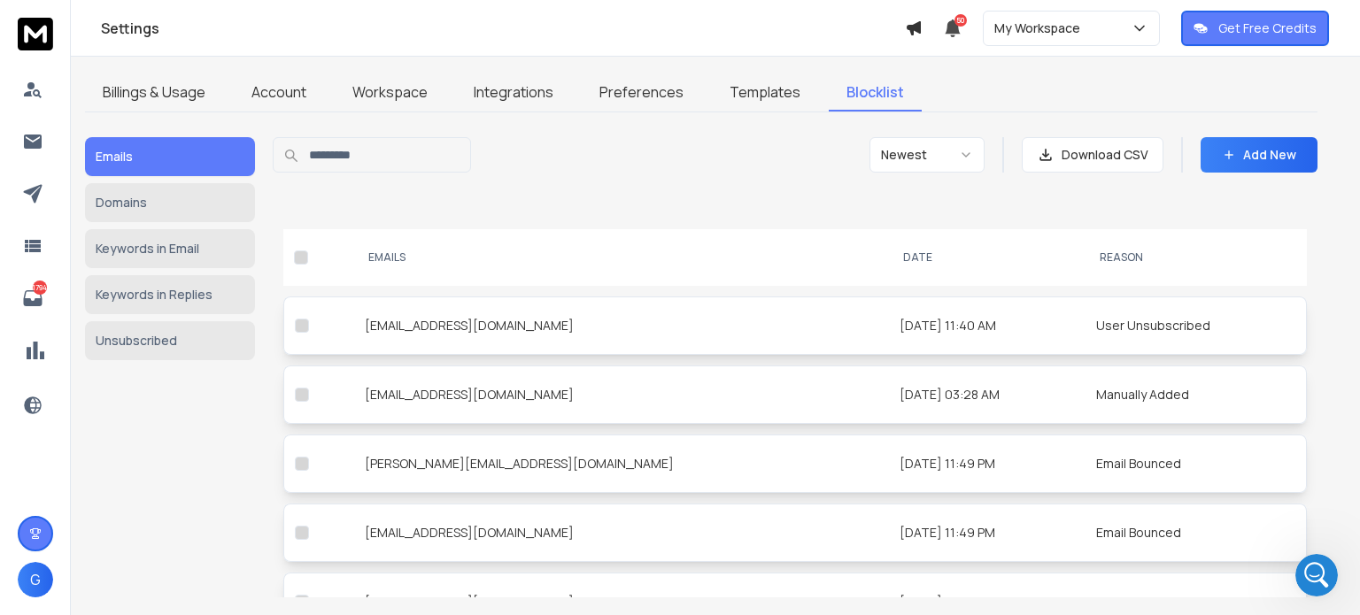
click at [331, 149] on input at bounding box center [372, 154] width 198 height 35
paste input "**********"
type input "**********"
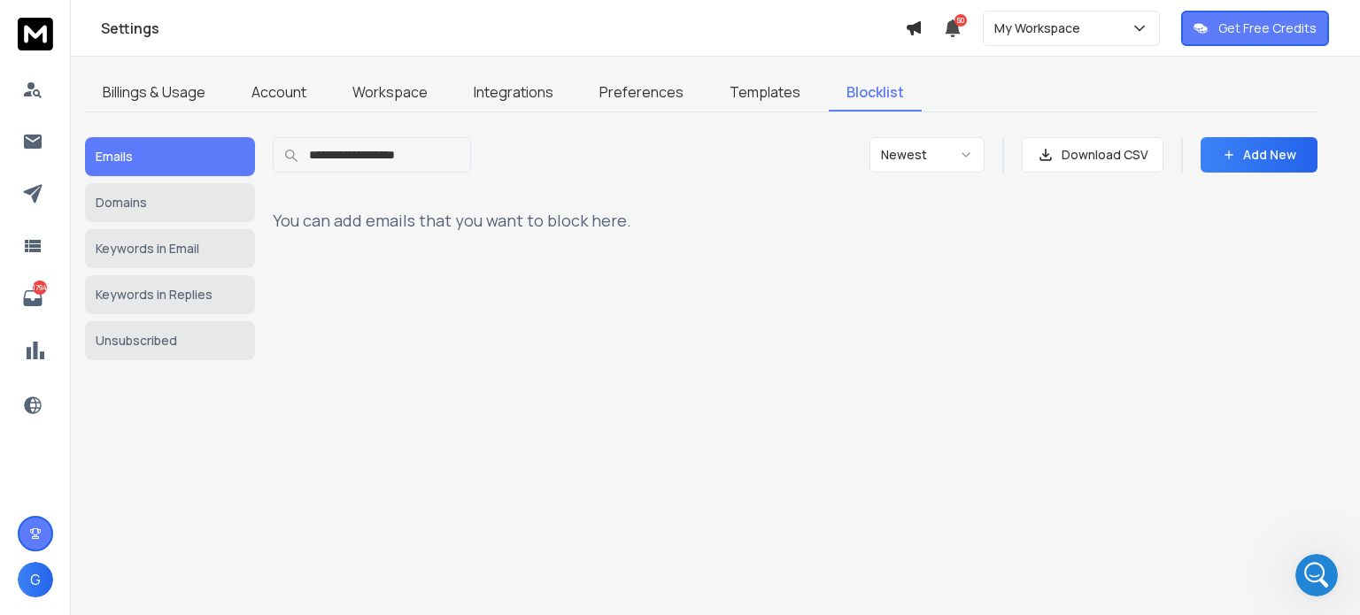
click at [144, 239] on email "Keywords in Email" at bounding box center [170, 248] width 170 height 39
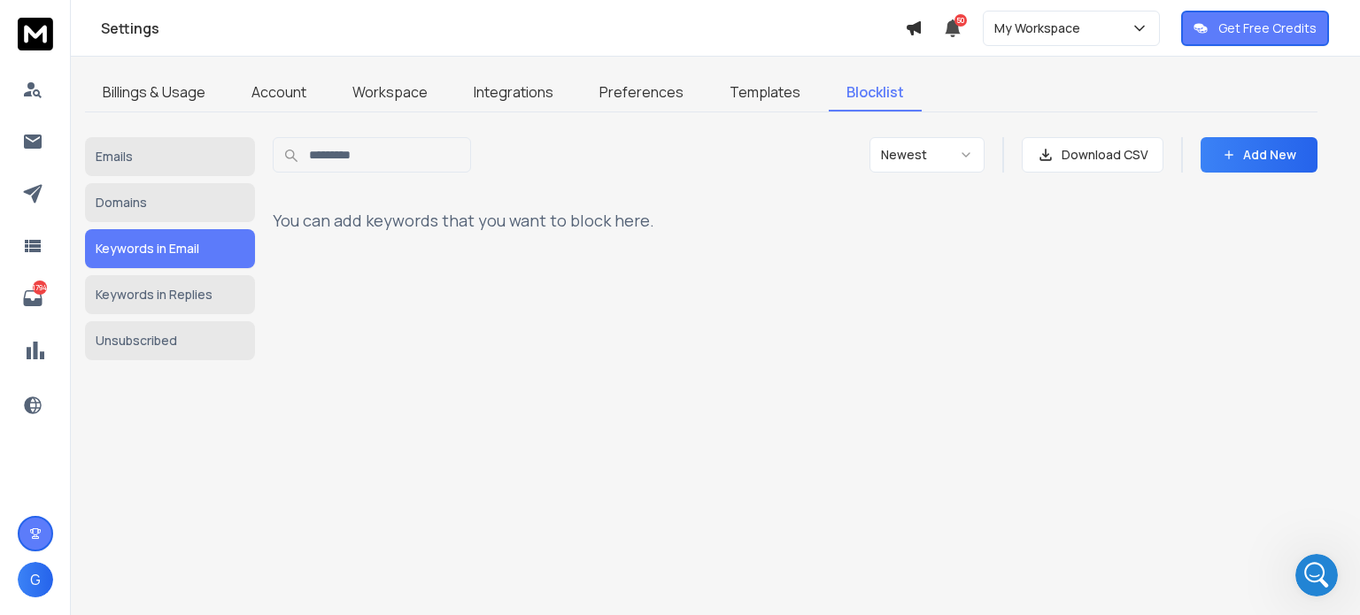
click at [144, 289] on replies "Keywords in Replies" at bounding box center [170, 294] width 170 height 39
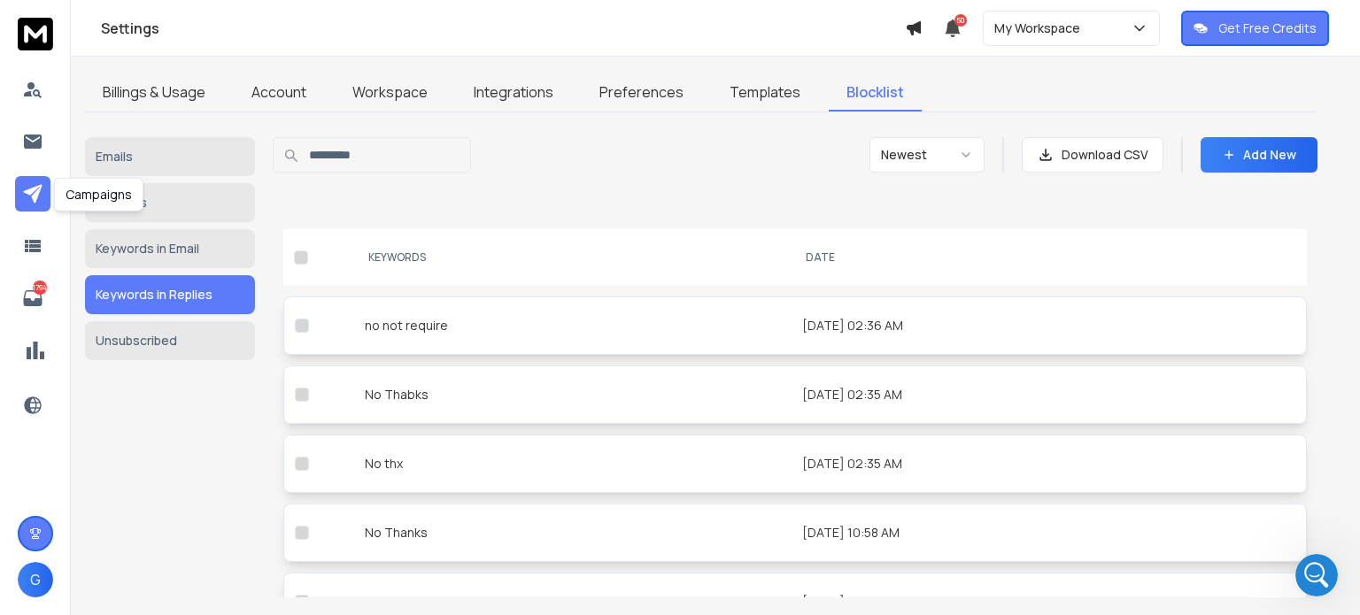
click at [39, 205] on icon at bounding box center [32, 193] width 21 height 21
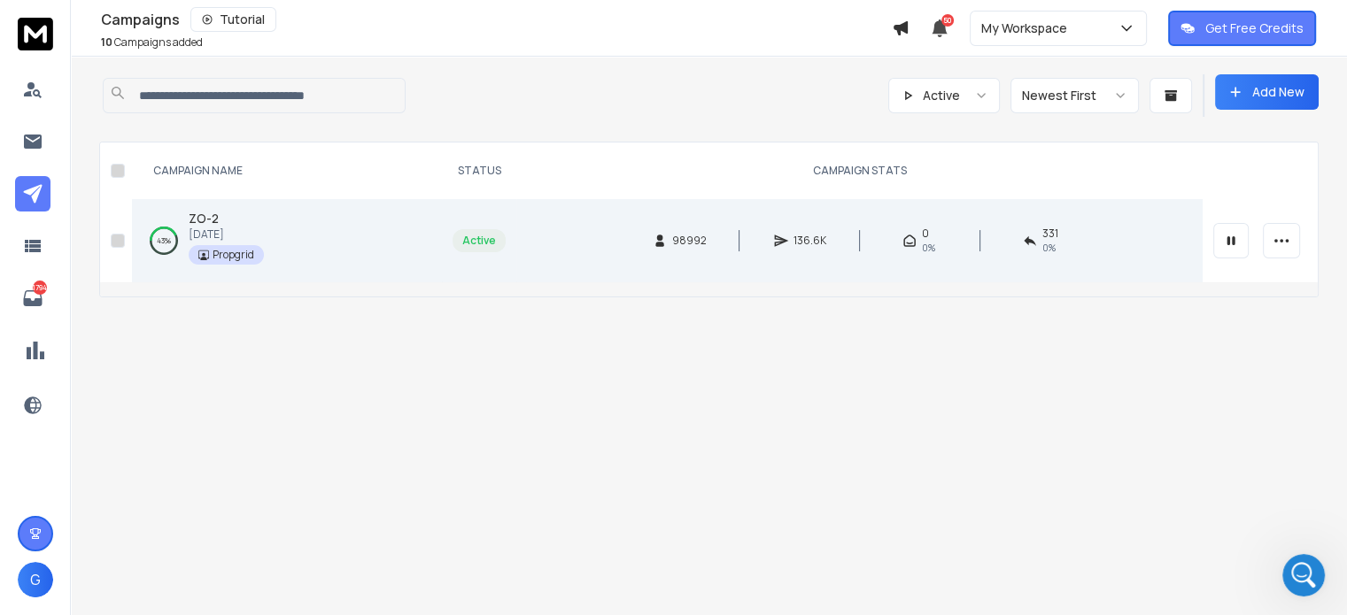
click at [308, 208] on td "43 % ZO-2 16 days ago Propgrid" at bounding box center [287, 240] width 310 height 83
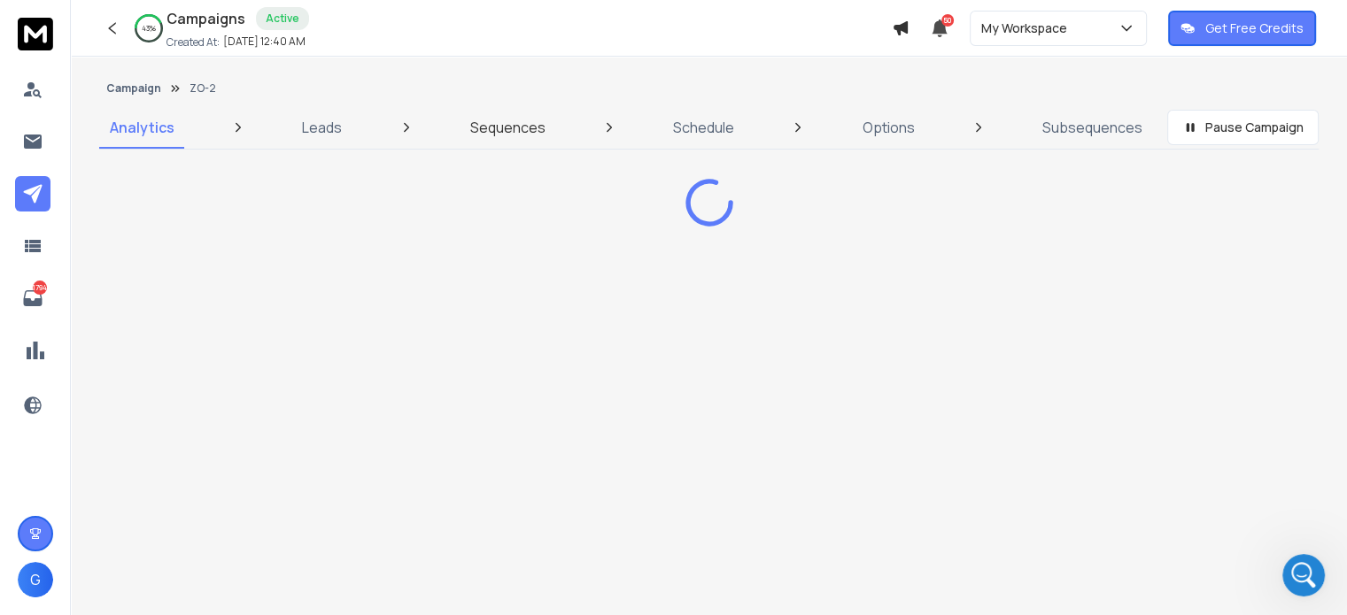
click at [522, 137] on p "Sequences" at bounding box center [507, 127] width 75 height 21
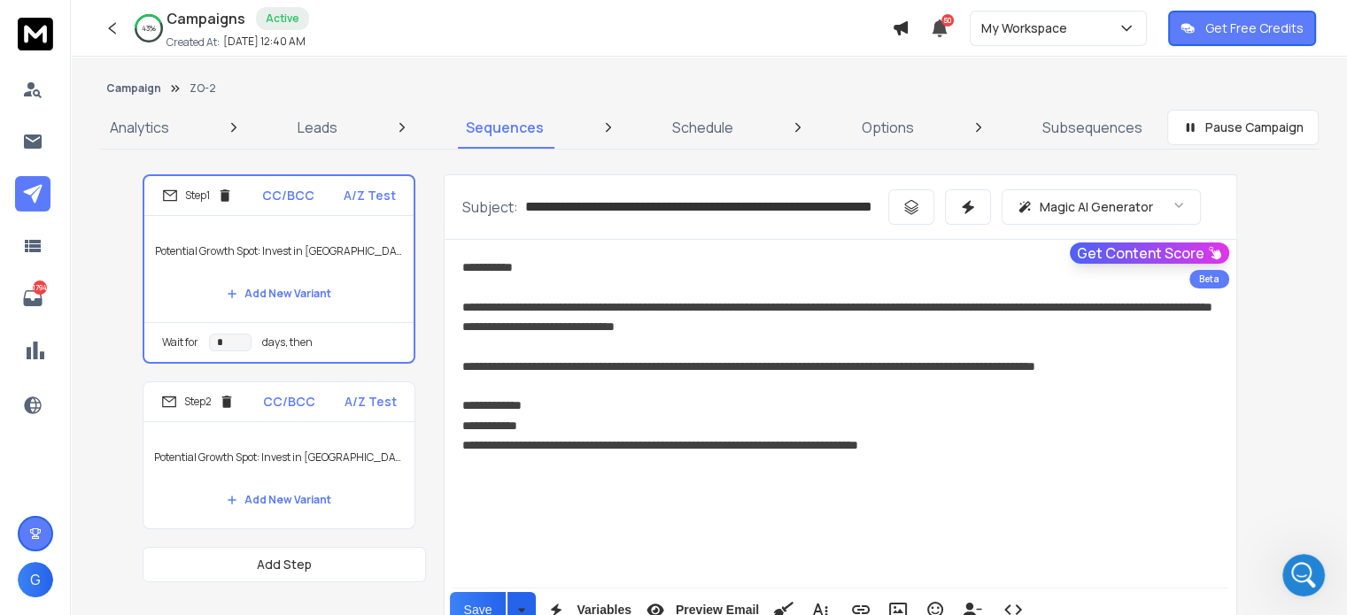
click at [220, 463] on p "Potential Growth Spot: Invest in North Bangalore {{firstName}} ji" at bounding box center [279, 458] width 250 height 50
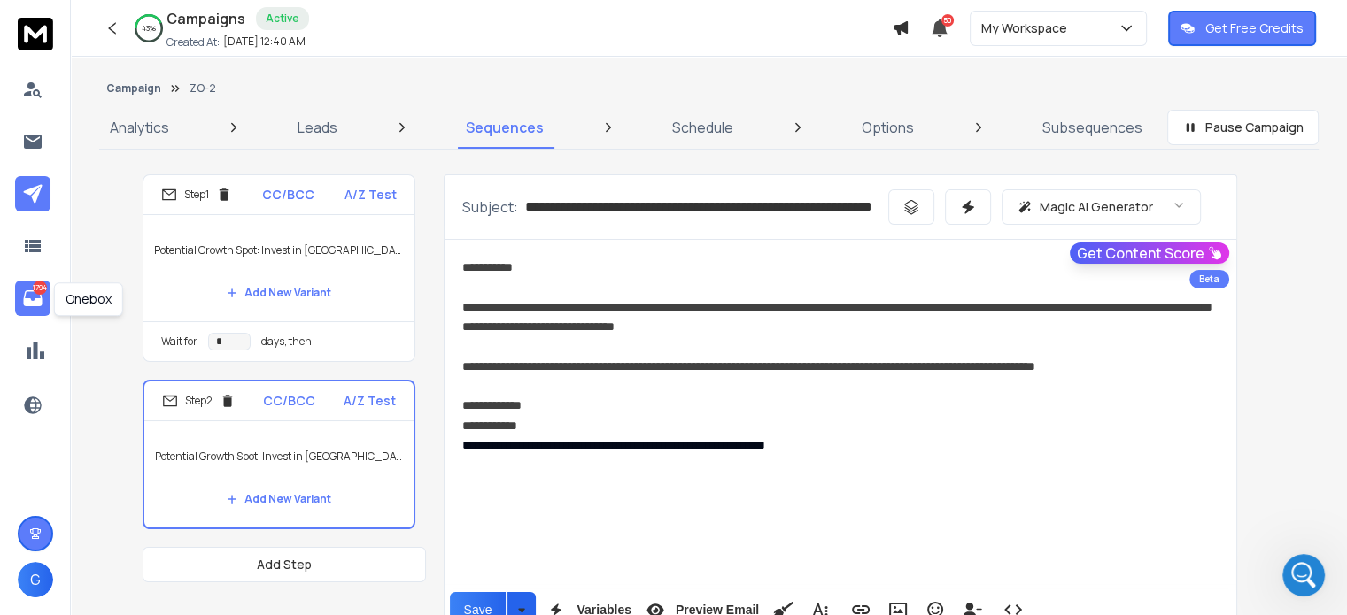
click at [28, 314] on link "1794" at bounding box center [32, 298] width 35 height 35
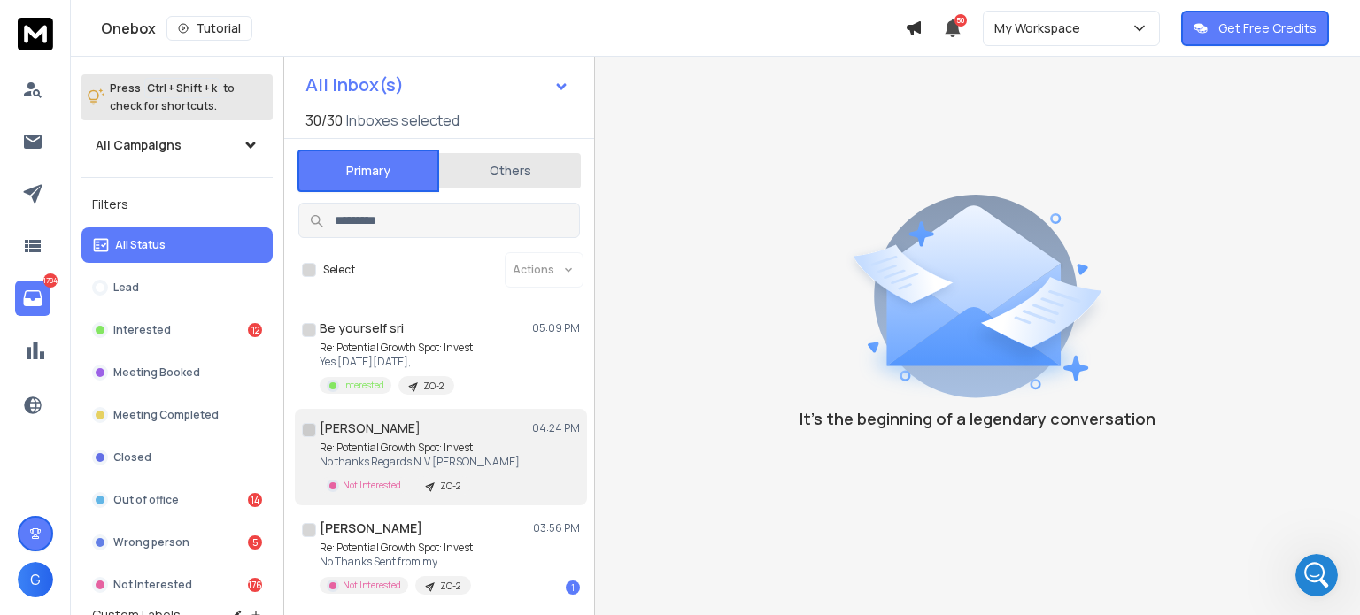
click at [368, 449] on p "Re: Potential Growth Spot: Invest" at bounding box center [420, 448] width 200 height 14
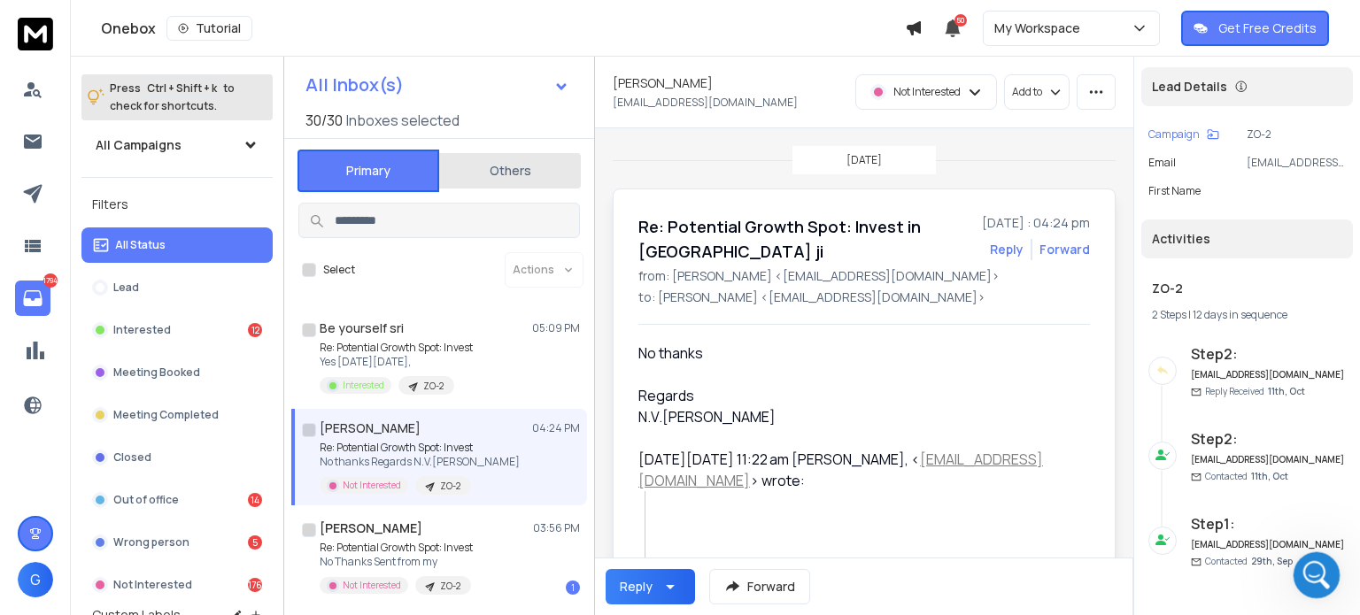
click at [1308, 579] on icon "Open Intercom Messenger" at bounding box center [1314, 573] width 29 height 29
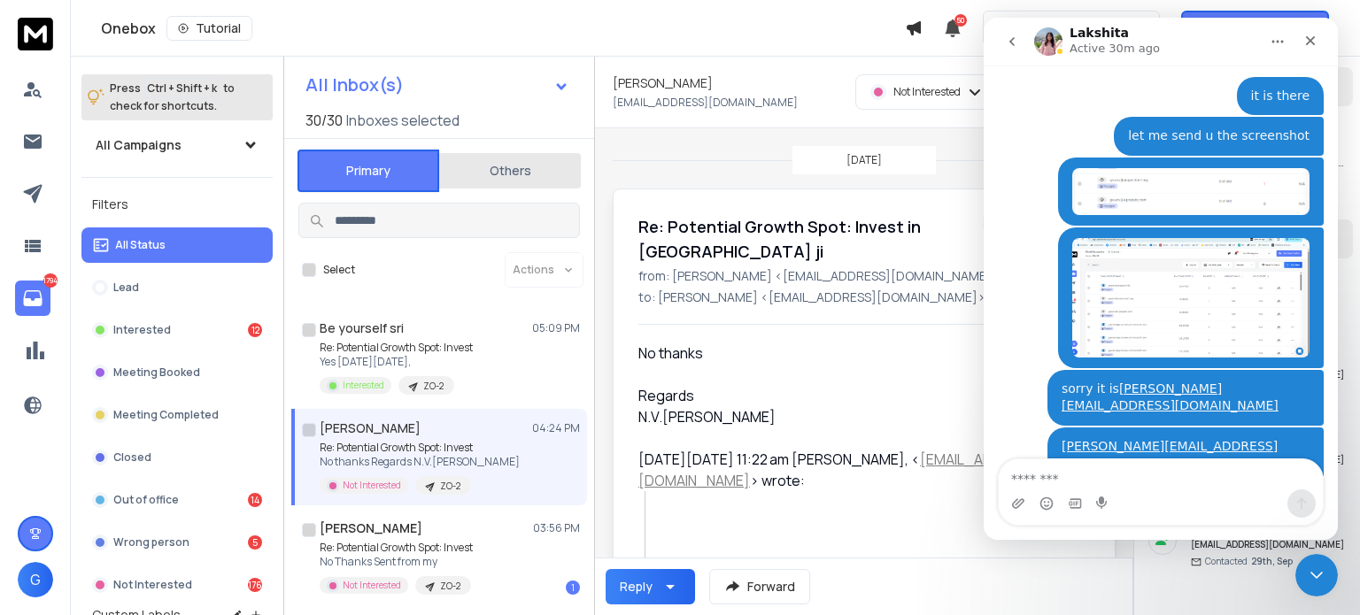
scroll to position [16939, 0]
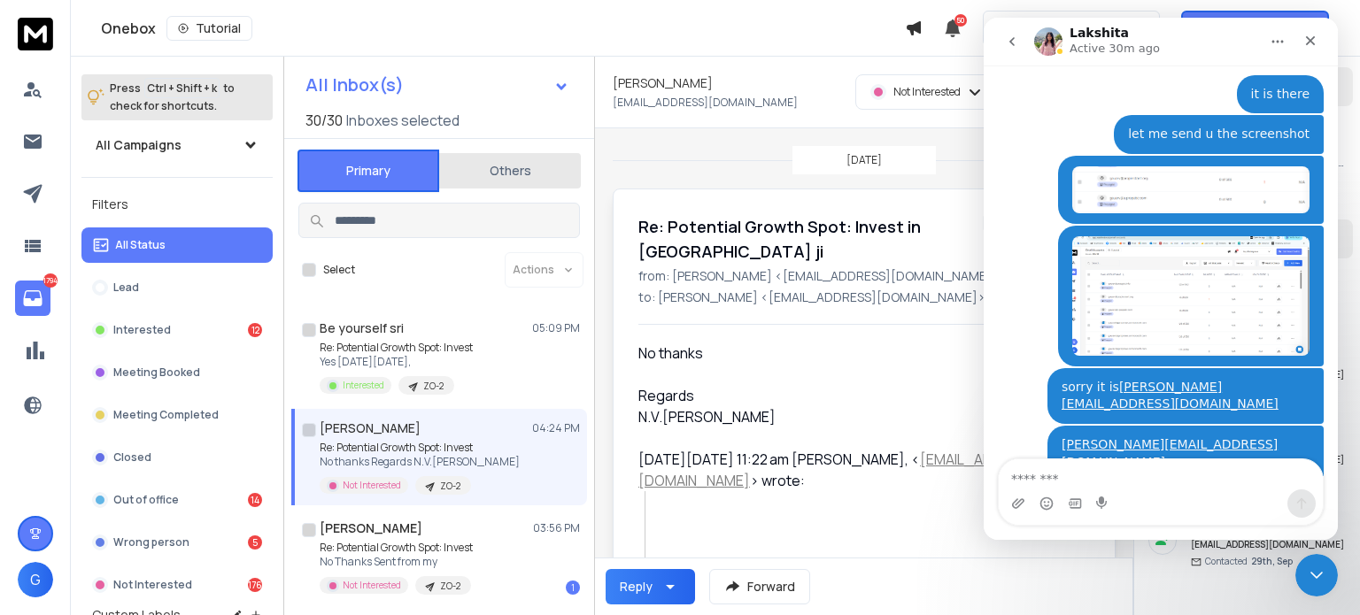
click at [1041, 470] on textarea "Message…" at bounding box center [1161, 475] width 324 height 30
type textarea "*********"
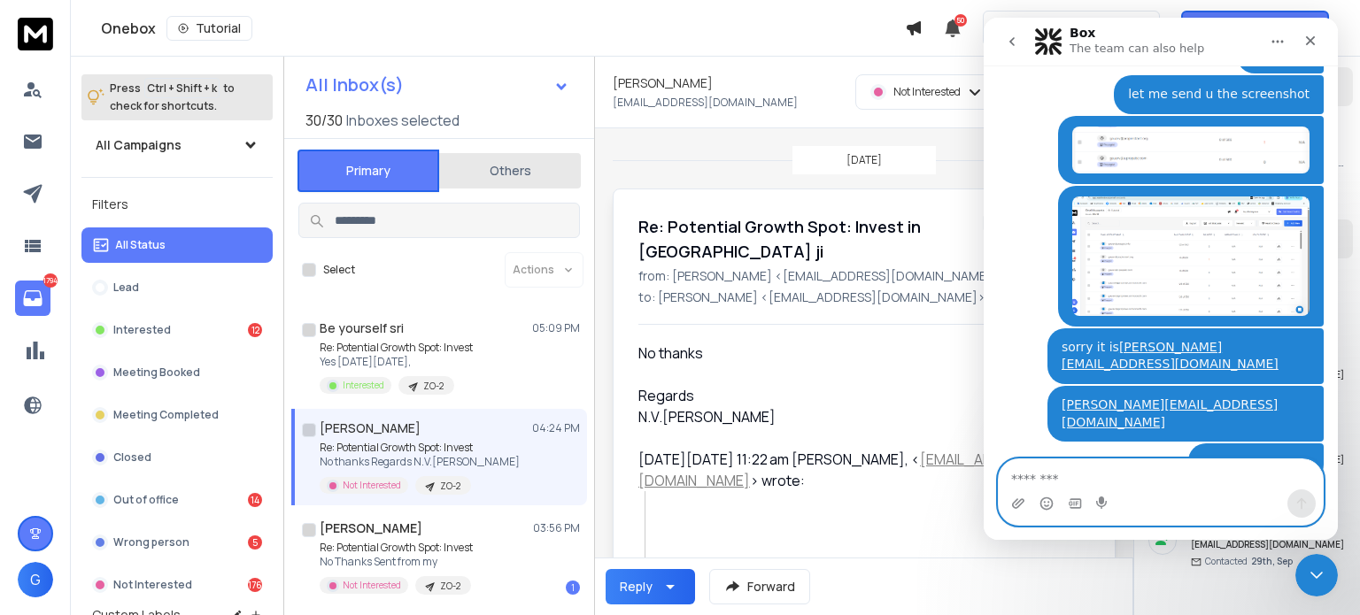
click at [1059, 475] on textarea "Message…" at bounding box center [1161, 475] width 324 height 30
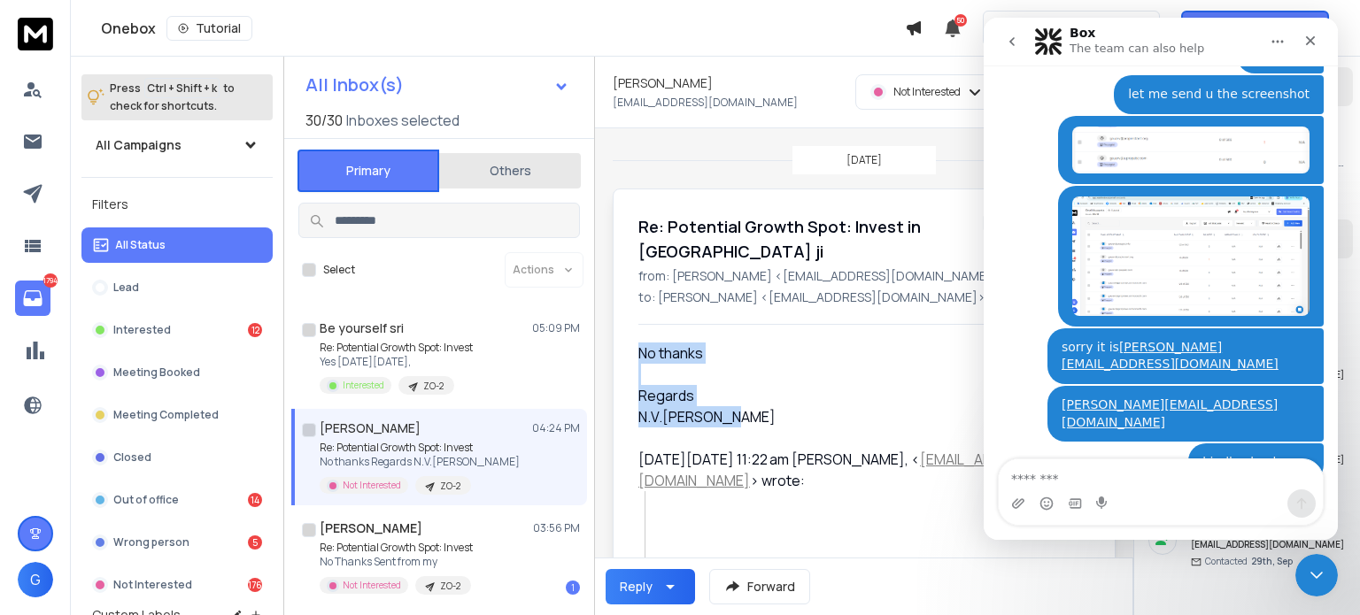
drag, startPoint x: 744, startPoint y: 412, endPoint x: 625, endPoint y: 363, distance: 128.3
click at [625, 363] on div "Re: Potential Growth Spot: Invest in North Bangalore ji 11 October 2025 : 04:24…" at bounding box center [864, 529] width 503 height 680
click at [779, 375] on div at bounding box center [856, 374] width 437 height 21
drag, startPoint x: 748, startPoint y: 424, endPoint x: 634, endPoint y: 357, distance: 132.6
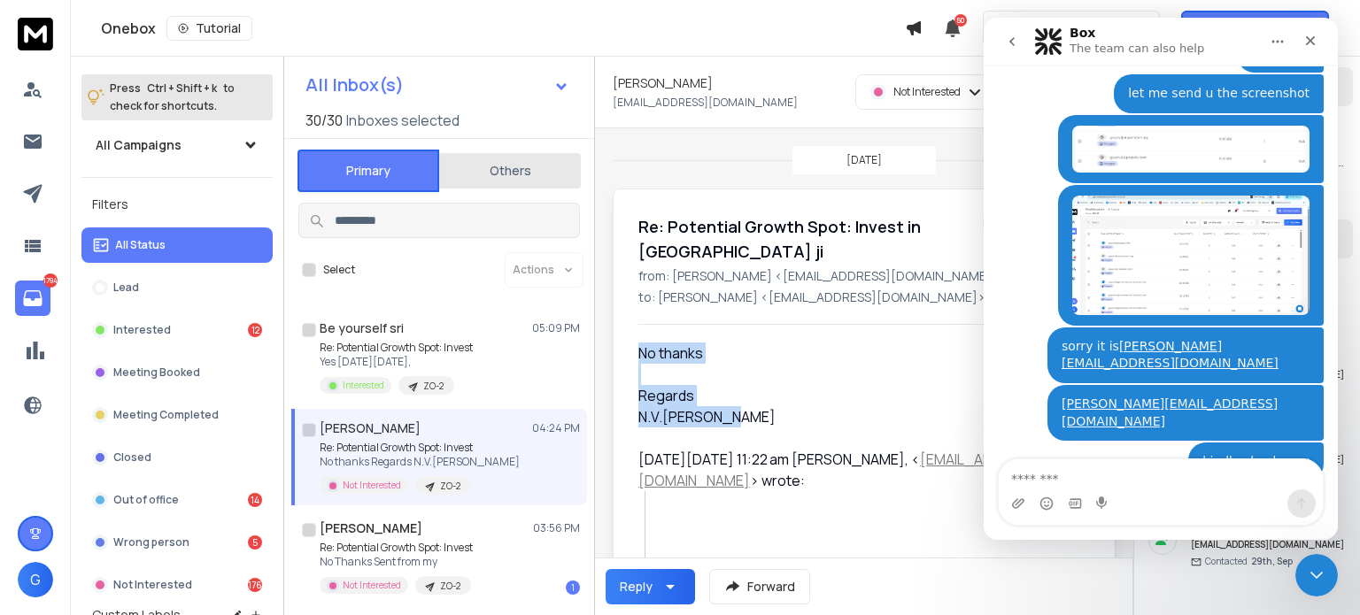
click at [634, 357] on div "Re: Potential Growth Spot: Invest in North Bangalore ji 11 October 2025 : 04:24…" at bounding box center [864, 529] width 503 height 680
click at [634, 344] on div "Re: Potential Growth Spot: Invest in North Bangalore ji 11 October 2025 : 04:24…" at bounding box center [864, 529] width 503 height 680
click at [743, 421] on div "Regards N.V.Subba Rao" at bounding box center [856, 406] width 437 height 43
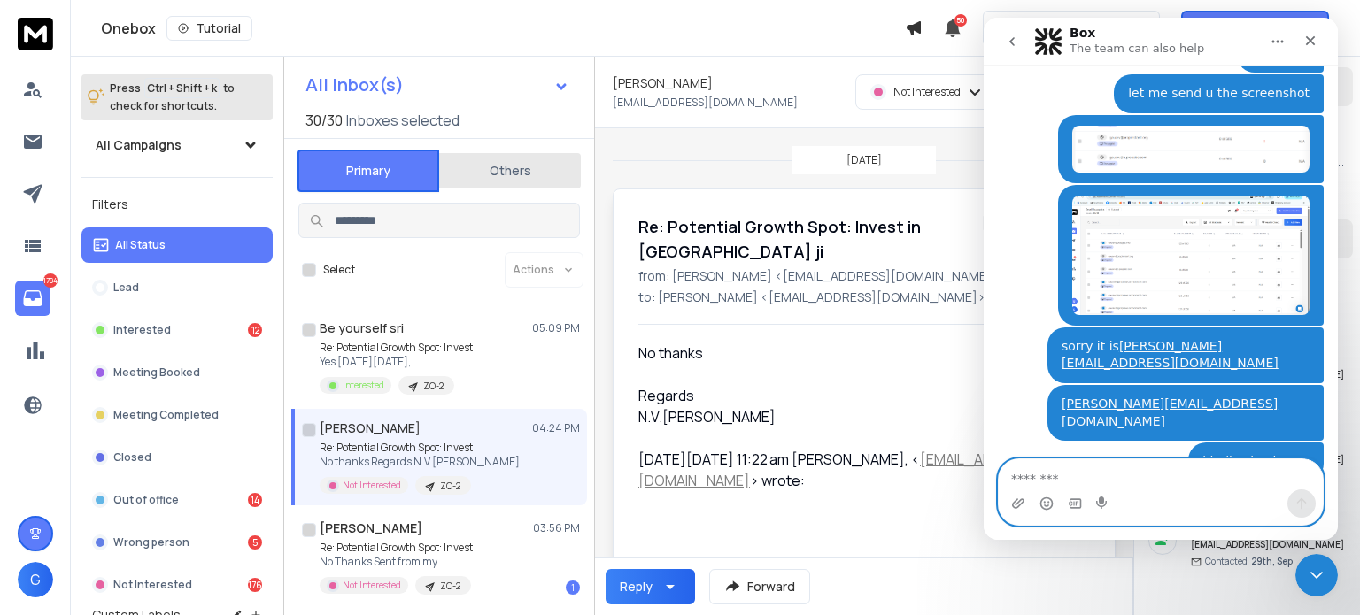
click at [1044, 471] on textarea "Message…" at bounding box center [1161, 475] width 324 height 30
type textarea "*"
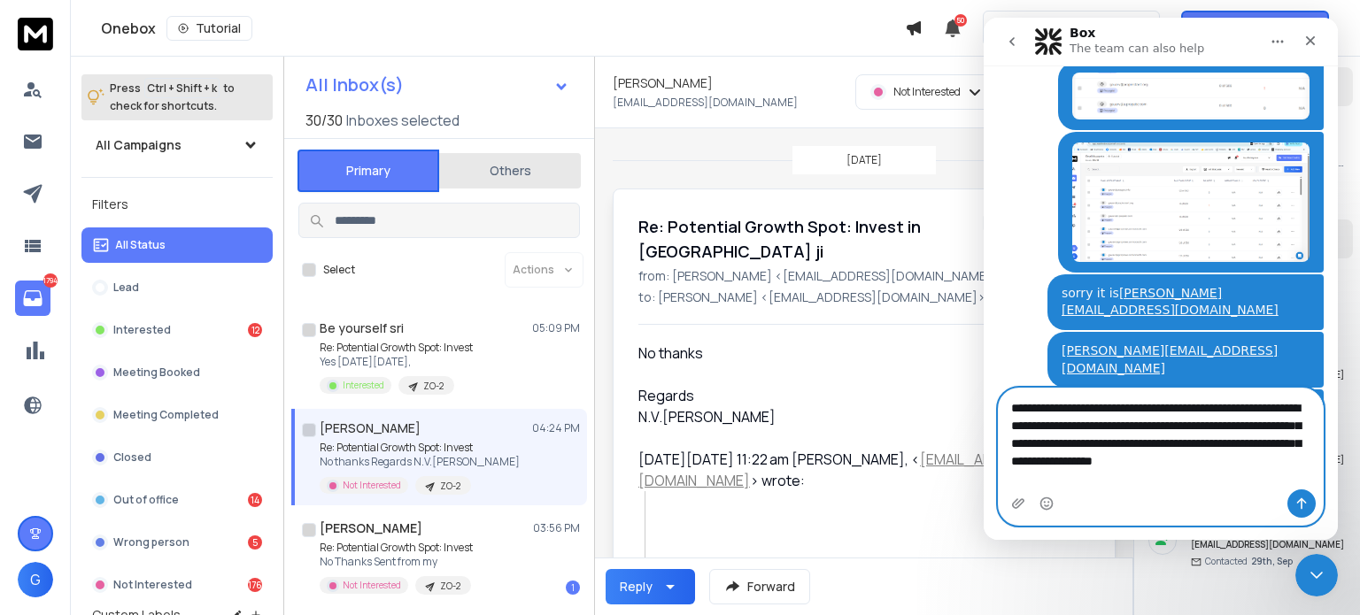
scroll to position [17051, 0]
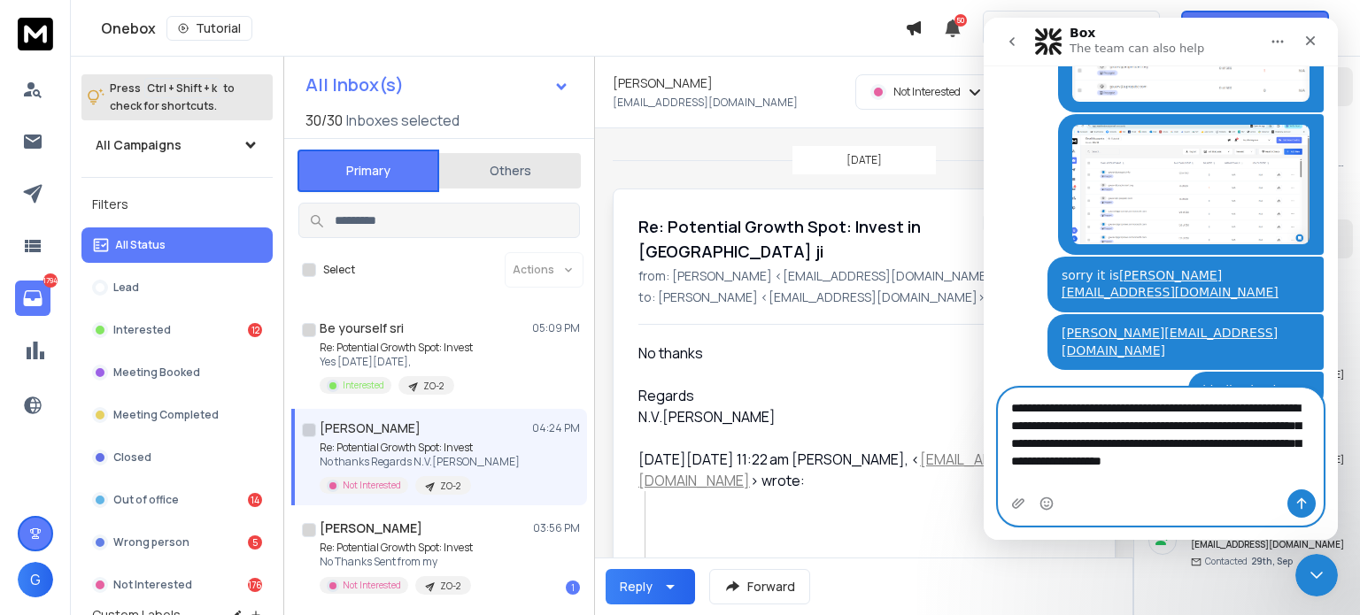
type textarea "**********"
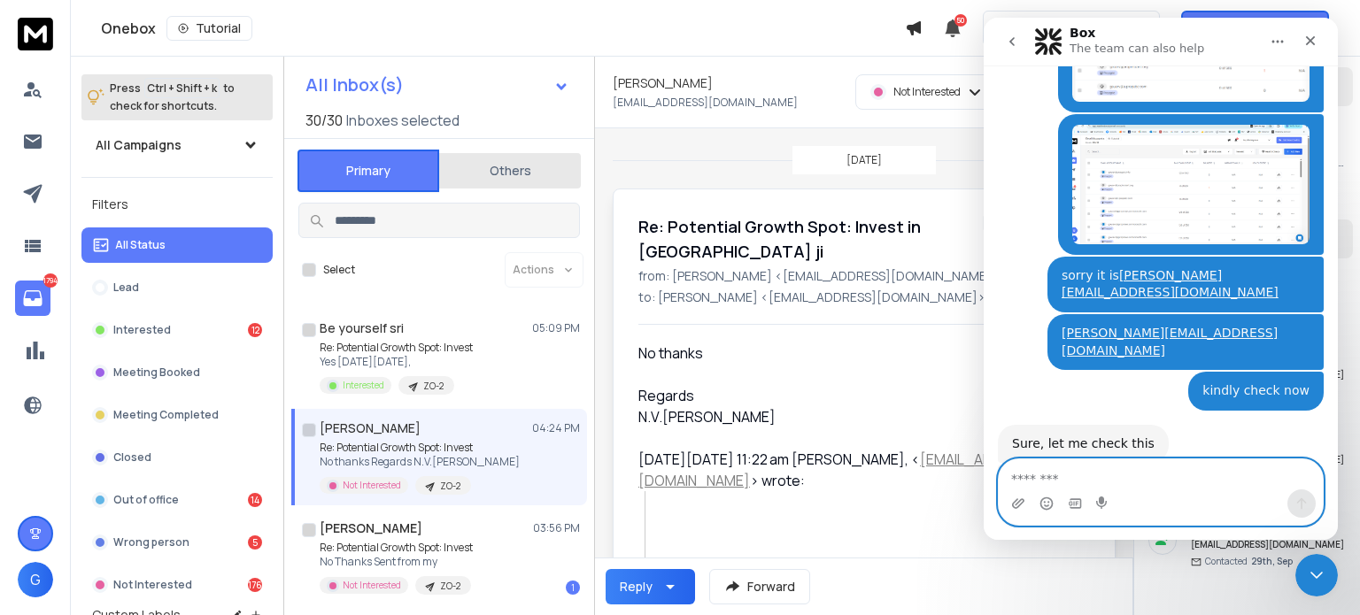
scroll to position [17090, 0]
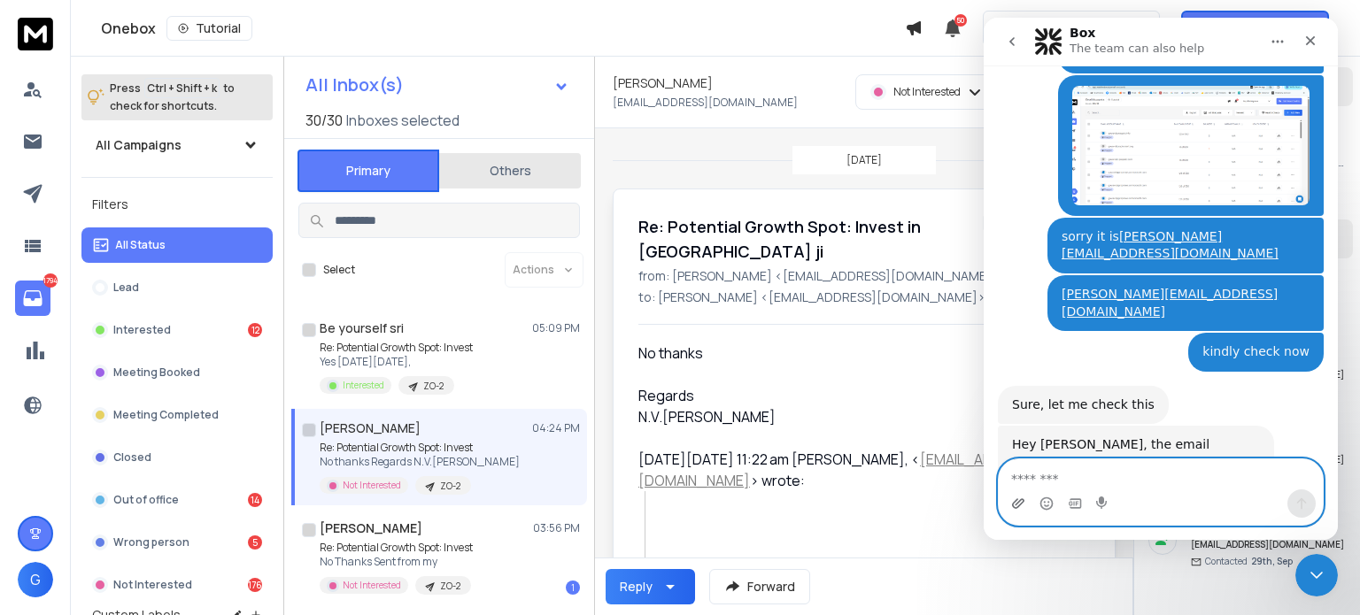
click at [1016, 506] on icon "Upload attachment" at bounding box center [1018, 504] width 12 height 10
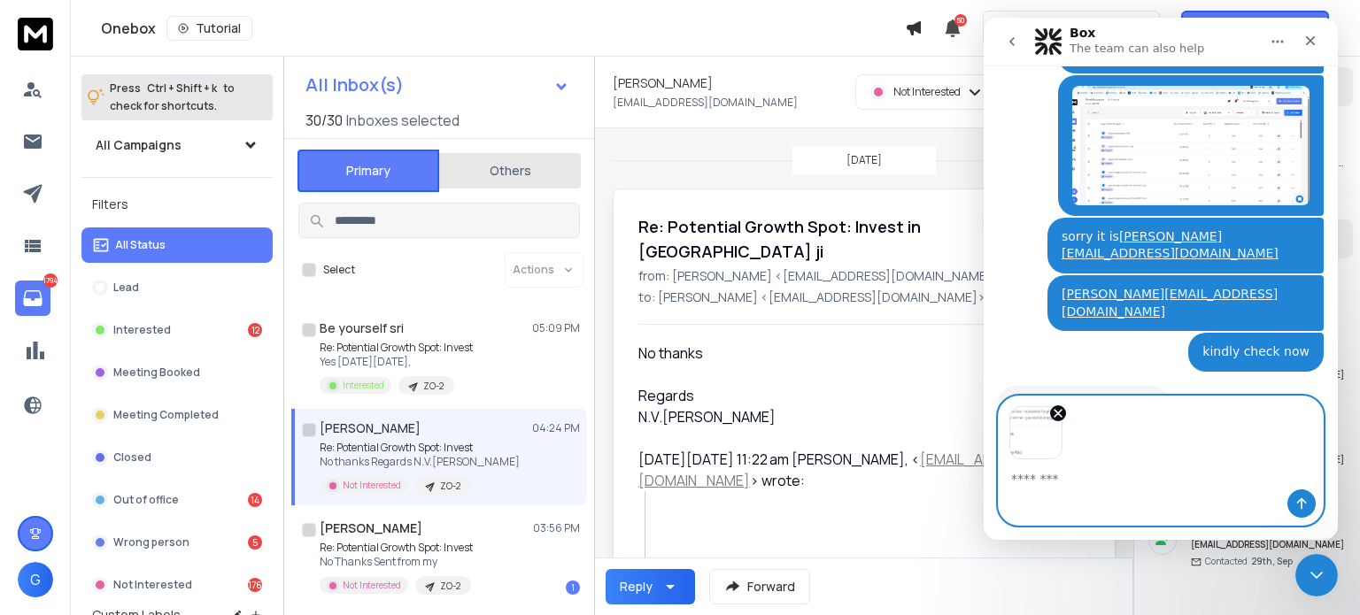
scroll to position [17153, 0]
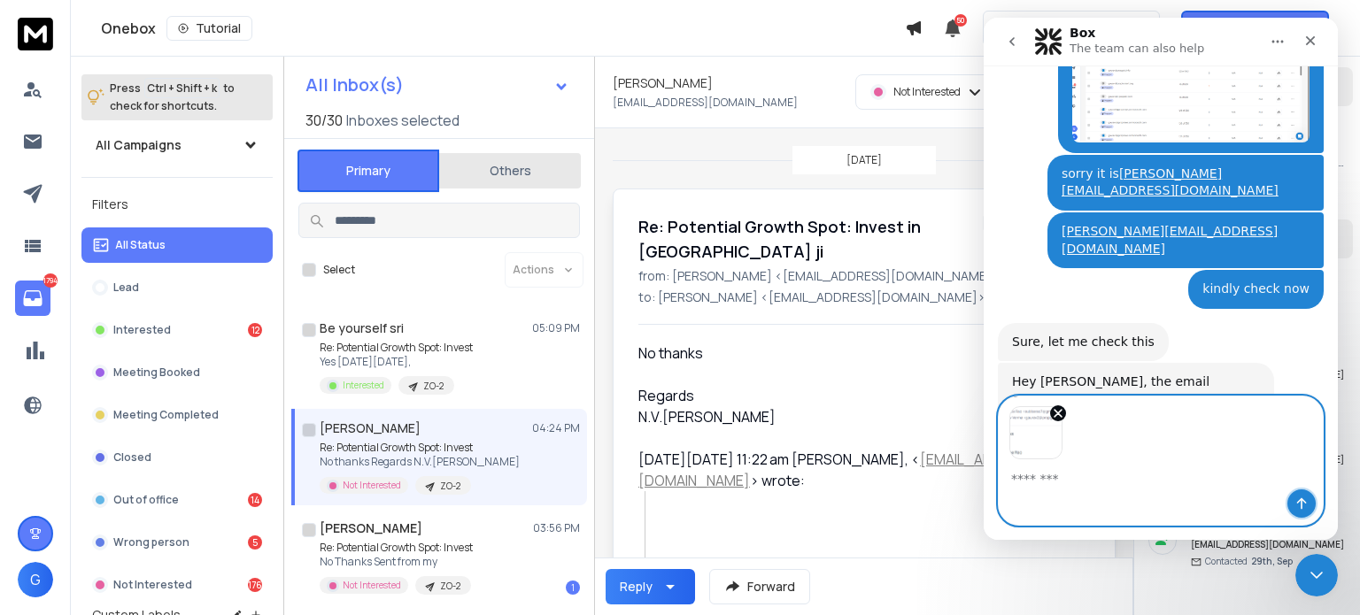
click at [1291, 499] on button "Send a message…" at bounding box center [1301, 504] width 28 height 28
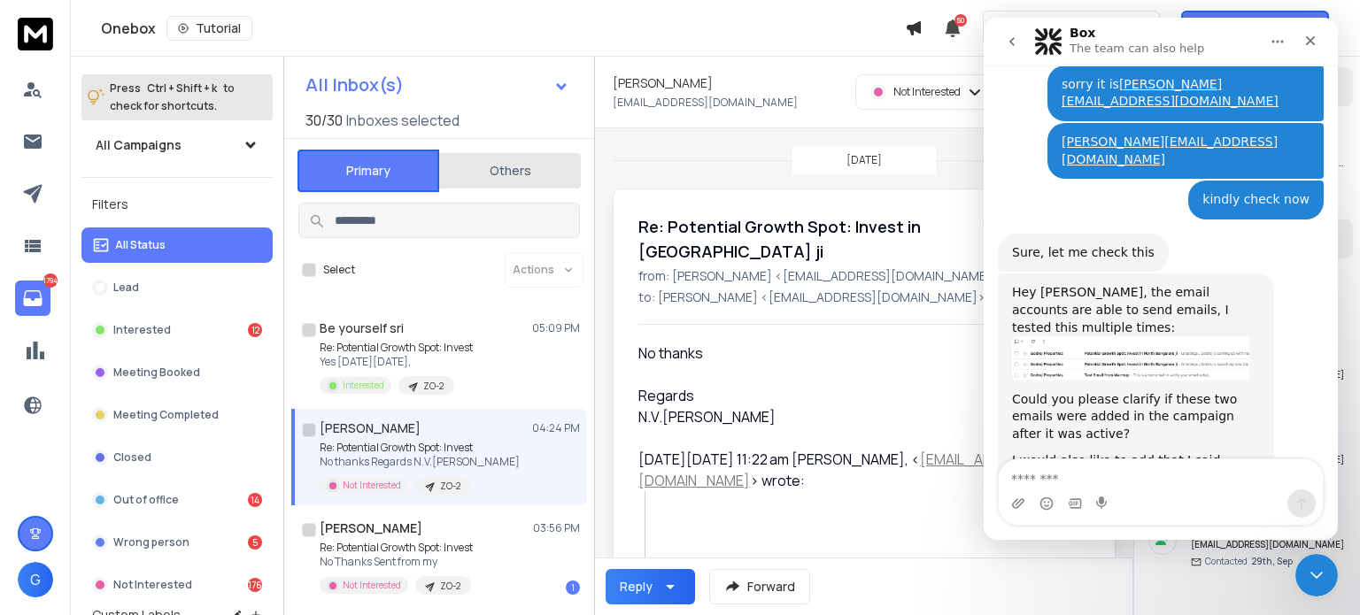
scroll to position [17249, 0]
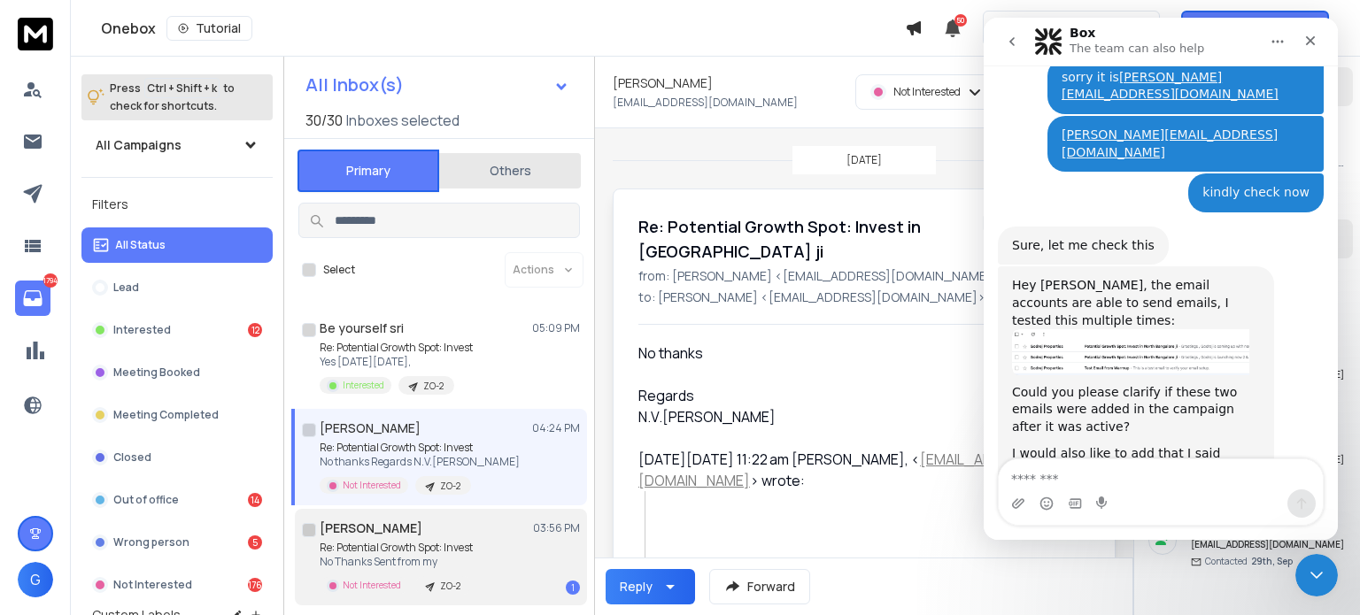
click at [375, 565] on p "No Thanks Sent from my" at bounding box center [396, 562] width 153 height 14
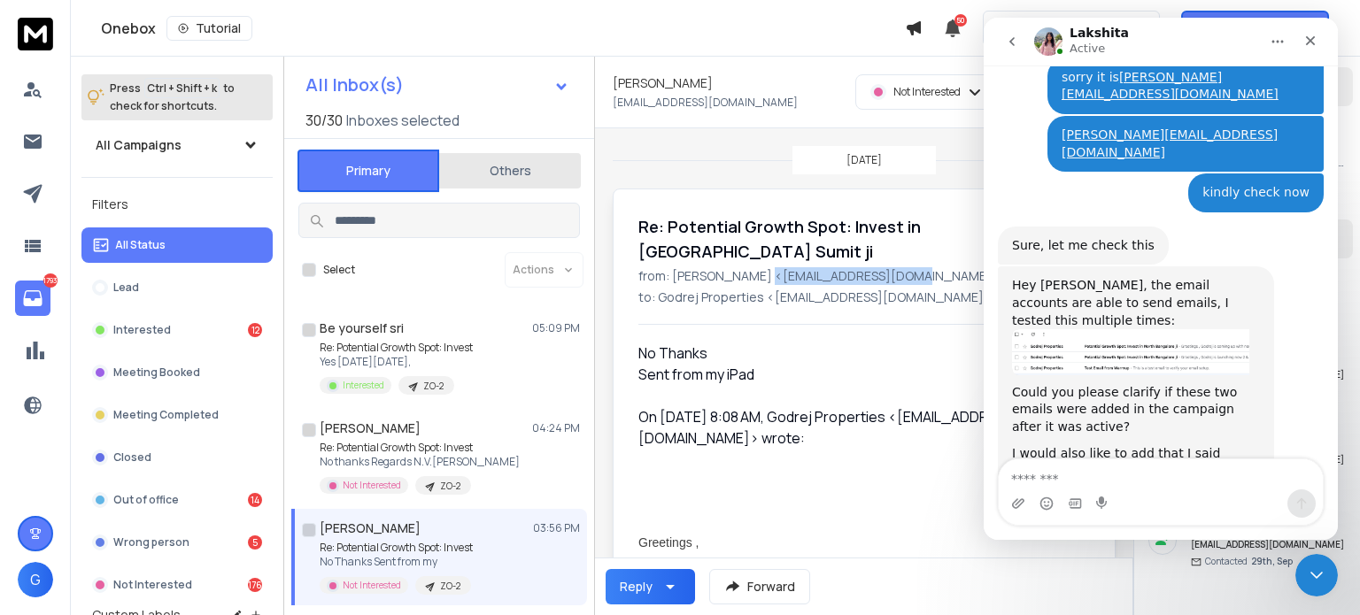
drag, startPoint x: 749, startPoint y: 276, endPoint x: 883, endPoint y: 276, distance: 133.7
click at [883, 276] on p "from: Sumit Sinhal <sumitsinhal@gmail.com>" at bounding box center [864, 276] width 452 height 18
copy p "sumitsinhal@gmail.com"
click at [27, 570] on span "G" at bounding box center [35, 579] width 35 height 35
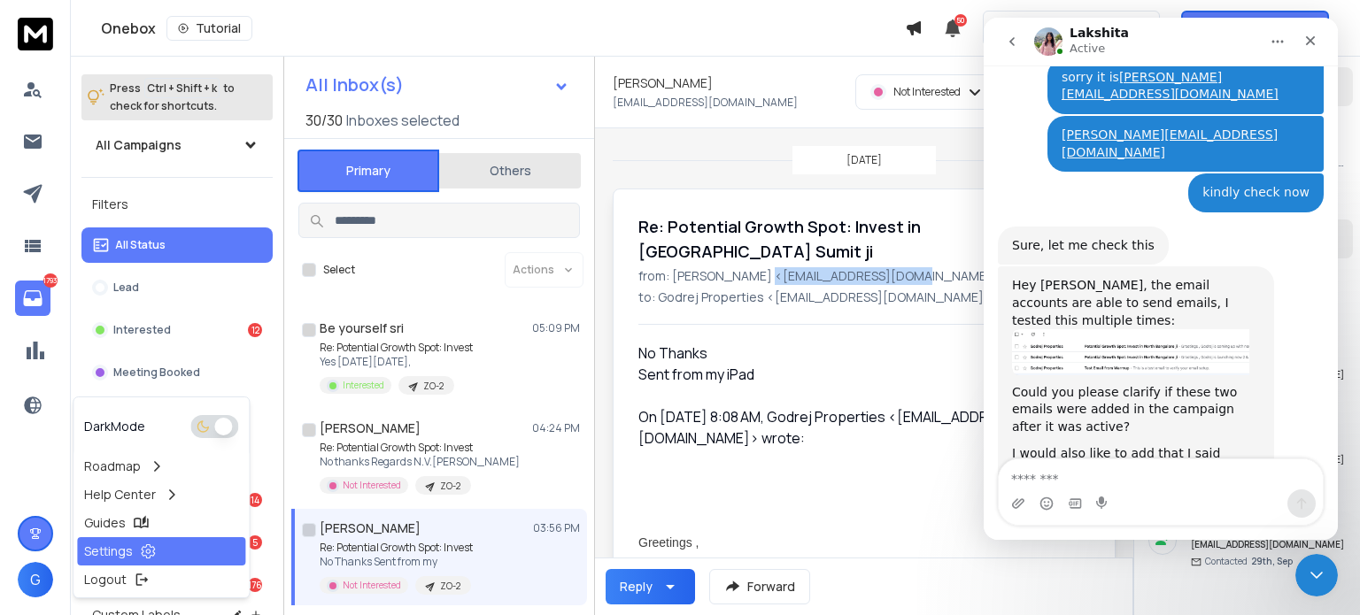
click at [101, 545] on p "Settings" at bounding box center [108, 552] width 49 height 18
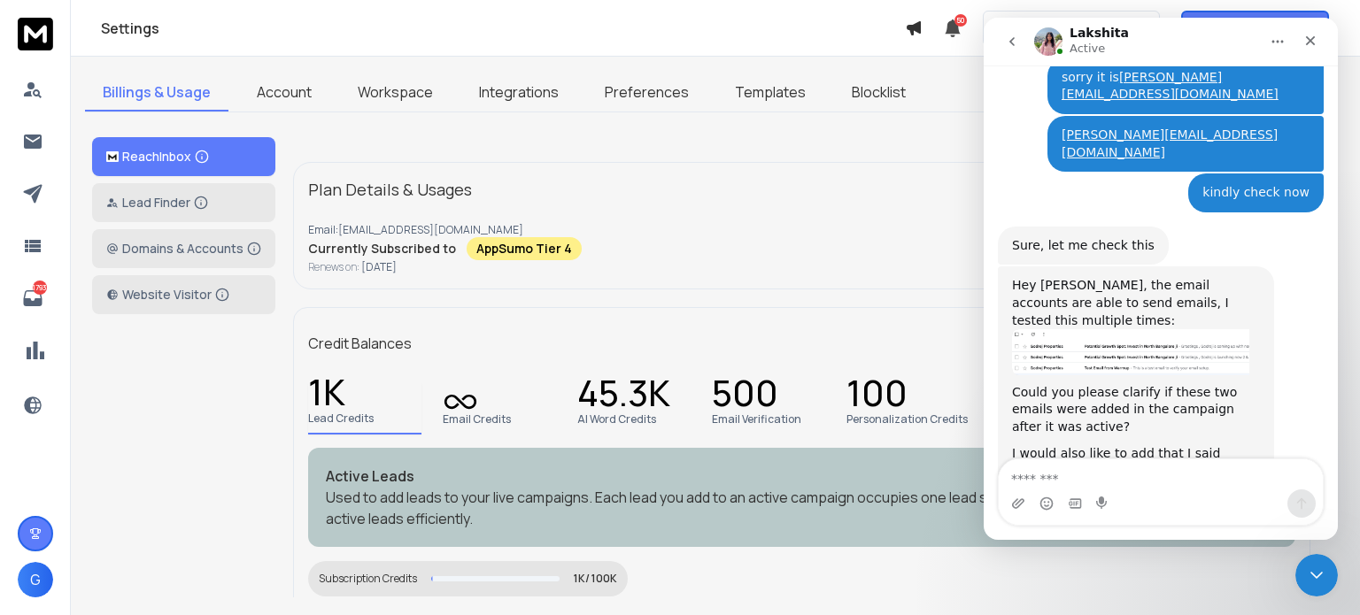
click at [873, 94] on link "Blocklist" at bounding box center [878, 92] width 89 height 37
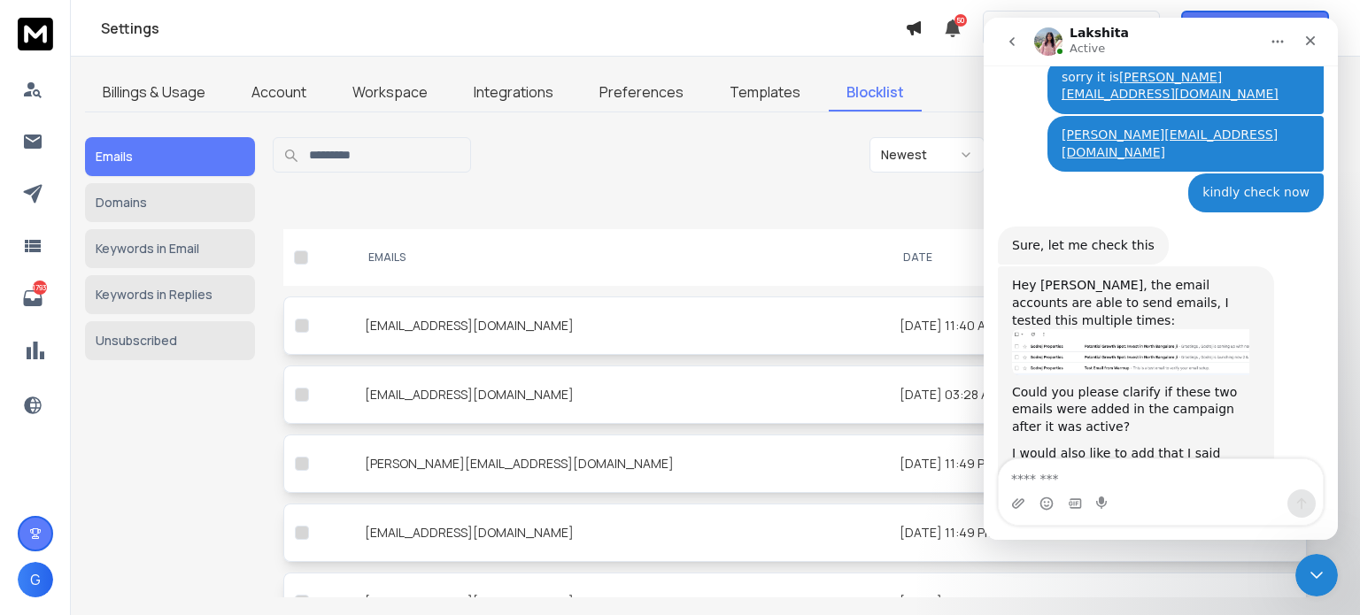
click at [347, 146] on input at bounding box center [372, 154] width 198 height 35
paste input "**********"
type input "**********"
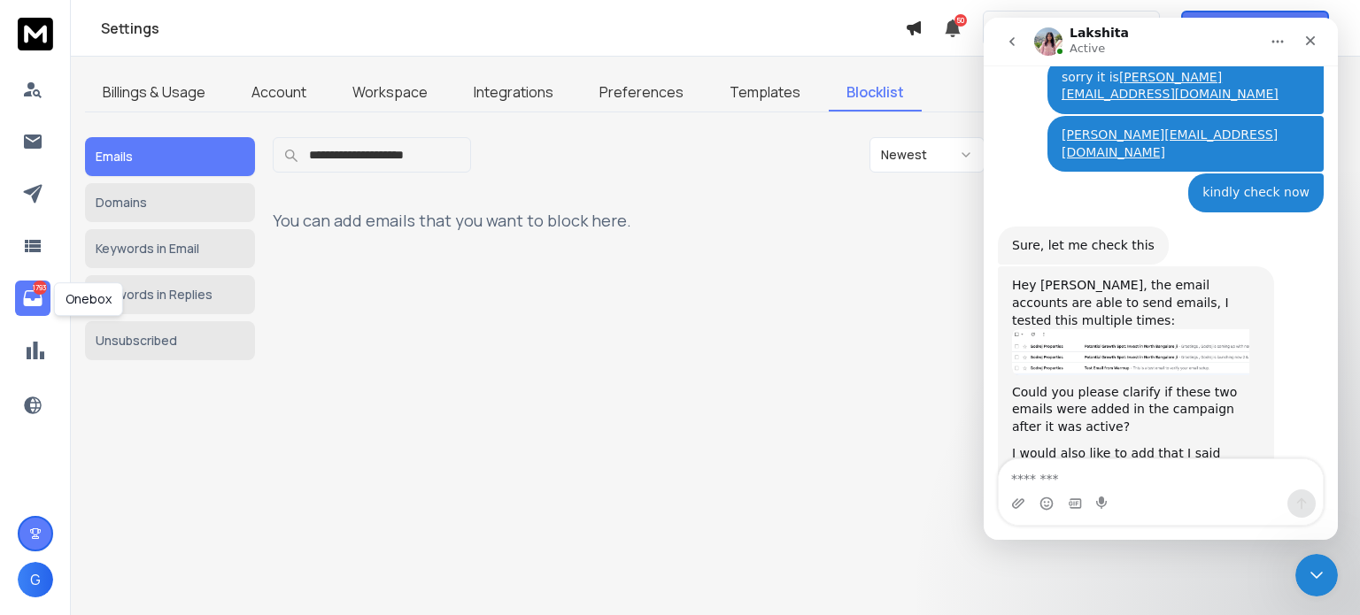
click at [34, 298] on icon at bounding box center [32, 298] width 21 height 21
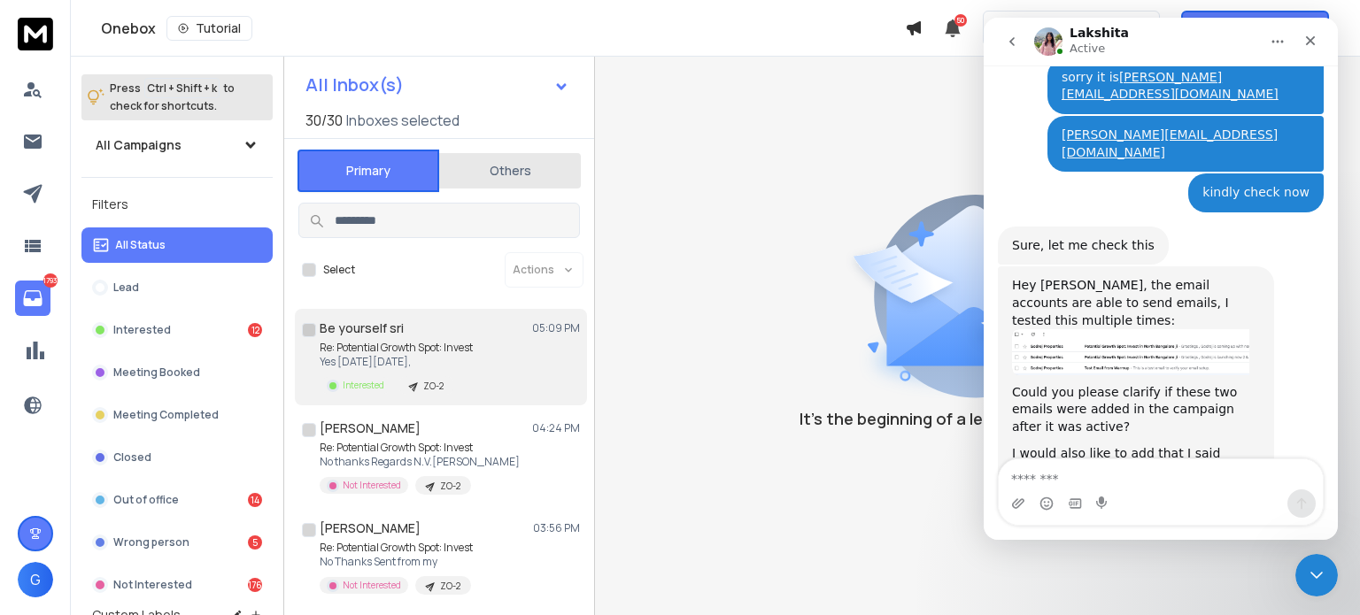
click at [411, 320] on div "Be yourself sri 05:09 PM" at bounding box center [450, 329] width 260 height 18
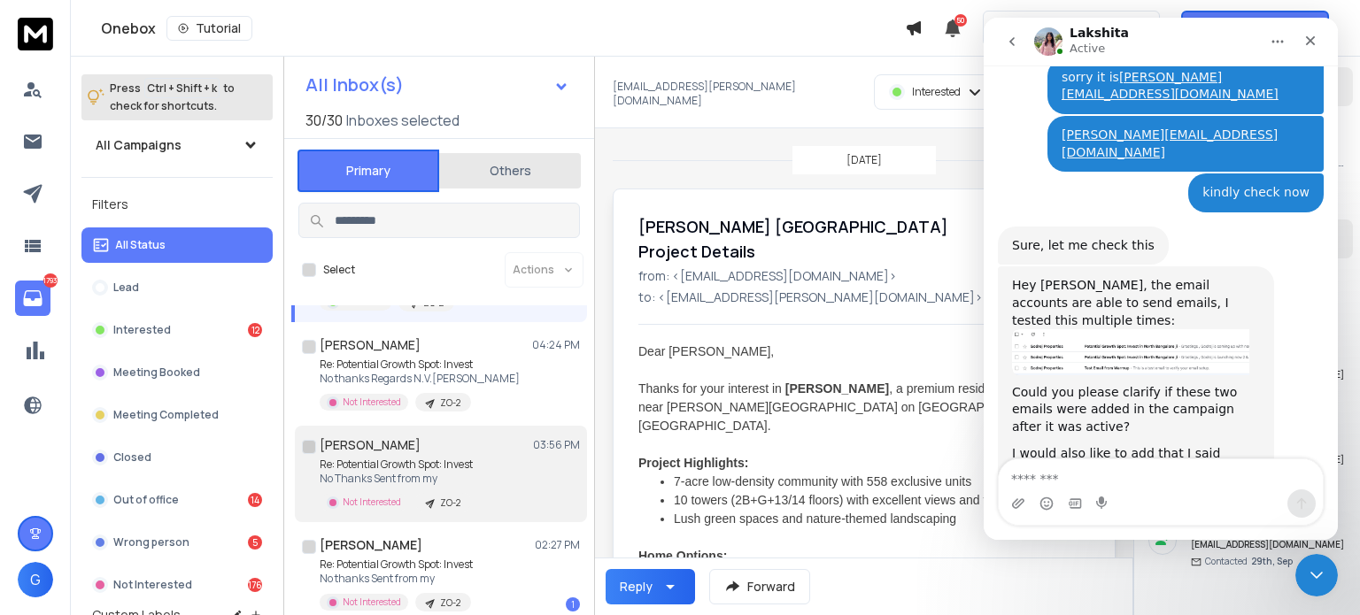
scroll to position [85, 0]
click at [427, 468] on p "Re: Potential Growth Spot: Invest" at bounding box center [396, 463] width 153 height 14
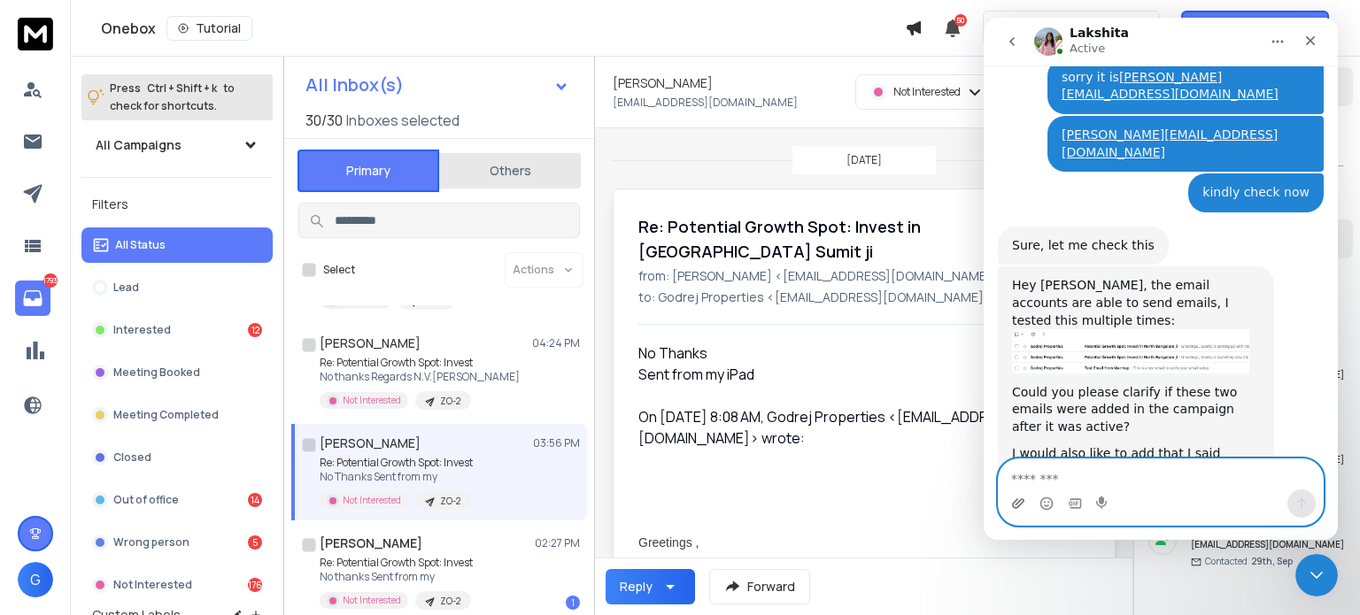
click at [1016, 506] on icon "Upload attachment" at bounding box center [1018, 504] width 12 height 10
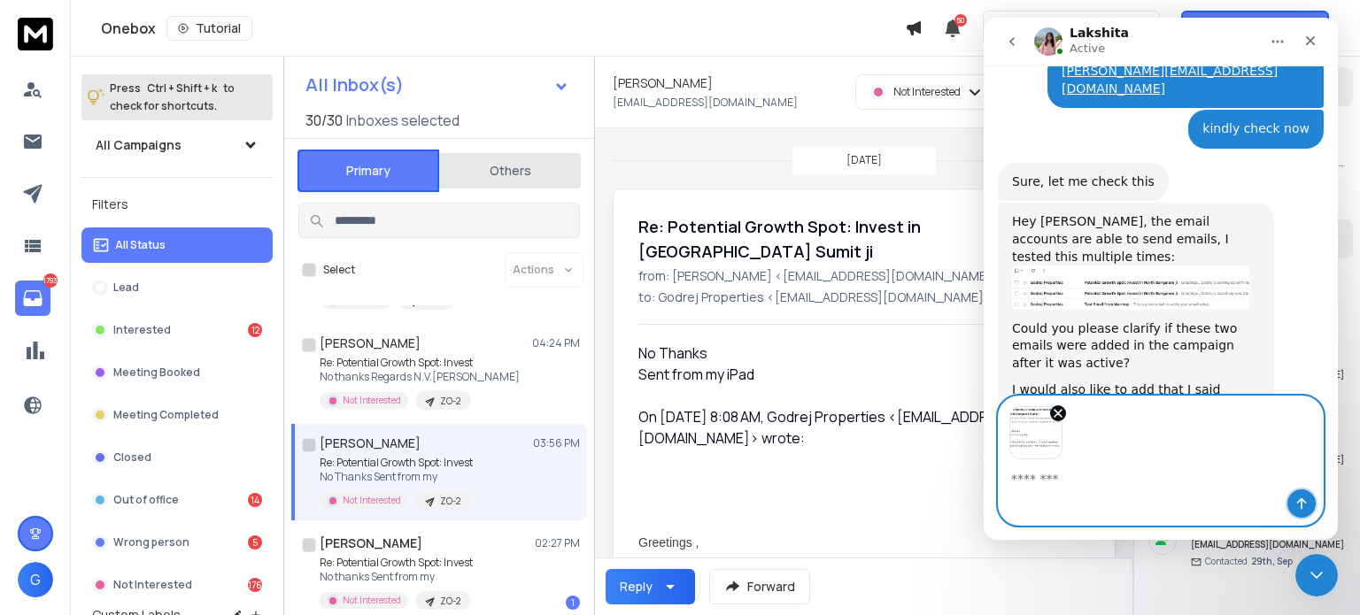
click at [1310, 497] on button "Send a message…" at bounding box center [1301, 504] width 28 height 28
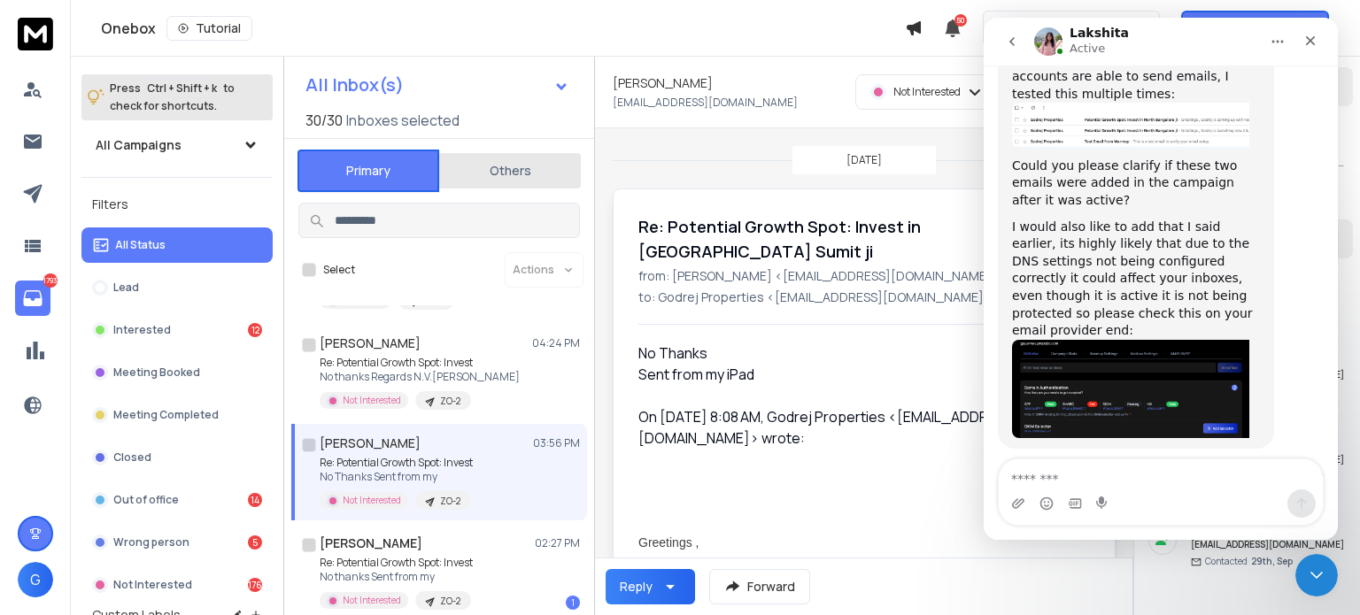
scroll to position [17476, 0]
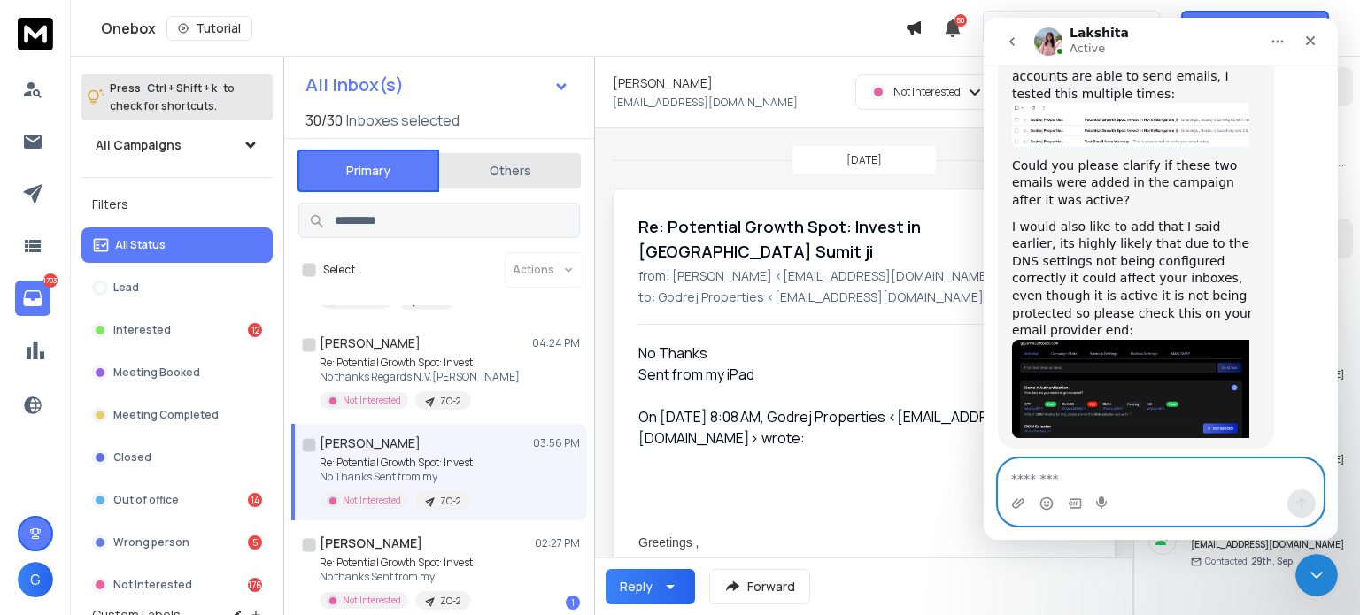
click at [1065, 477] on textarea "Message…" at bounding box center [1161, 475] width 324 height 30
paste textarea "**********"
type textarea "**********"
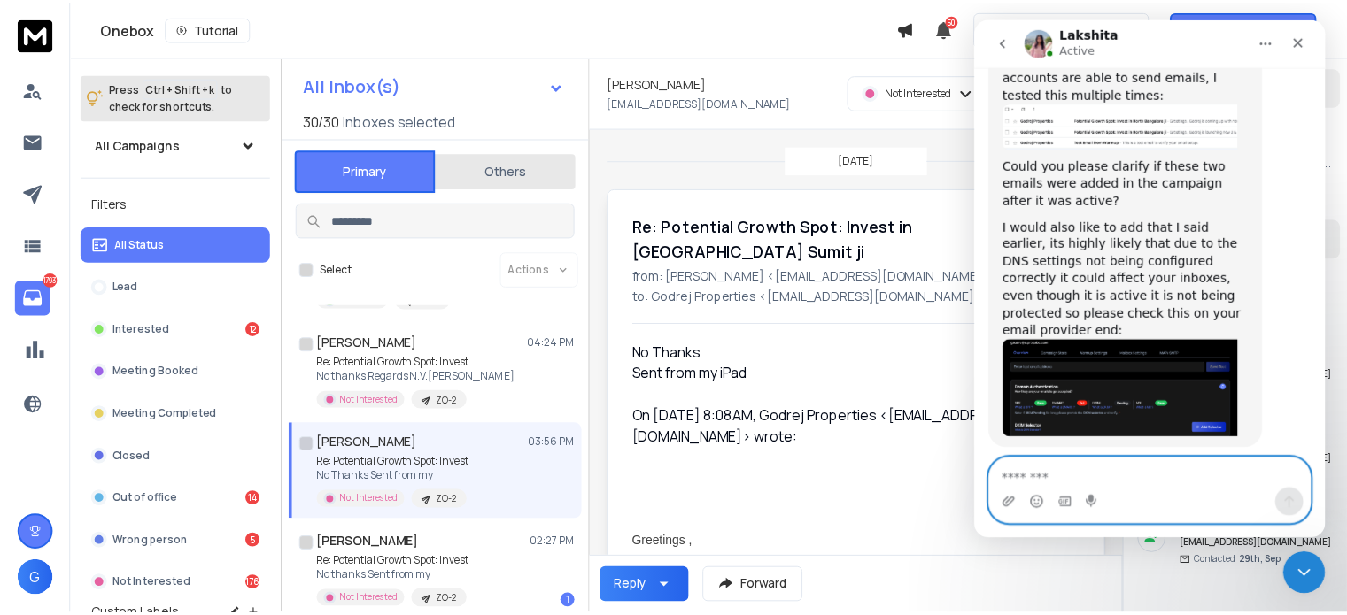
scroll to position [17516, 0]
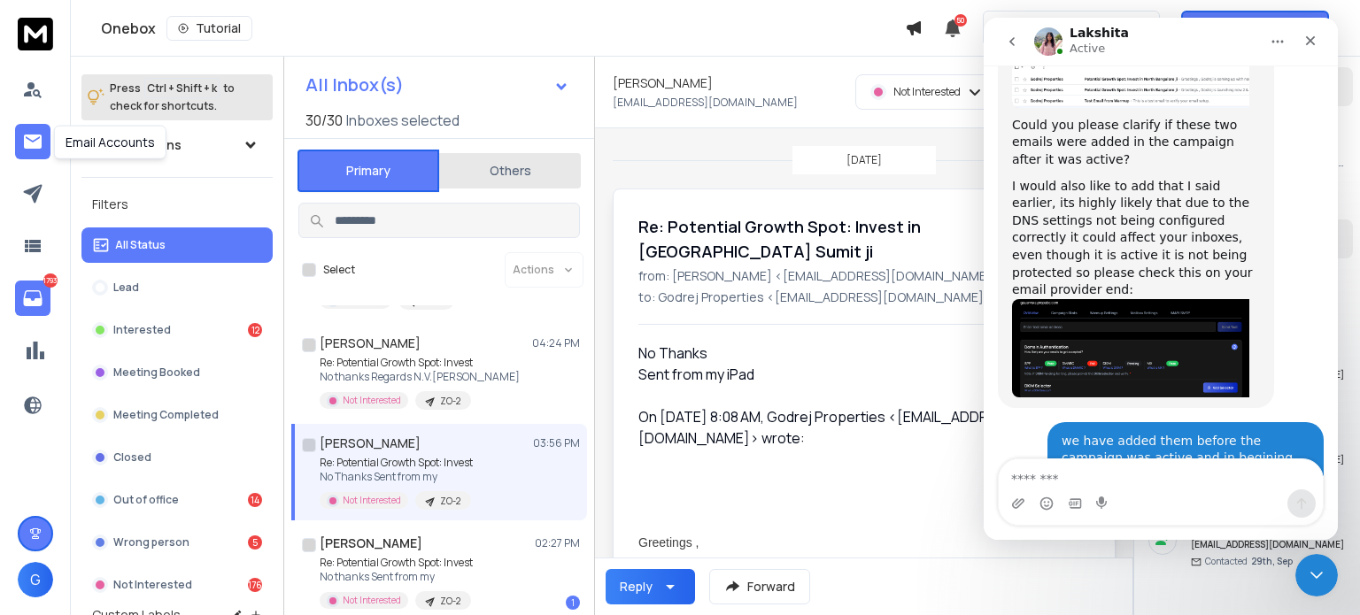
click at [31, 145] on icon at bounding box center [33, 142] width 18 height 14
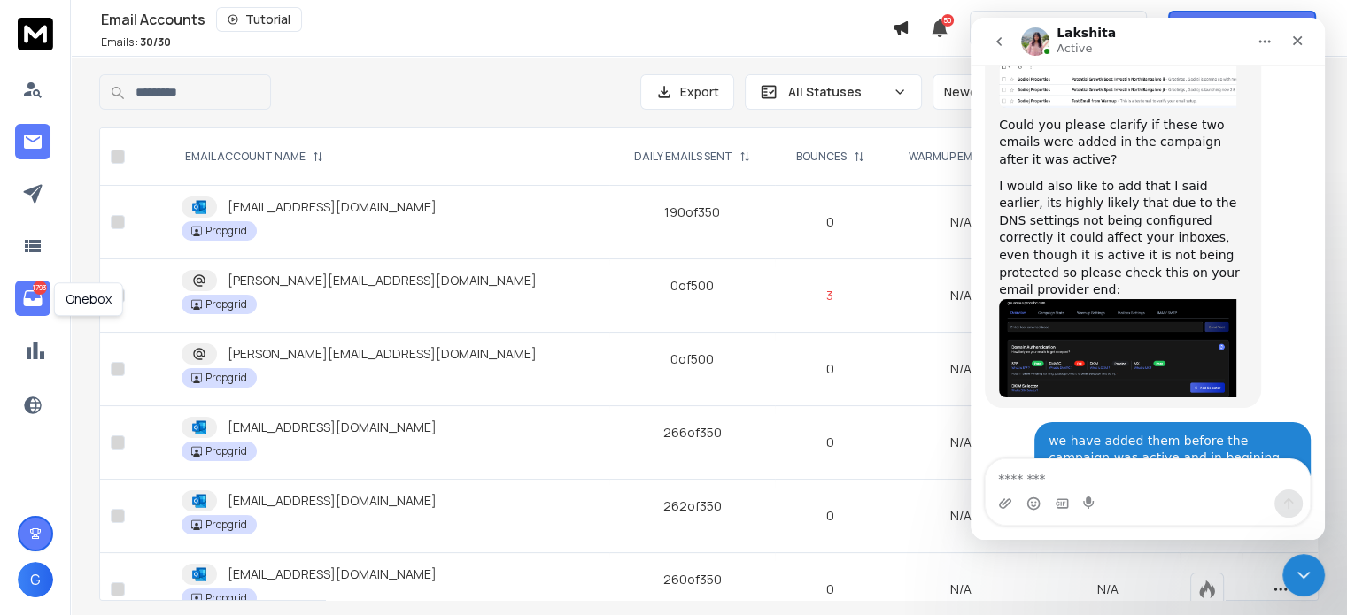
click at [28, 291] on icon at bounding box center [32, 298] width 19 height 16
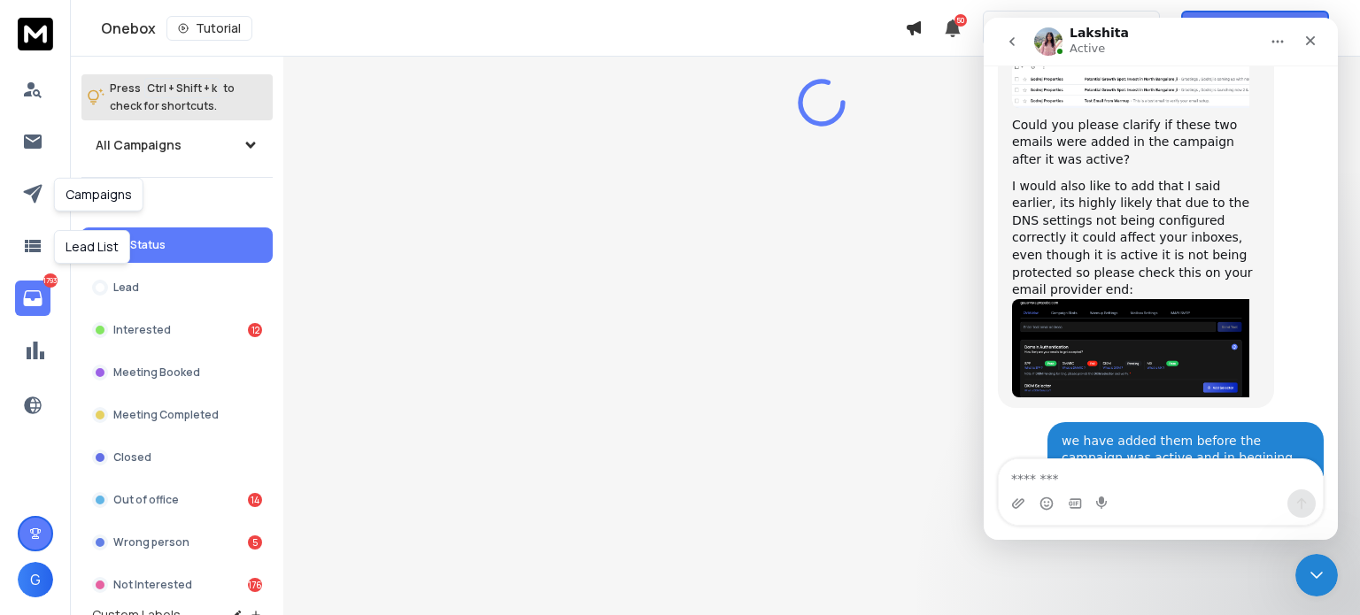
click at [12, 199] on div "1793 G" at bounding box center [35, 307] width 71 height 615
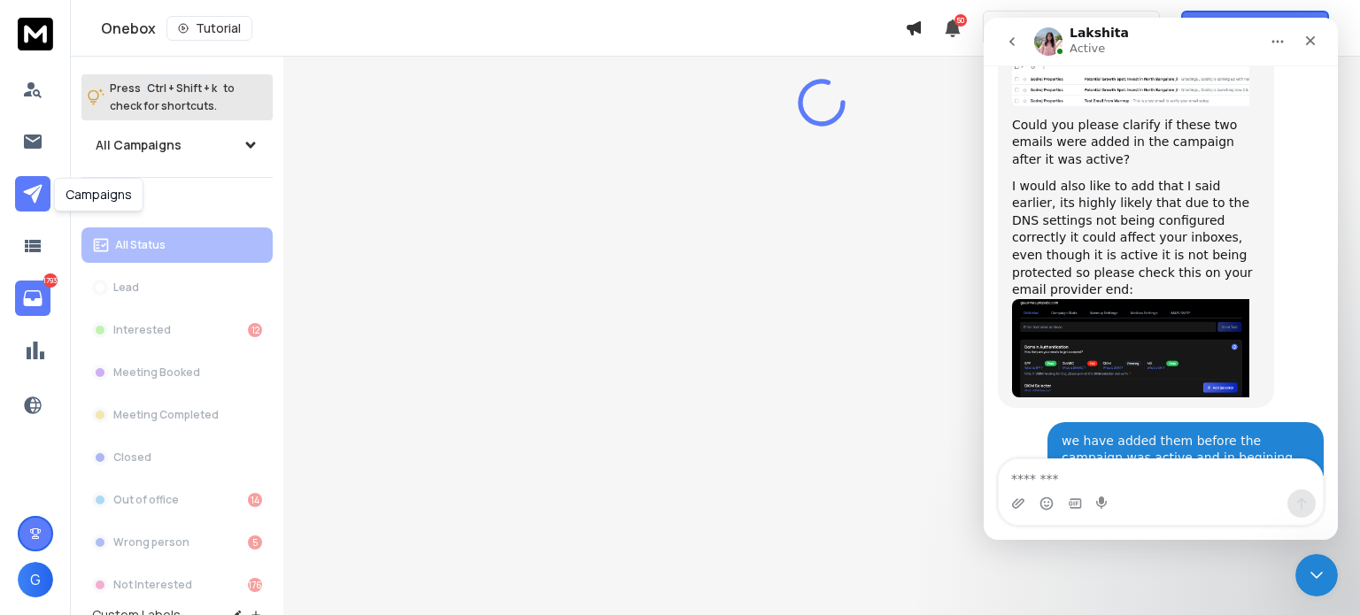
click at [43, 193] on link at bounding box center [32, 193] width 35 height 35
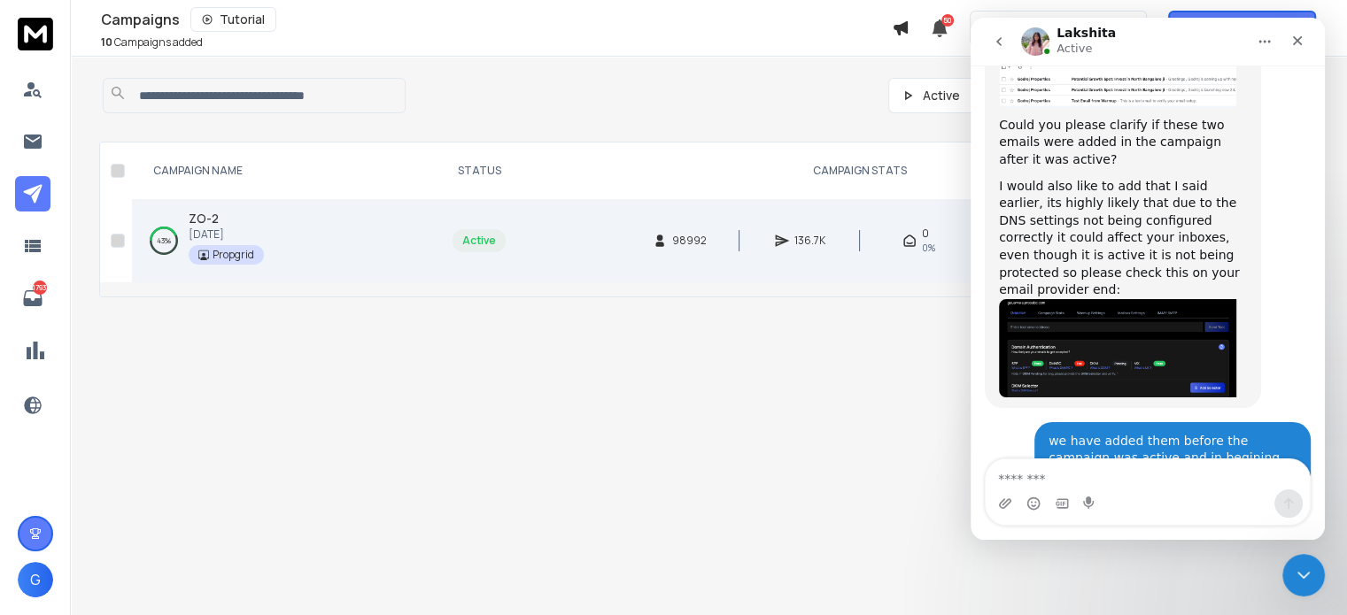
click at [267, 233] on div "43 % ZO-2 16 days ago Propgrid" at bounding box center [287, 241] width 274 height 62
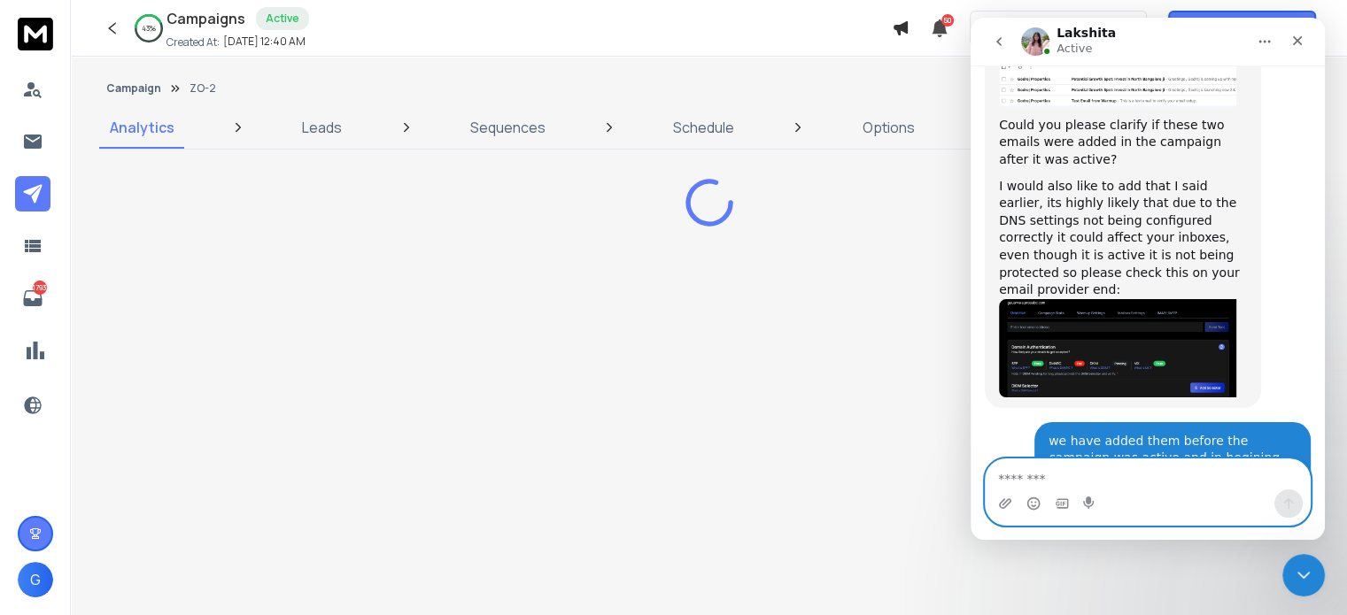
click at [1063, 481] on textarea "Message…" at bounding box center [1148, 475] width 324 height 30
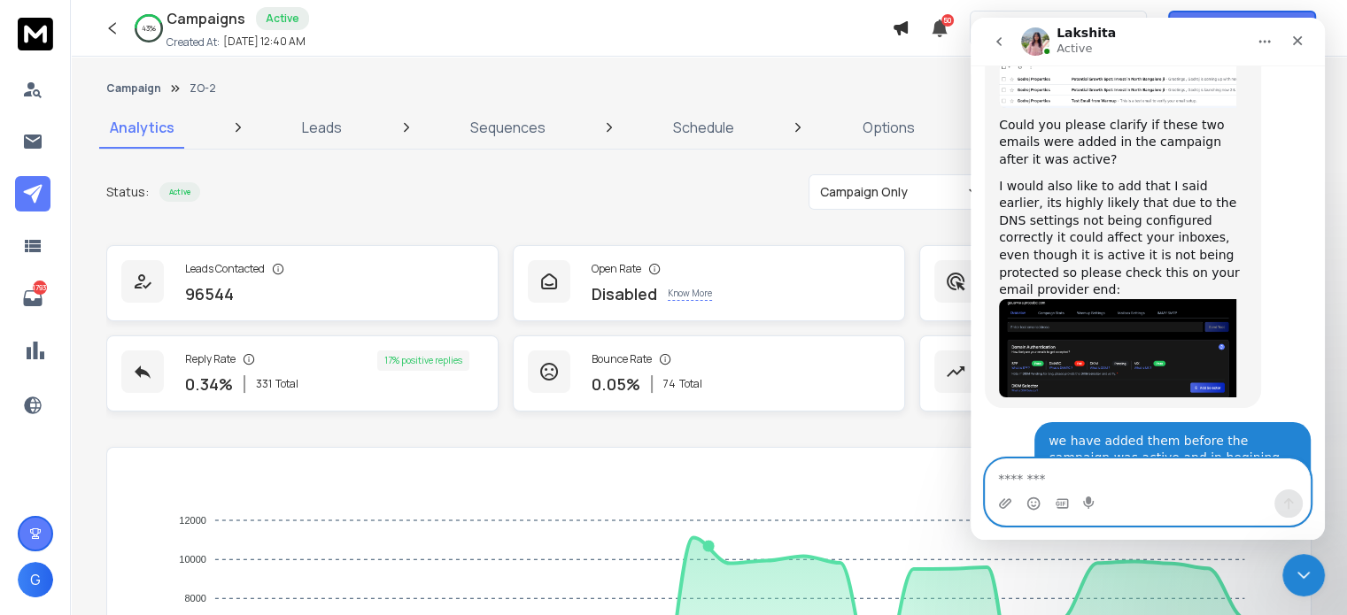
paste textarea "**********"
type textarea "**********"
